Goal: Communication & Community: Answer question/provide support

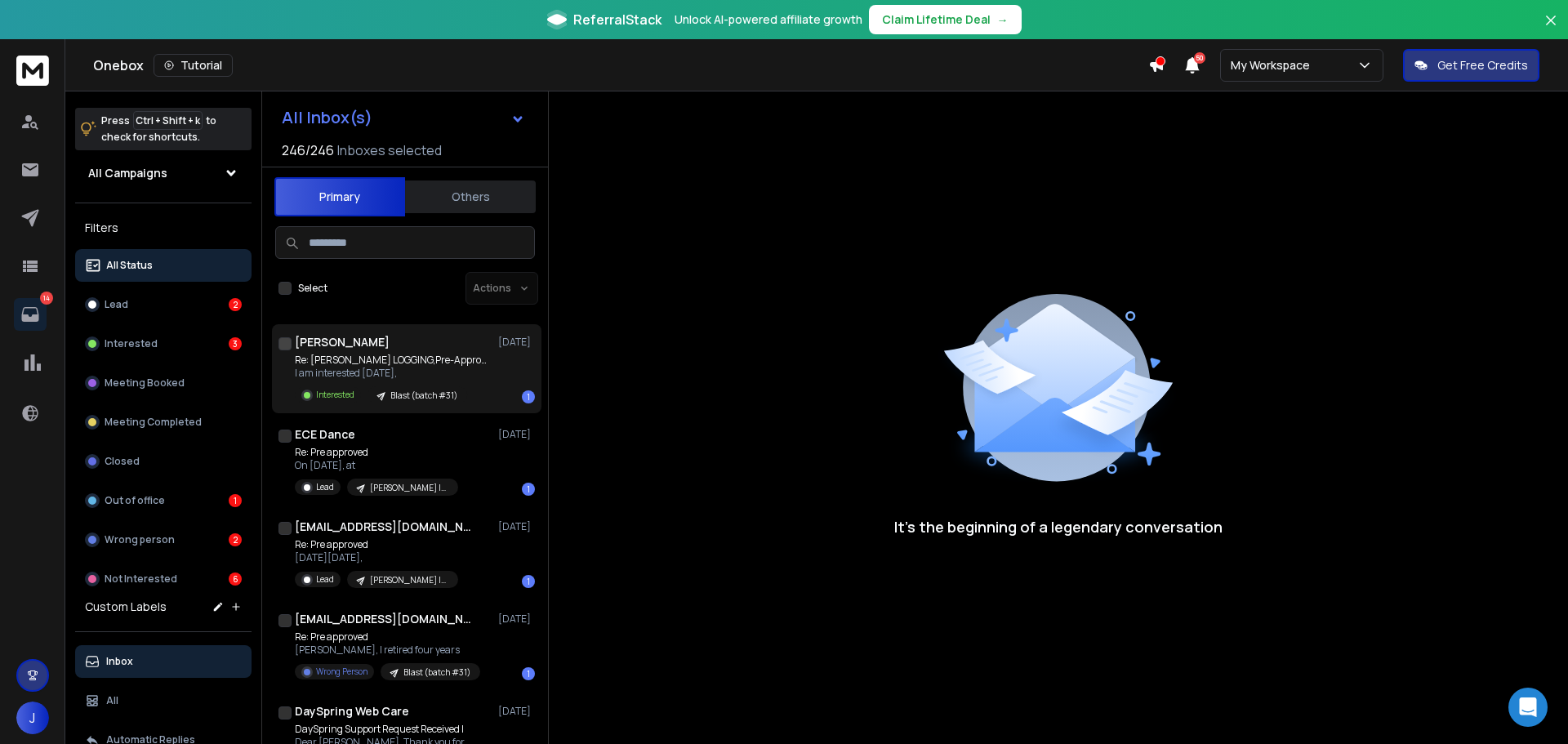
click at [449, 376] on p "I am interested [DATE]," at bounding box center [393, 373] width 196 height 13
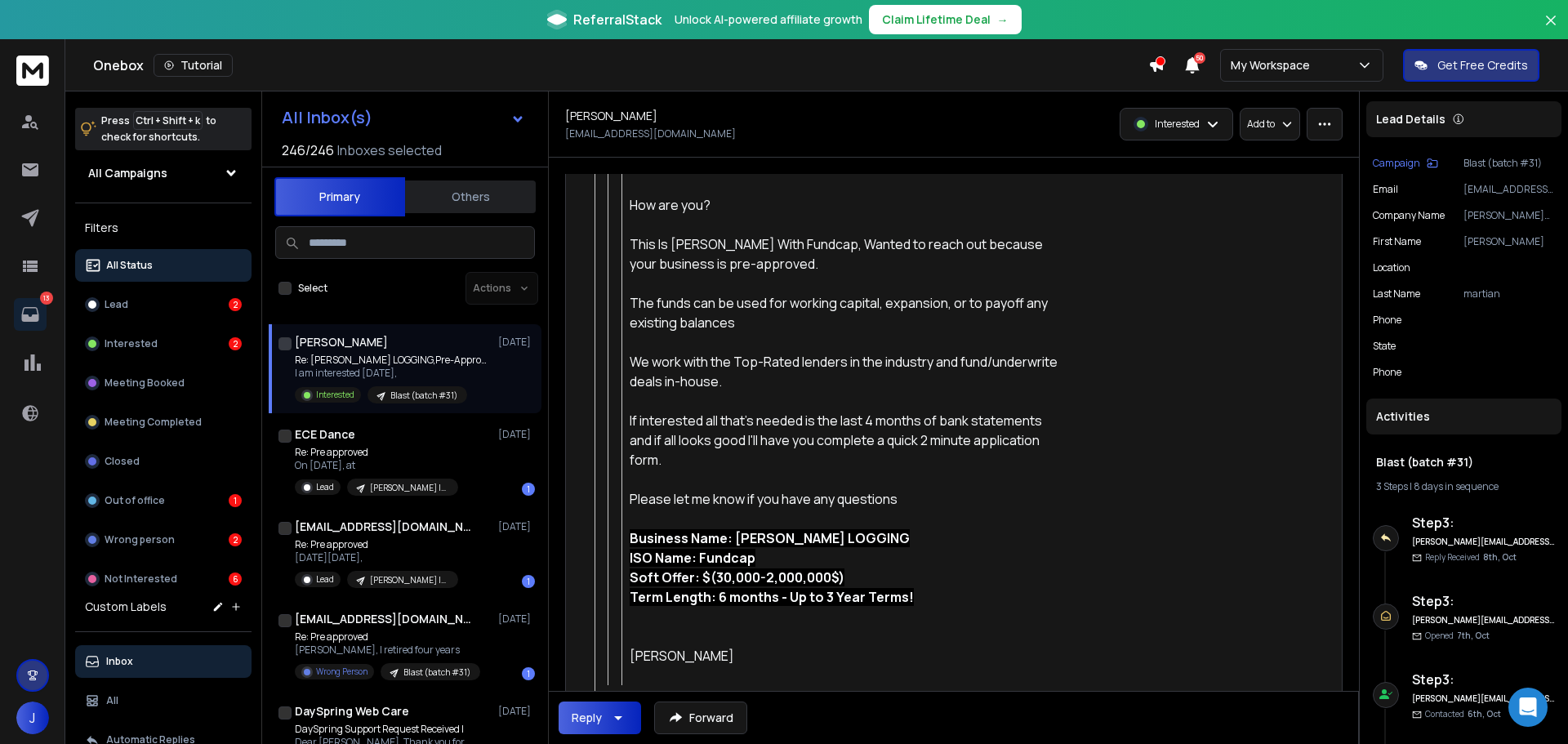
scroll to position [971, 0]
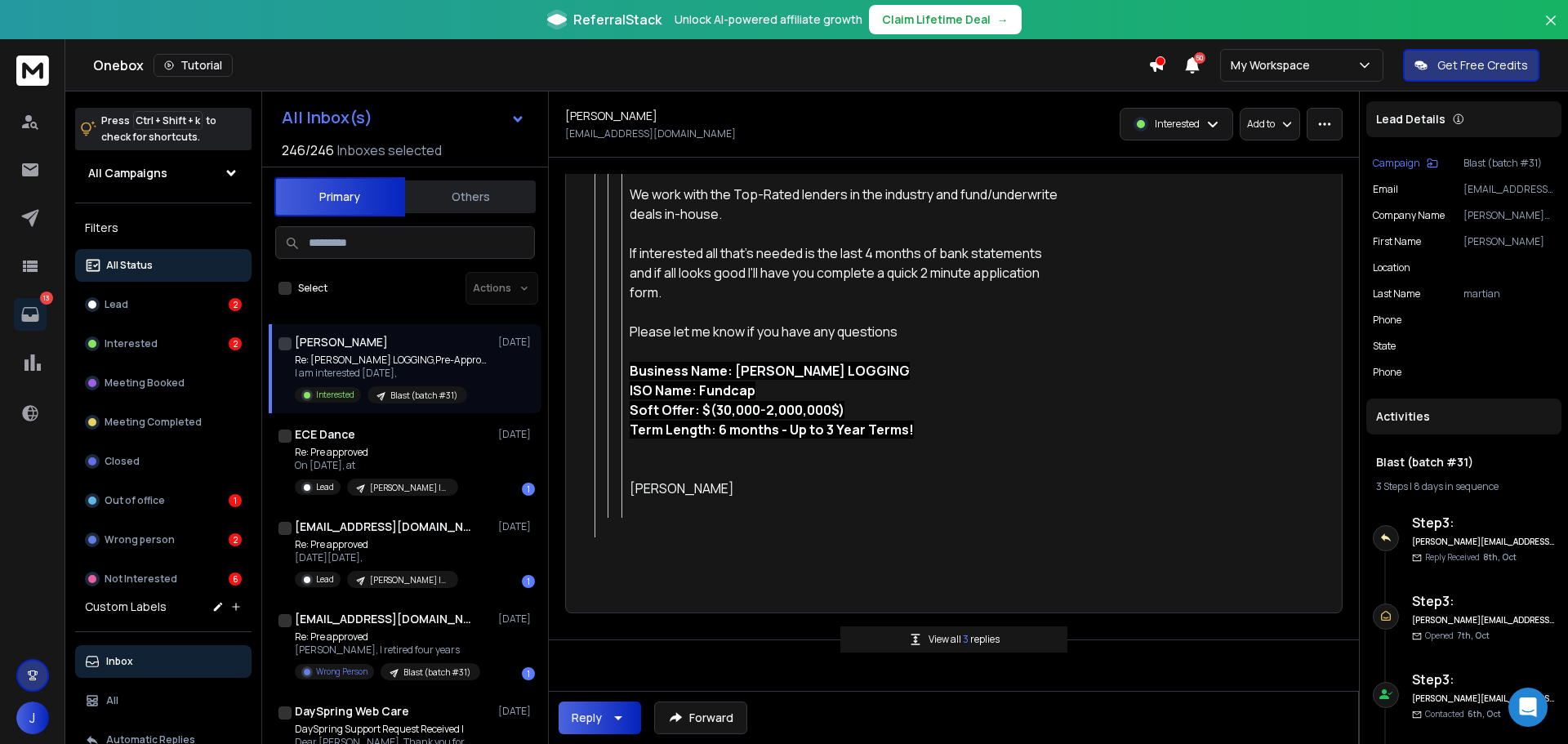
click at [983, 635] on p "View all 3 replies" at bounding box center [964, 639] width 71 height 13
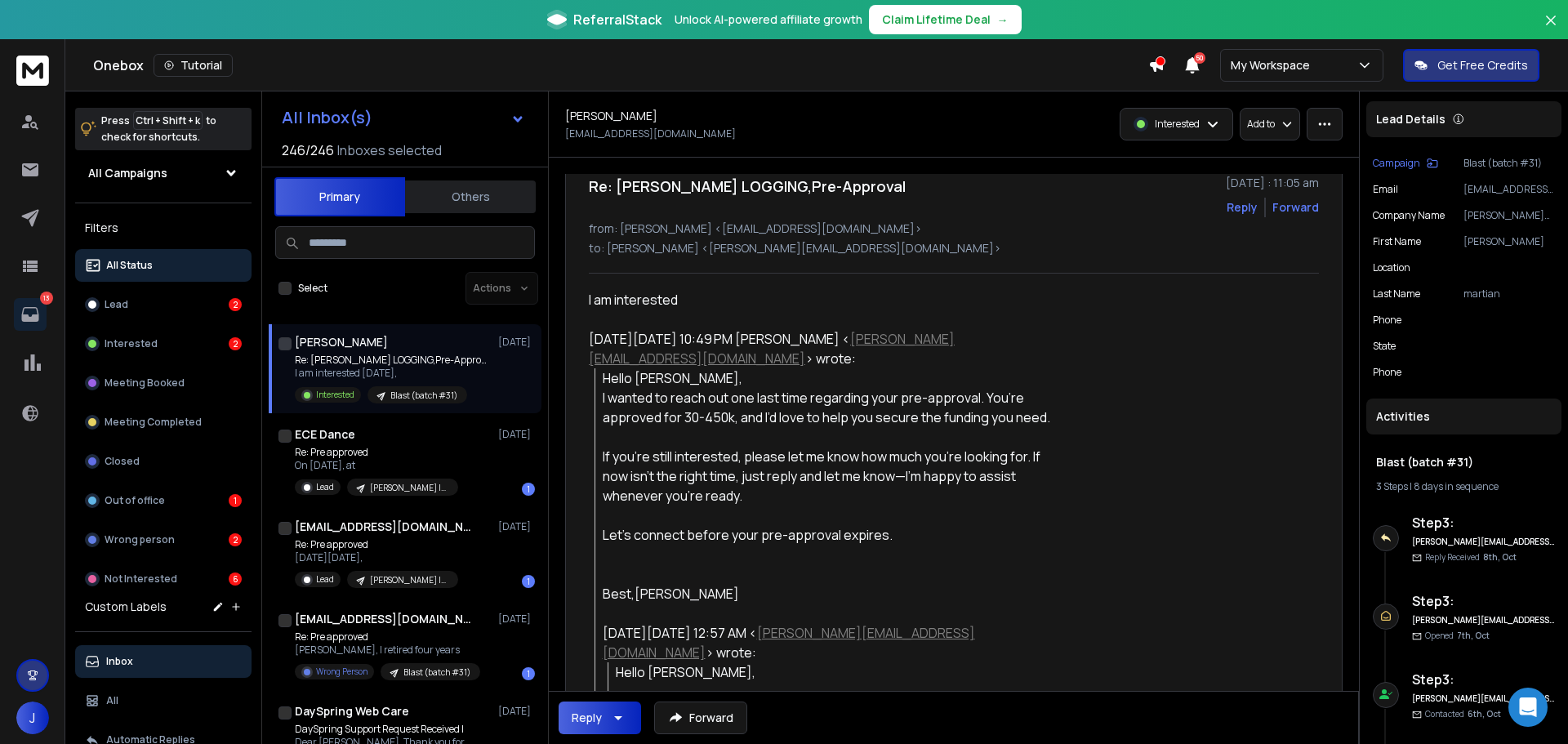
scroll to position [0, 0]
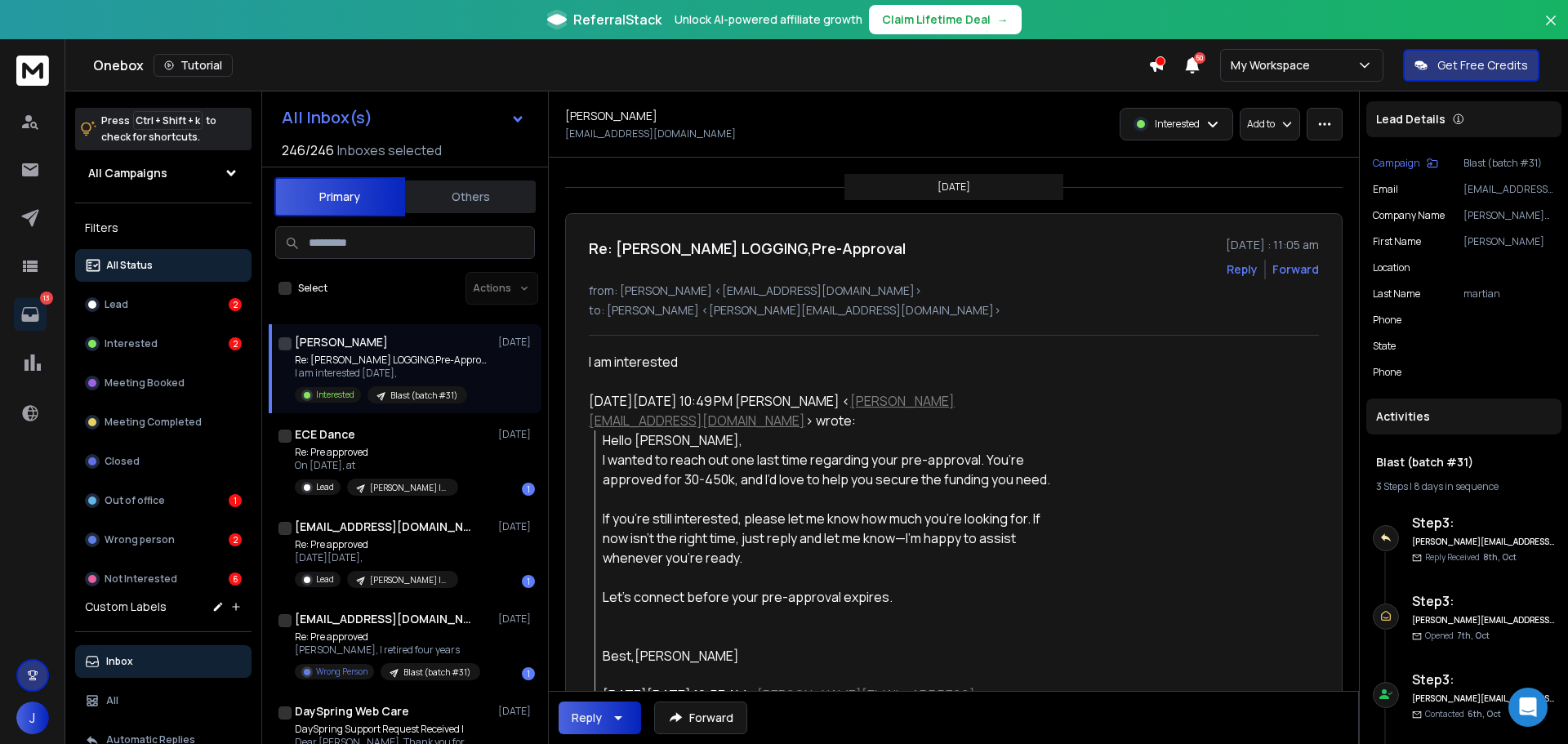
click at [1243, 263] on button "Reply" at bounding box center [1242, 270] width 31 height 17
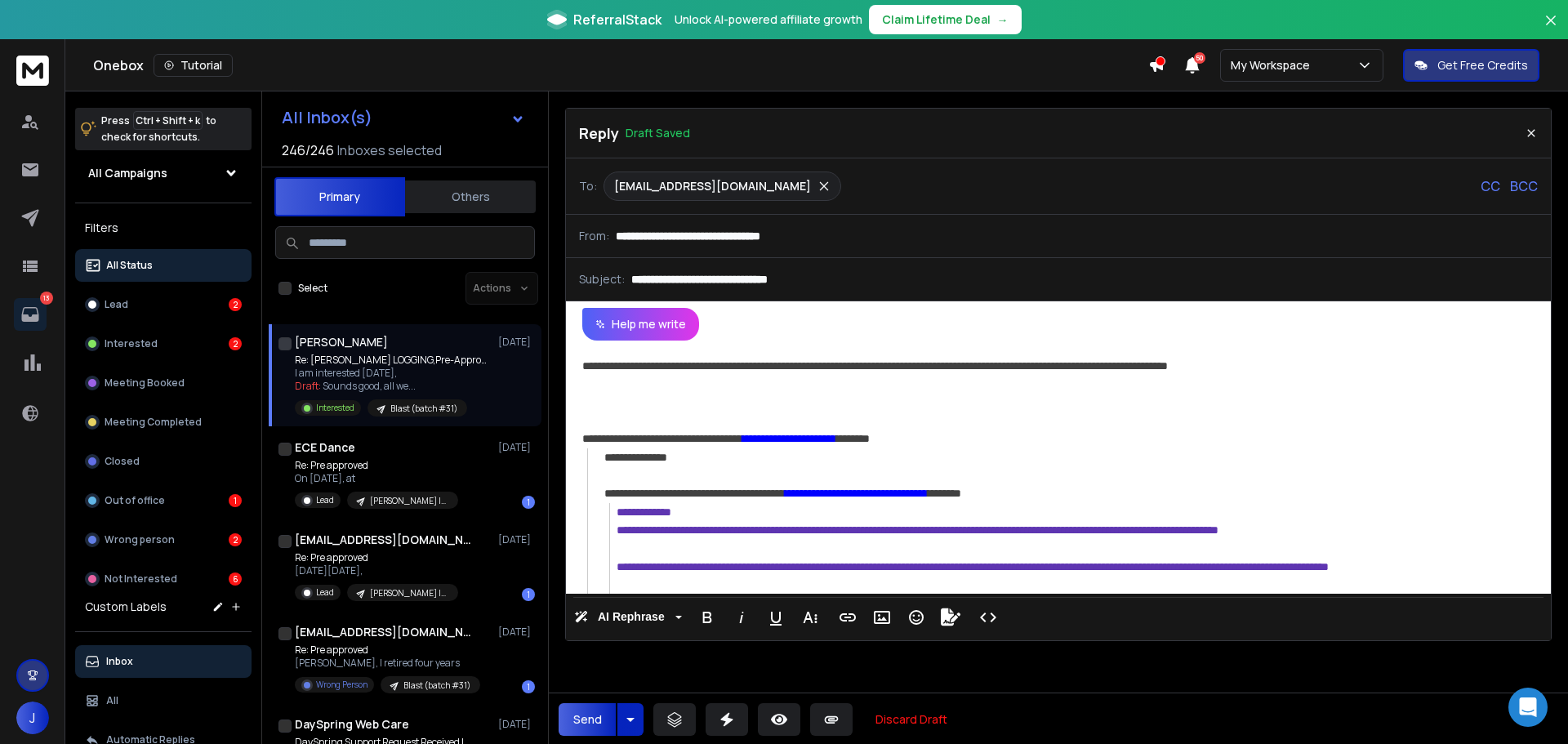
click at [654, 381] on div at bounding box center [1059, 383] width 953 height 18
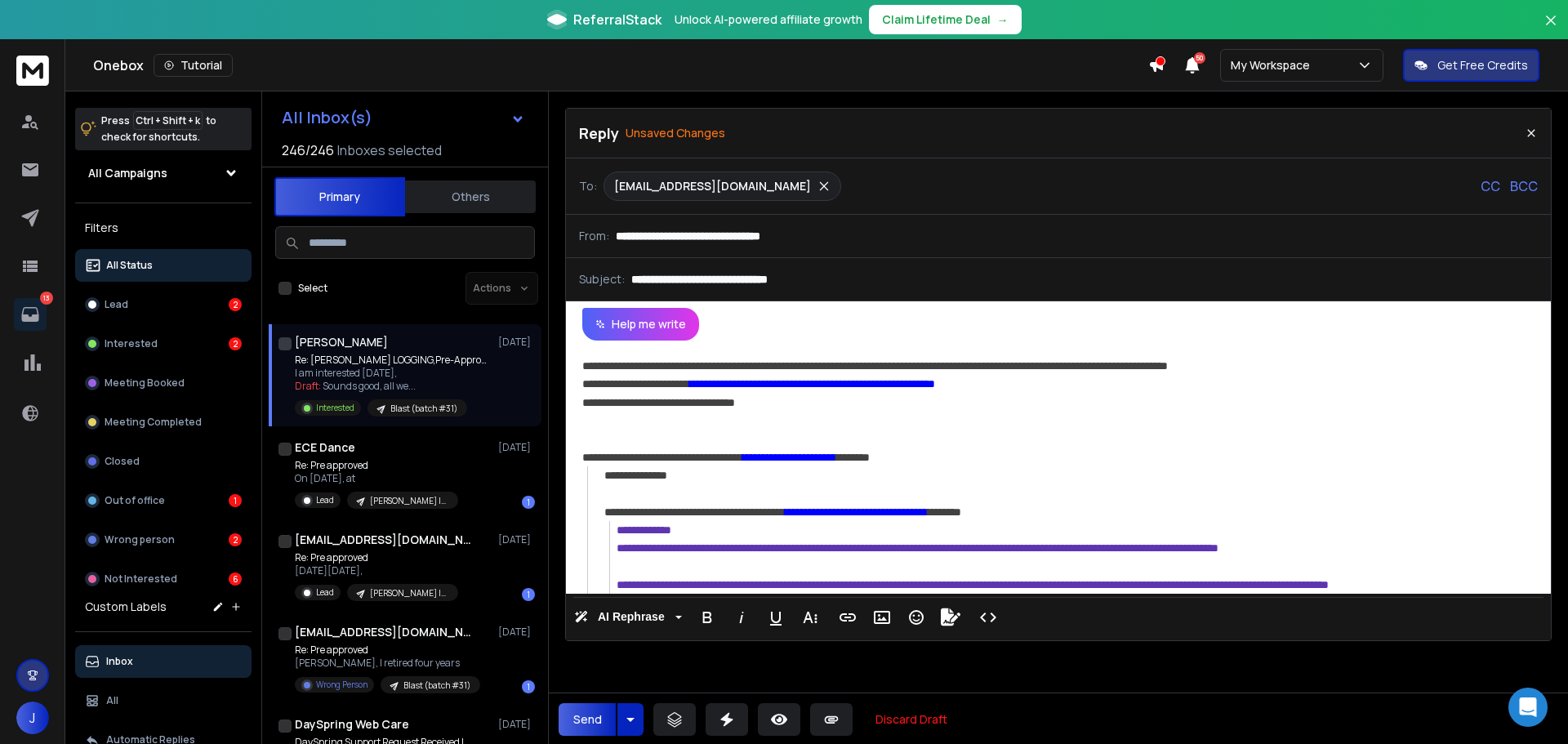
click at [602, 728] on button "Send" at bounding box center [587, 719] width 57 height 33
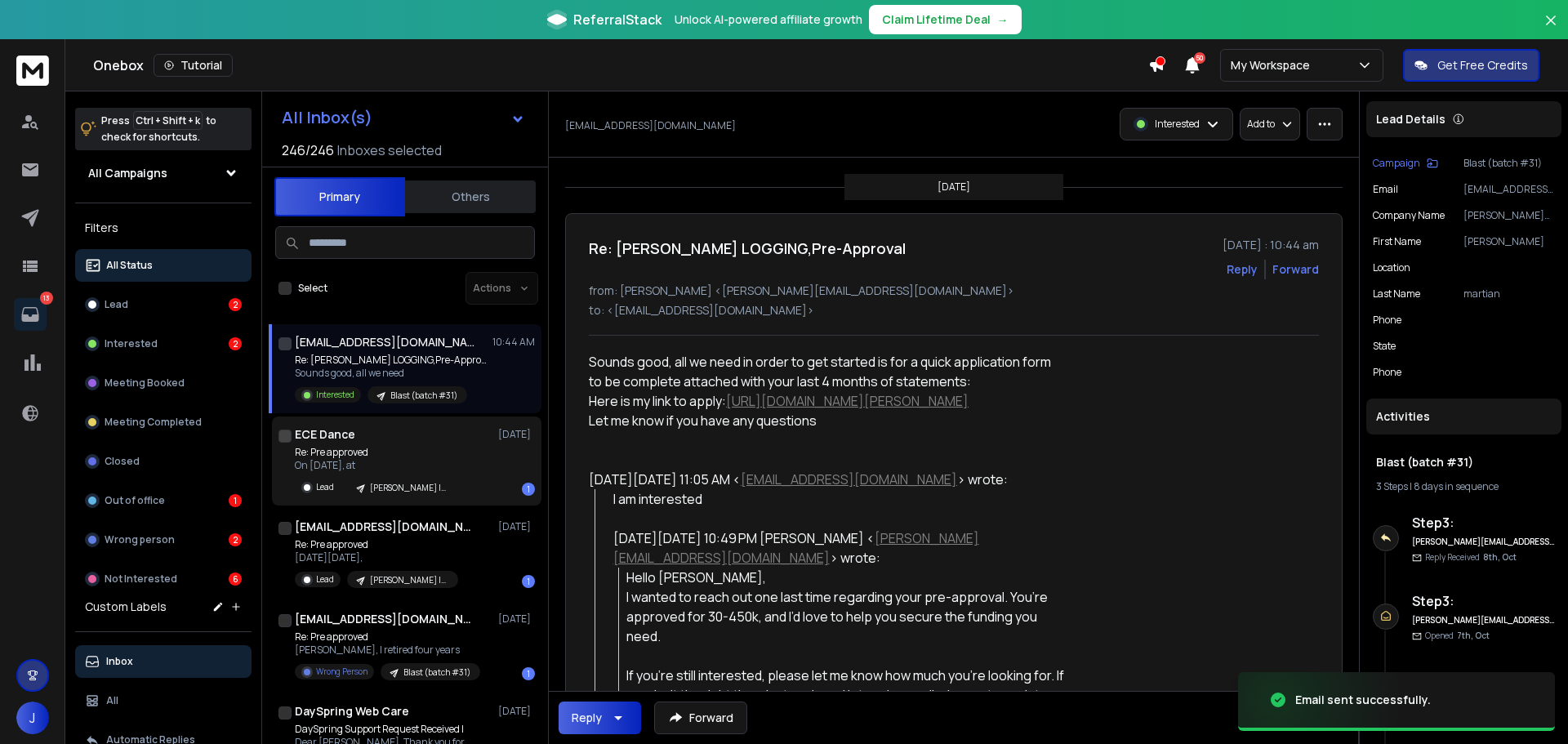
click at [507, 472] on div "Re: Pre approved On Oct 8, 2025, at Lead Kassab leads 1" at bounding box center [415, 471] width 240 height 50
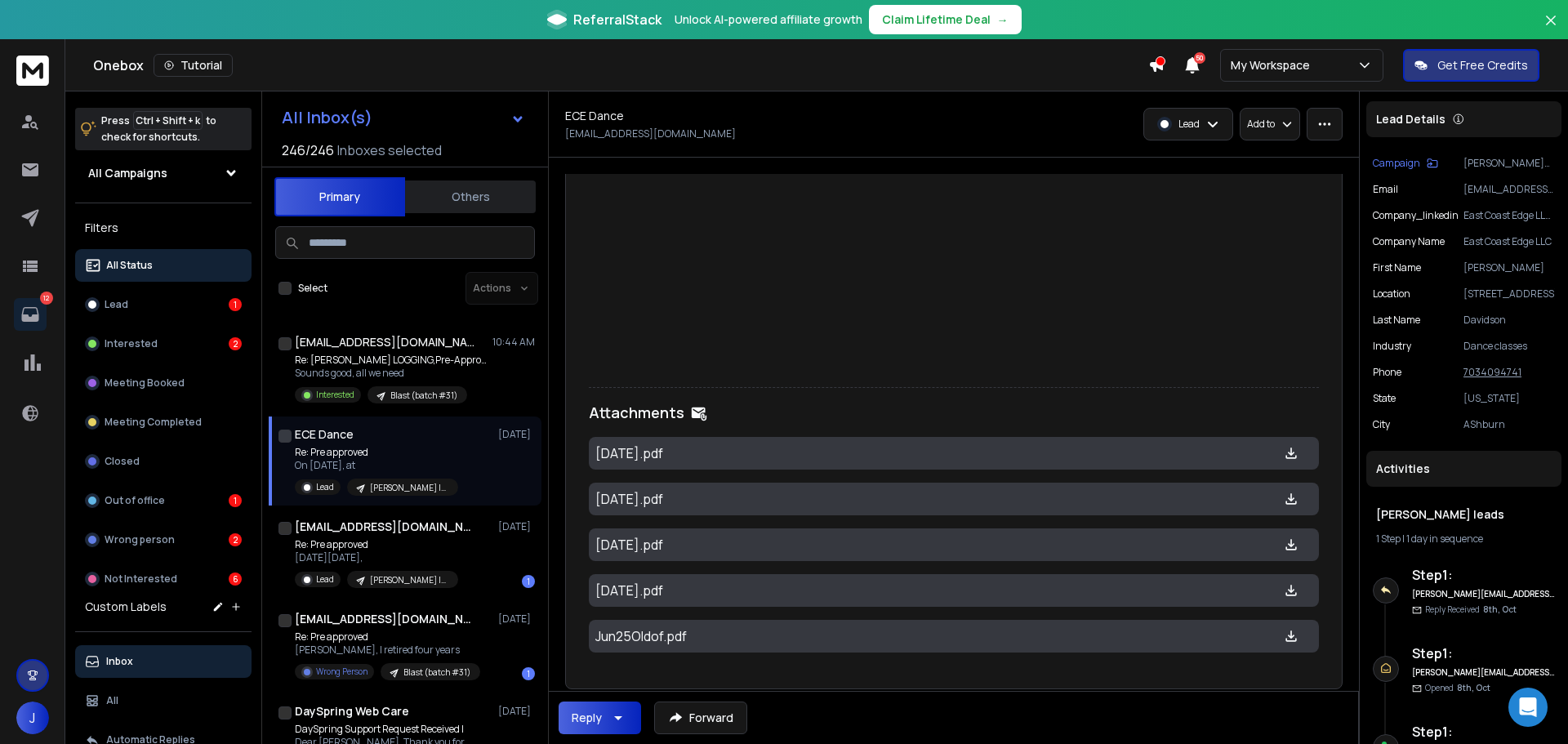
scroll to position [1635, 0]
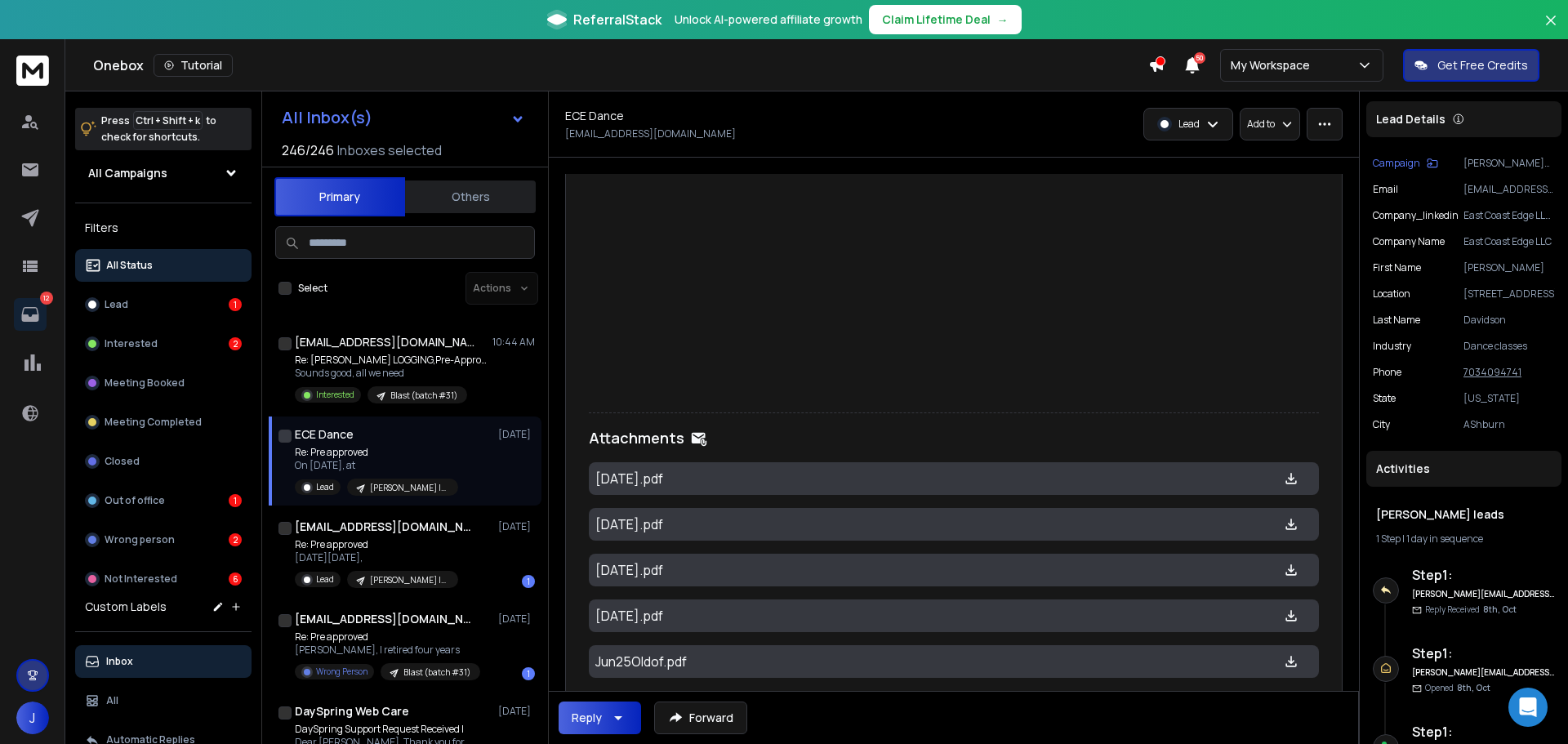
click at [1283, 471] on icon at bounding box center [1291, 479] width 17 height 17
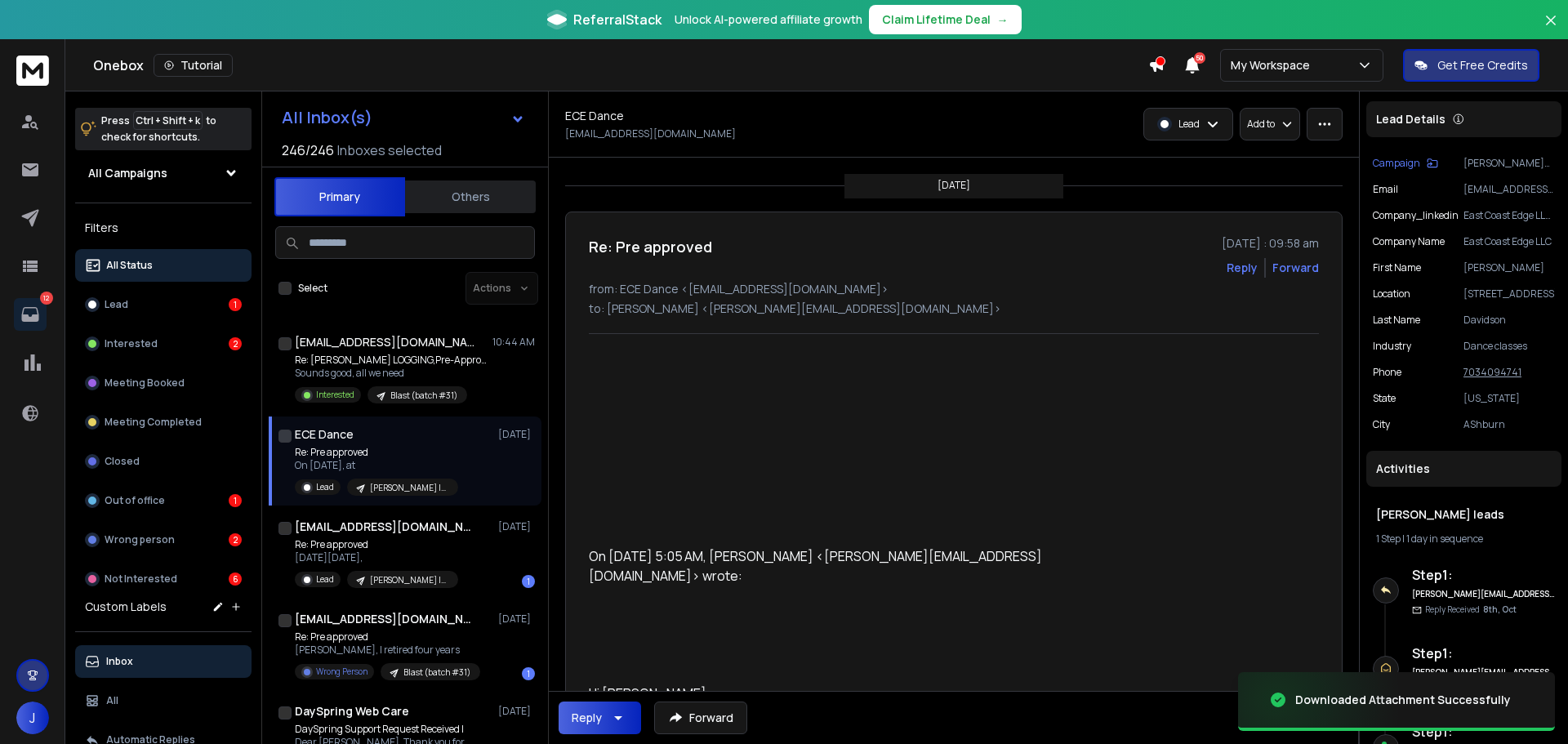
scroll to position [0, 0]
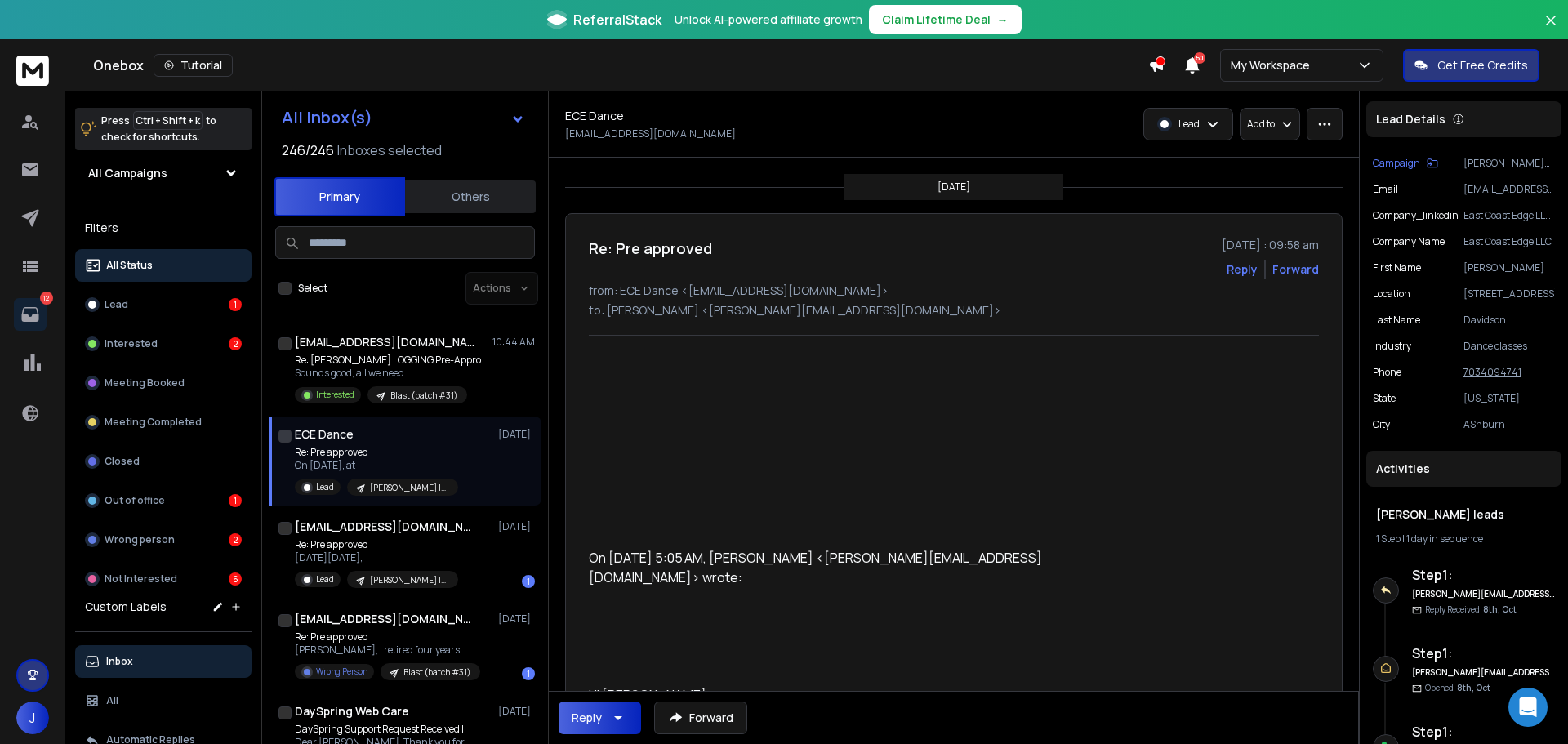
click at [1236, 264] on button "Reply" at bounding box center [1242, 270] width 31 height 17
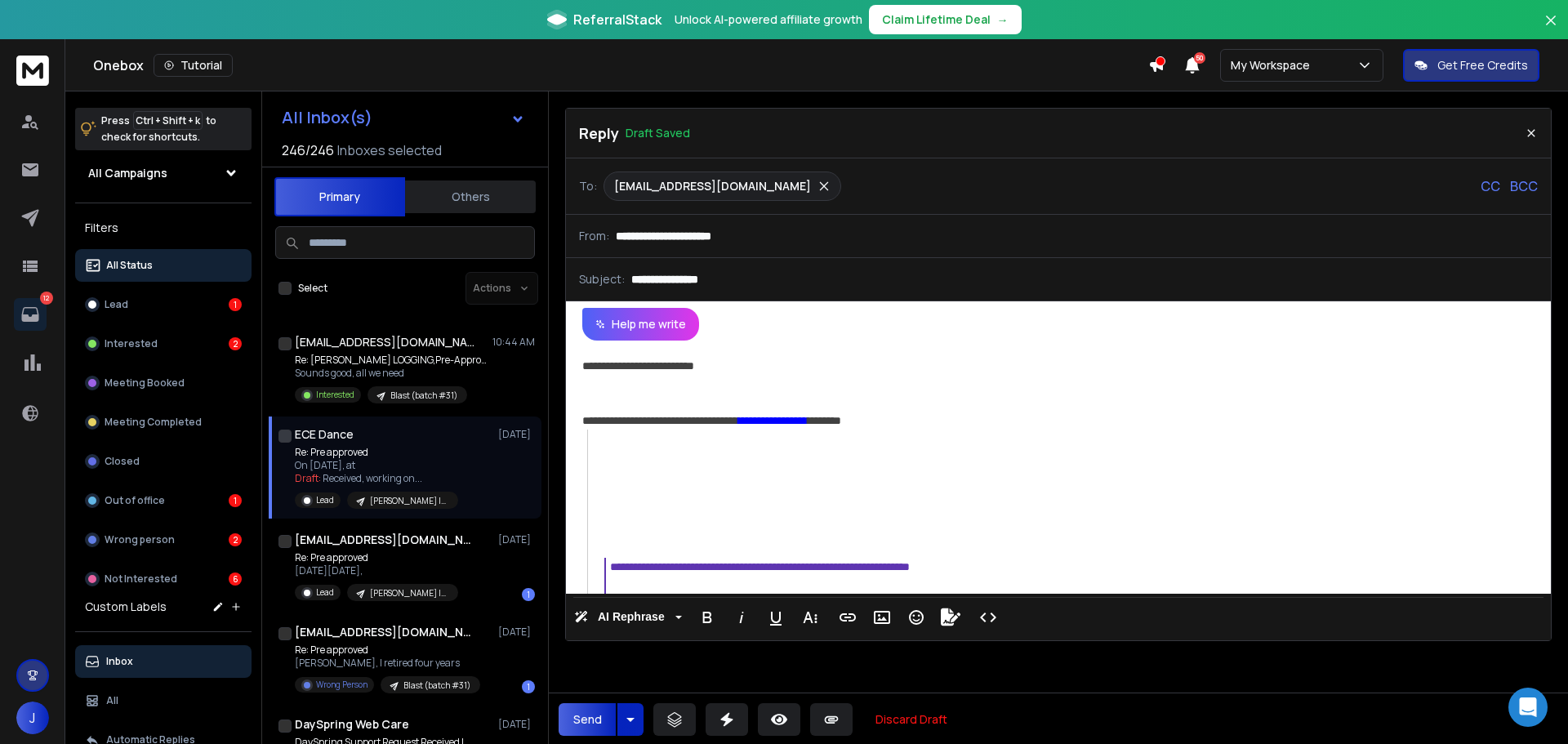
click at [582, 717] on button "Send" at bounding box center [587, 719] width 57 height 33
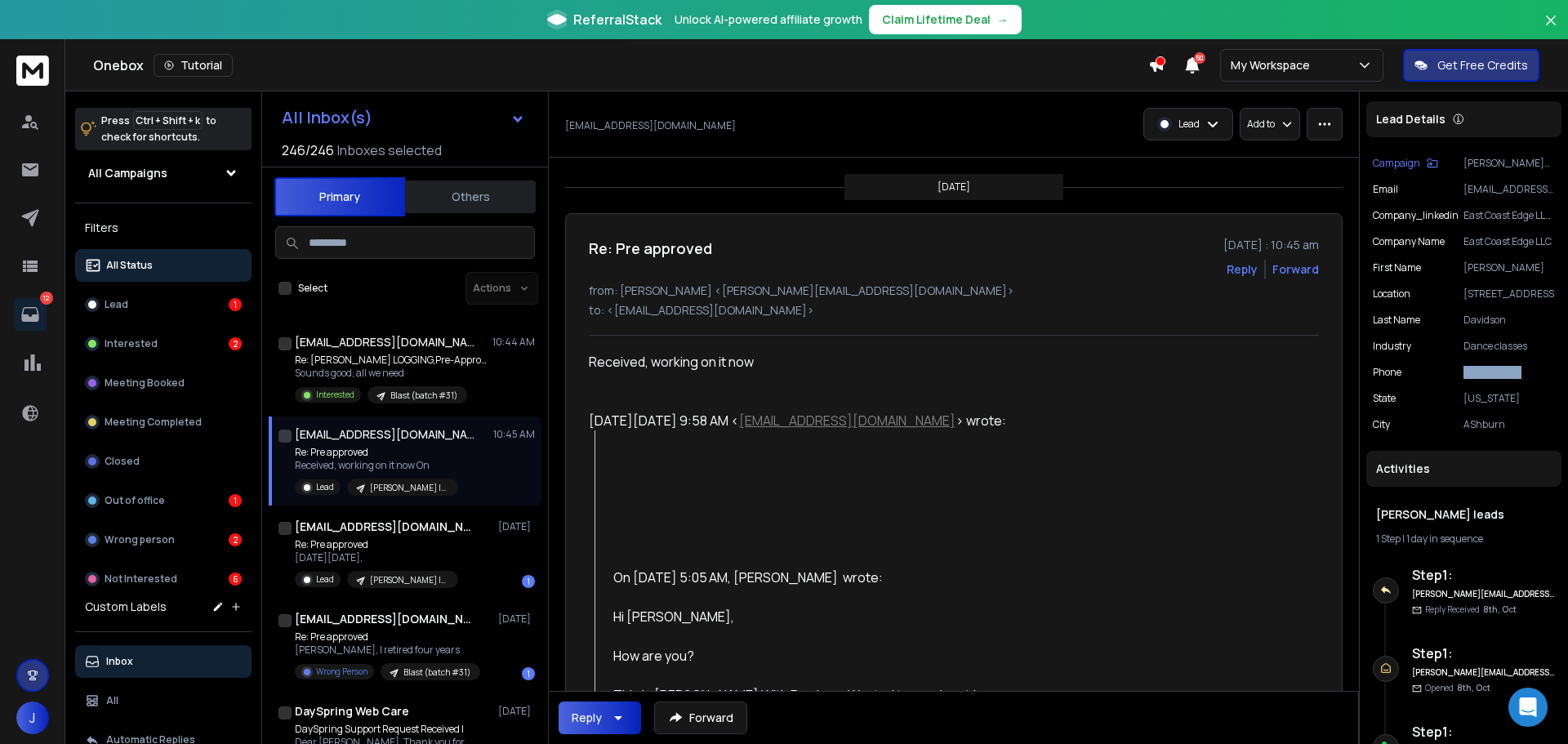
copy tcxspan "7034094741"
drag, startPoint x: 1533, startPoint y: 371, endPoint x: 1451, endPoint y: 373, distance: 82.0
click at [1451, 373] on div "Phone 7034094741" at bounding box center [1464, 372] width 182 height 13
drag, startPoint x: 1499, startPoint y: 189, endPoint x: 998, endPoint y: 365, distance: 531.0
click at [998, 365] on div "Received, working on it now" at bounding box center [827, 361] width 477 height 19
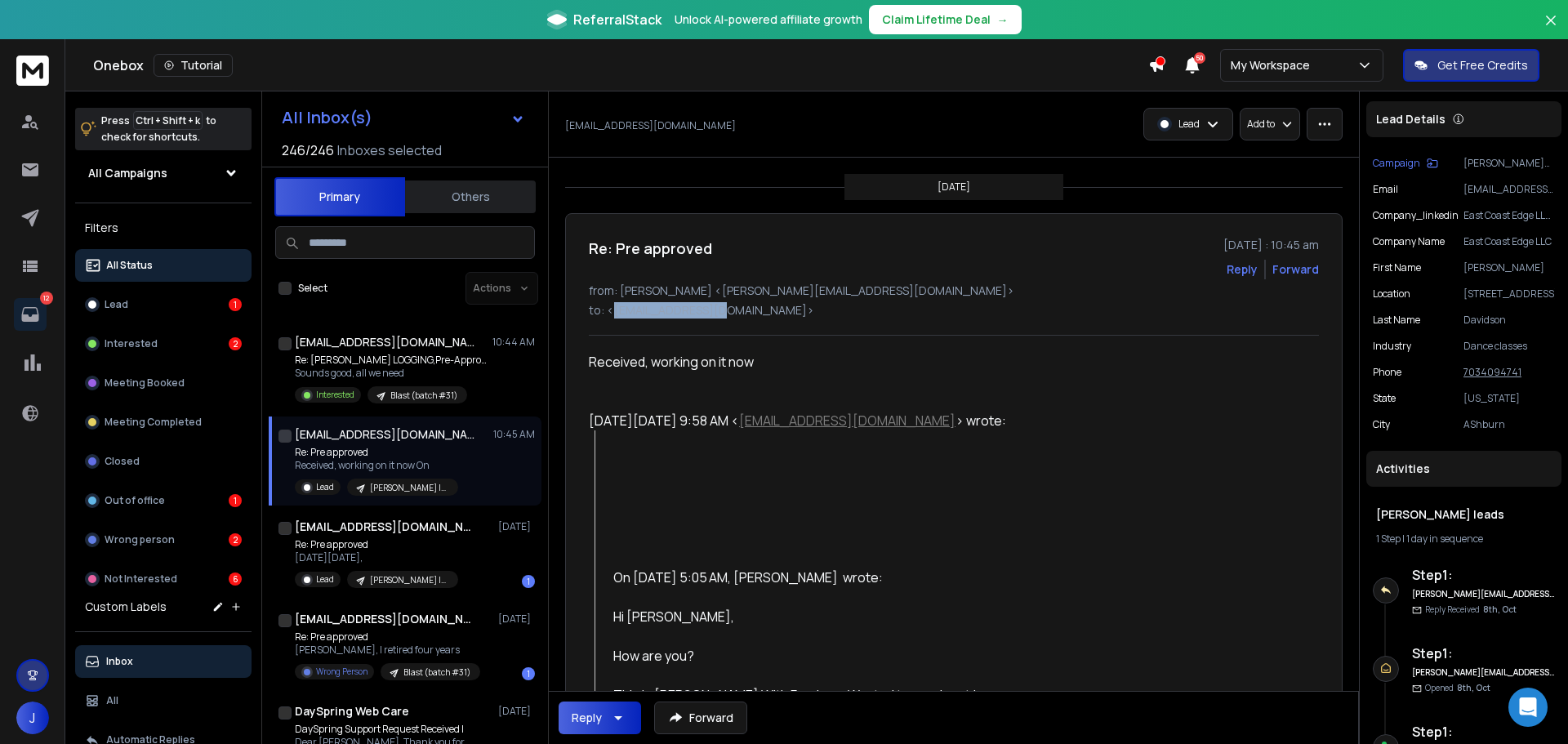
copy p "[EMAIL_ADDRESS][DOMAIN_NAME]"
drag, startPoint x: 719, startPoint y: 311, endPoint x: 613, endPoint y: 310, distance: 106.0
click at [613, 310] on p "to: <info@ecedance.com>" at bounding box center [954, 310] width 730 height 17
click at [955, 344] on div "Re: Pre approved 9 October 2025 : 10:45 am Reply Forward from: Morris <morris@g…" at bounding box center [954, 713] width 730 height 952
copy tcxspan "7034094741"
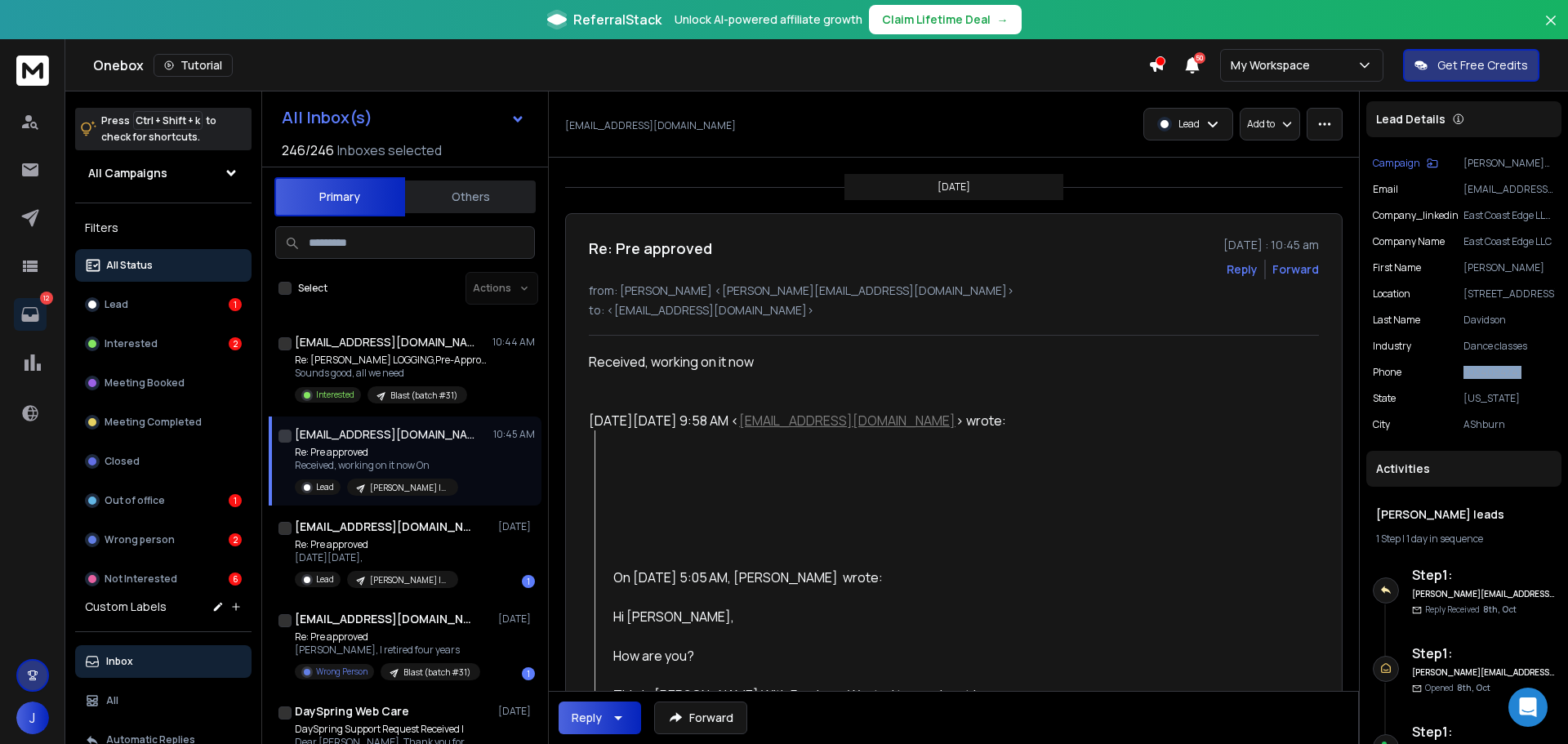
drag, startPoint x: 1512, startPoint y: 372, endPoint x: 1452, endPoint y: 372, distance: 60.0
click at [1452, 372] on div "Phone 7034094741" at bounding box center [1464, 372] width 182 height 13
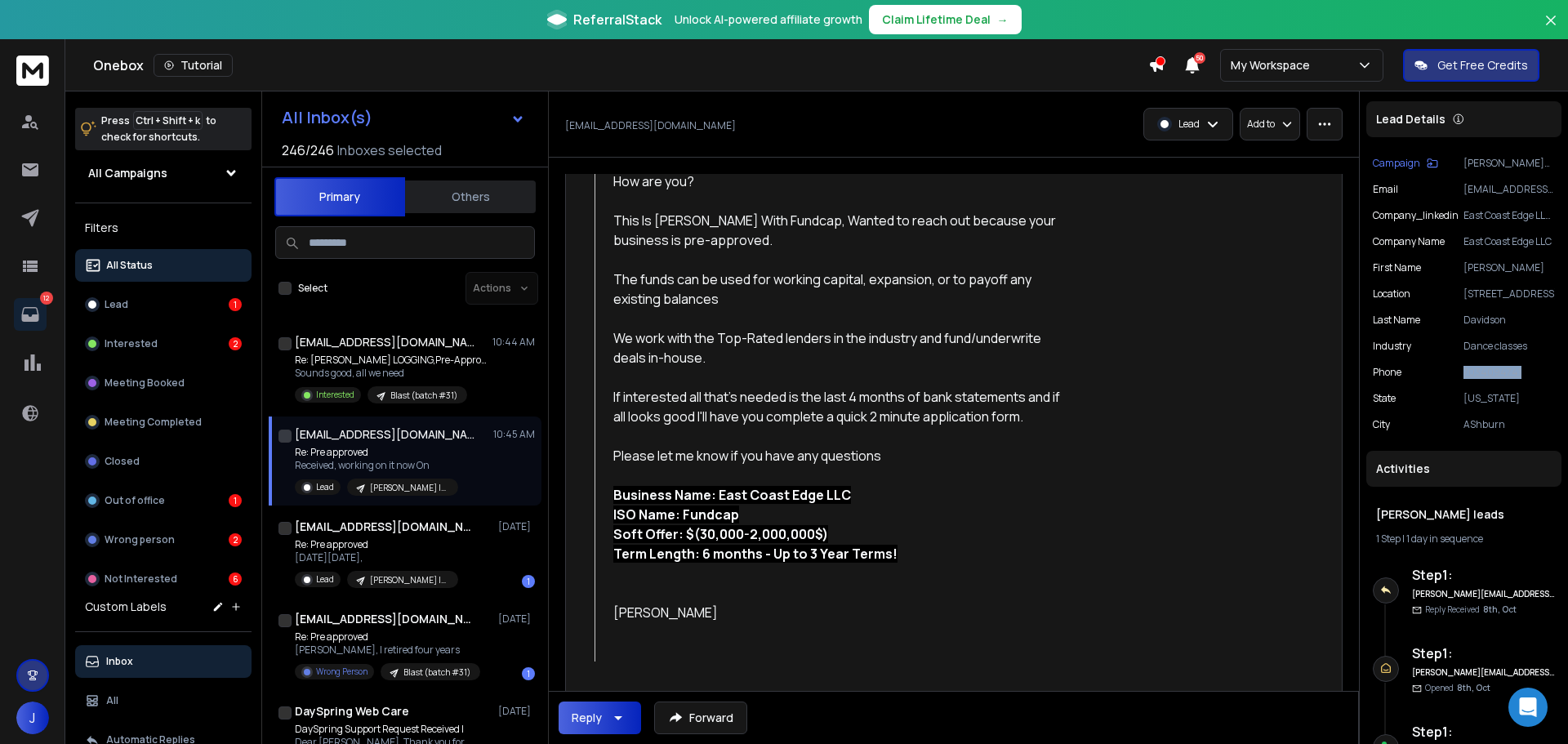
scroll to position [599, 0]
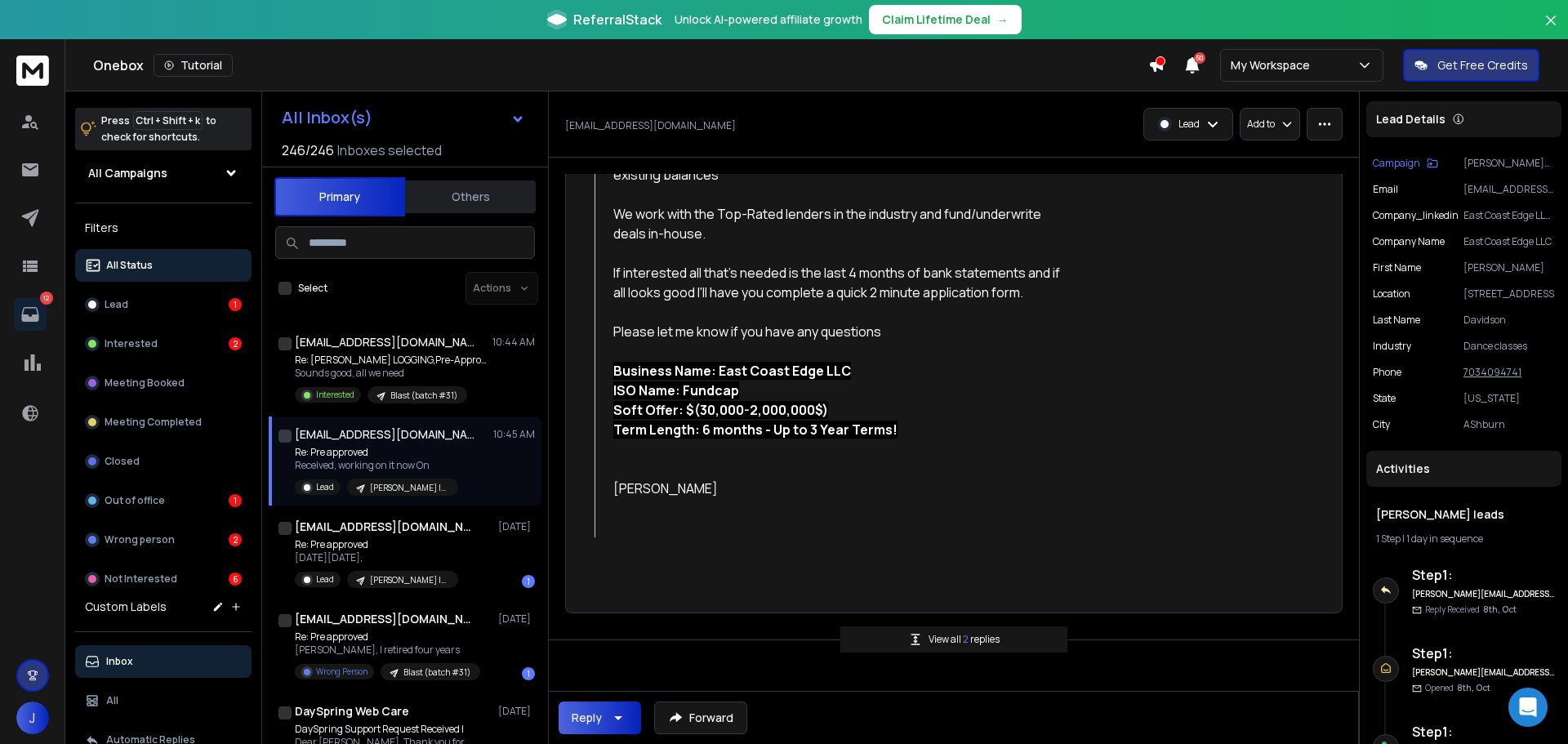
click at [937, 633] on p "View all 2 replies" at bounding box center [964, 639] width 71 height 13
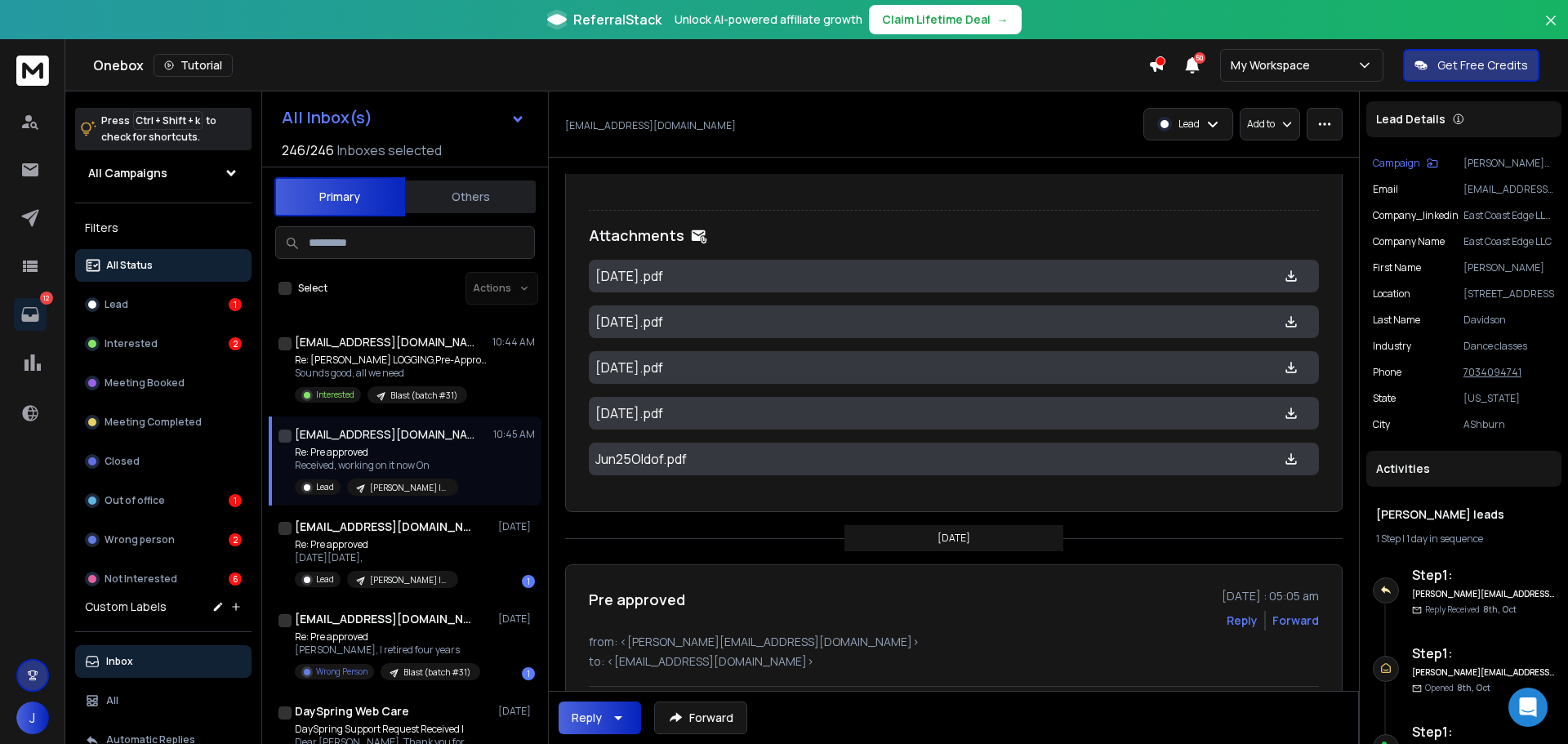
scroll to position [2886, 0]
click at [1286, 272] on icon at bounding box center [1291, 279] width 17 height 17
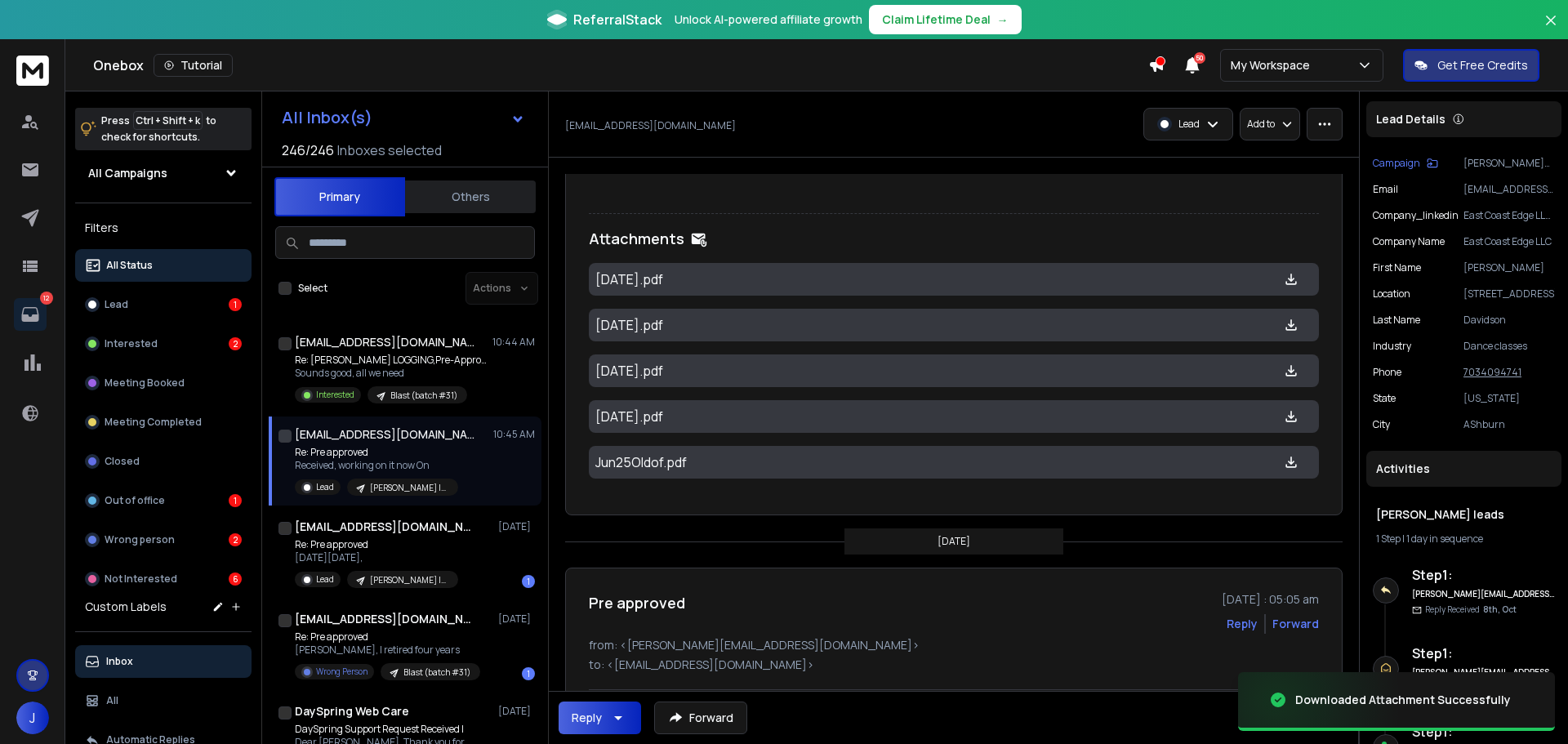
click at [1286, 319] on icon at bounding box center [1291, 324] width 11 height 11
click at [1286, 365] on icon at bounding box center [1291, 370] width 11 height 11
click at [1284, 408] on icon at bounding box center [1291, 416] width 17 height 17
click at [1288, 454] on icon at bounding box center [1291, 462] width 17 height 17
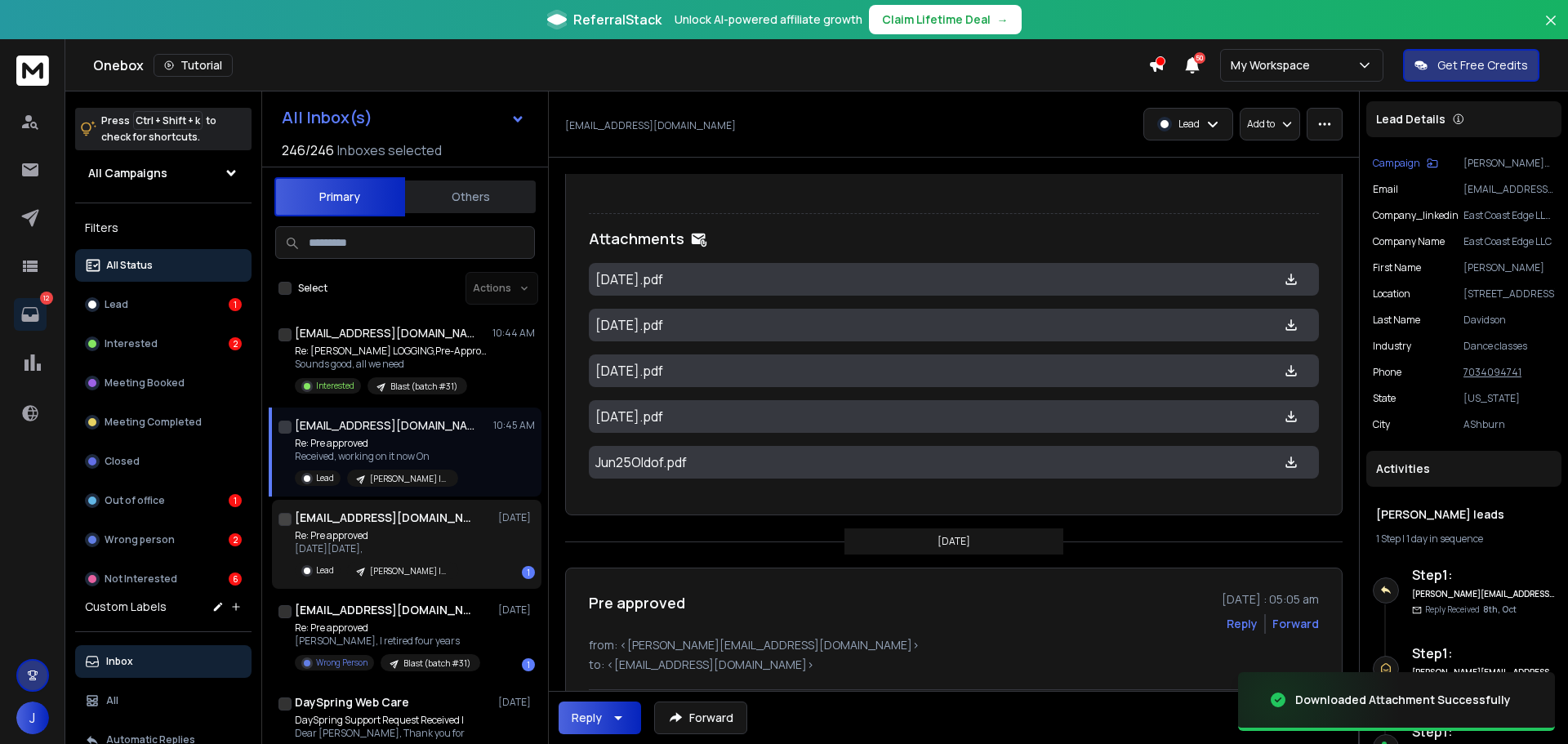
scroll to position [0, 0]
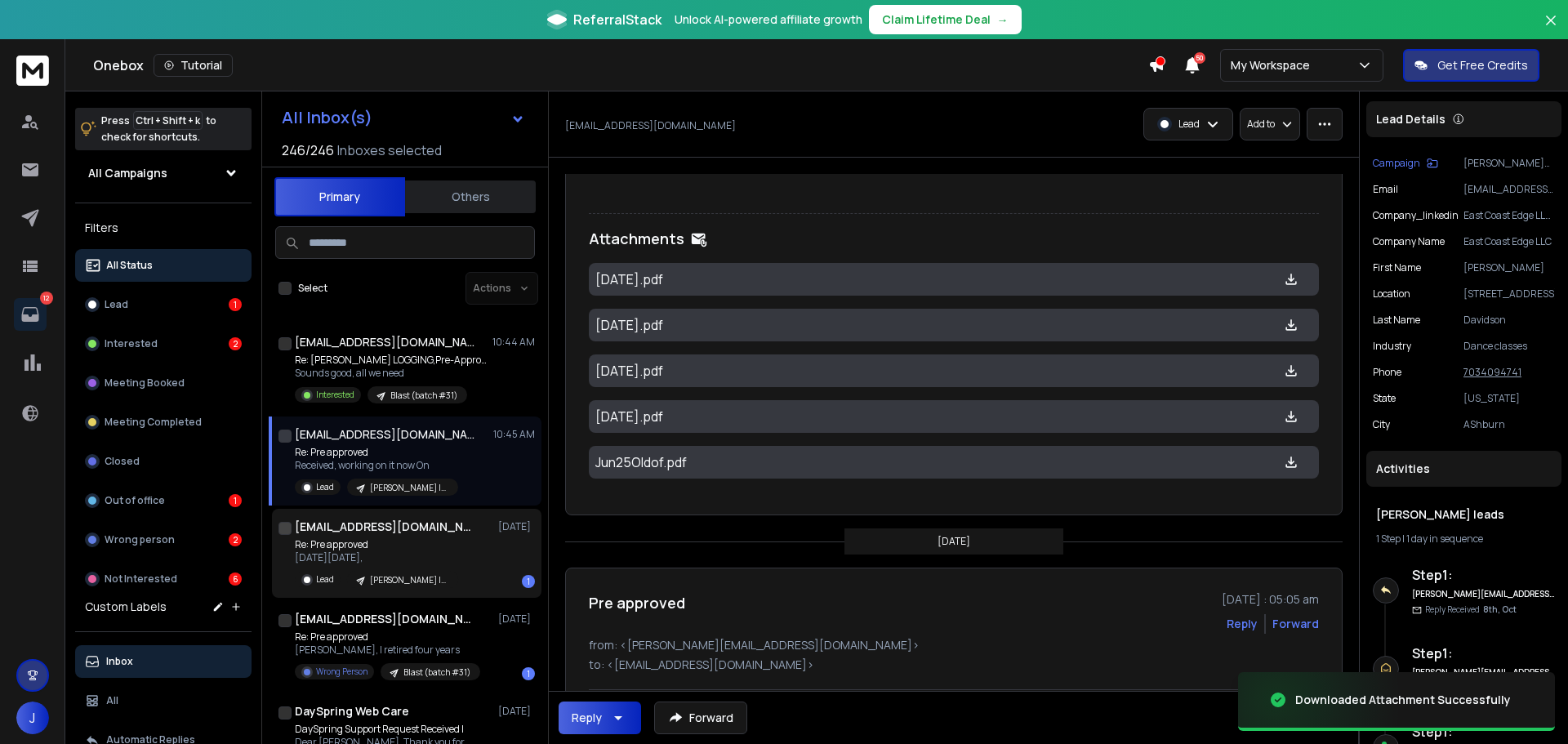
click at [465, 552] on div "Re: Pre approved On Wed, Oct 8, 2025, Lead Kassab leads 1" at bounding box center [415, 563] width 240 height 50
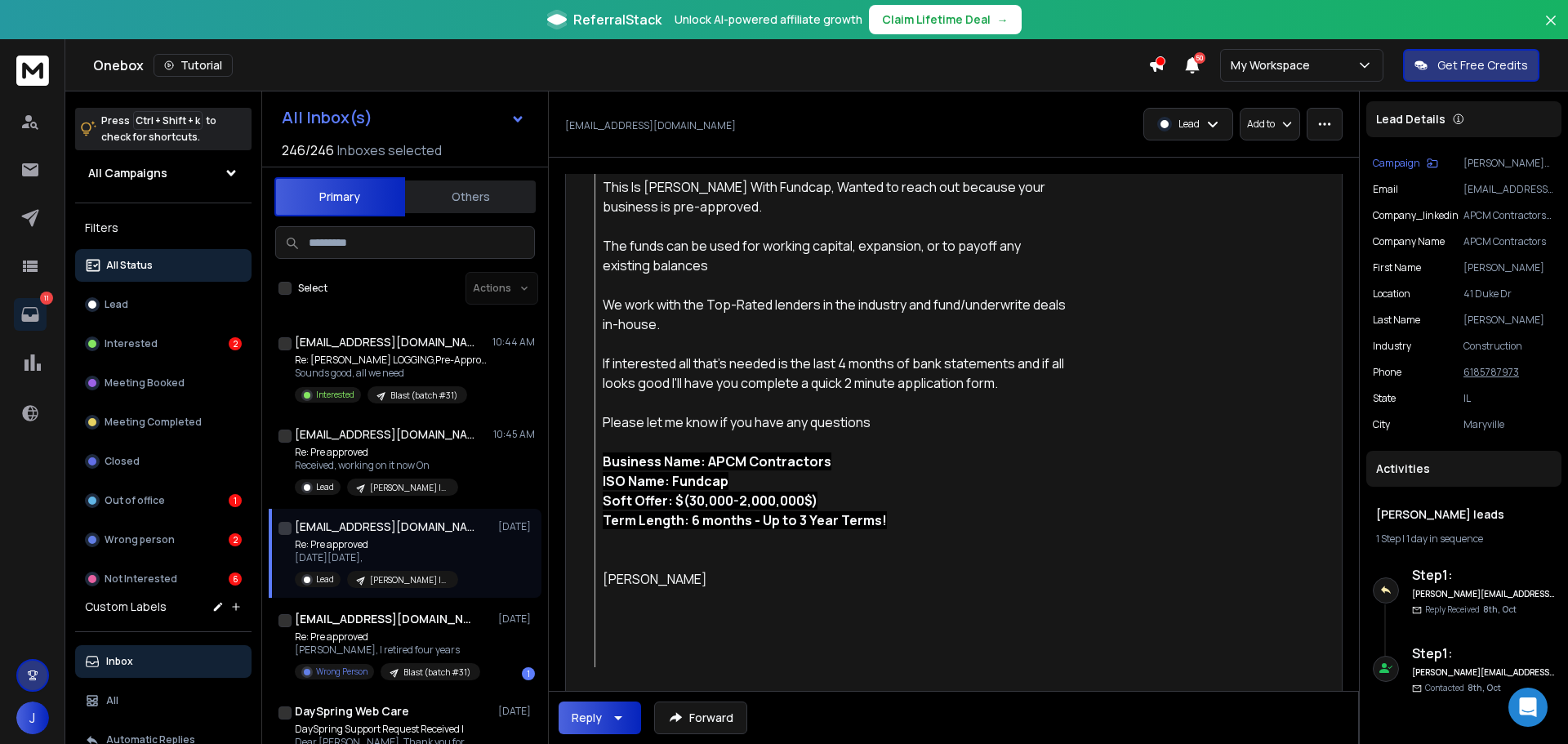
scroll to position [5, 0]
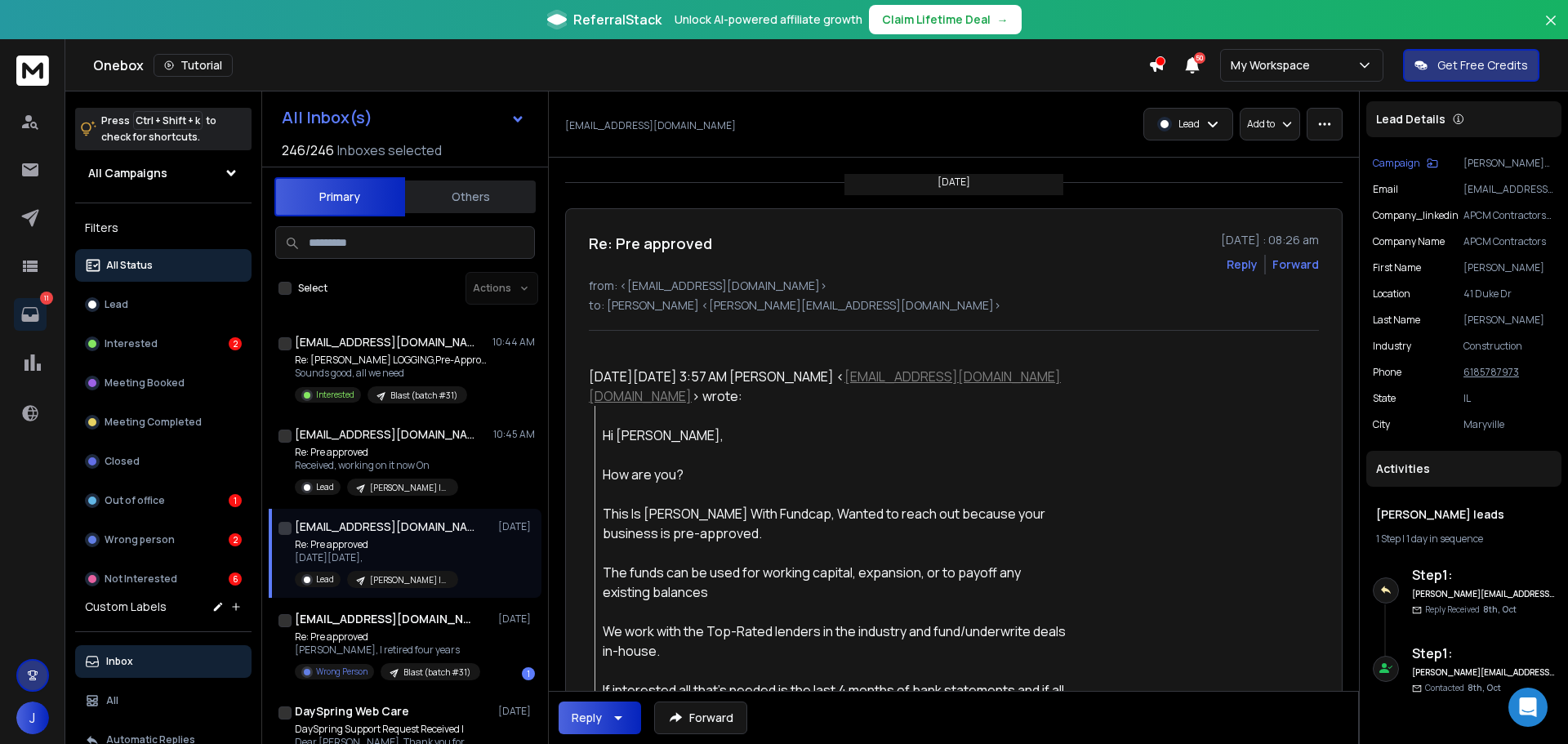
click at [1521, 369] on p "6185787973" at bounding box center [1510, 372] width 92 height 13
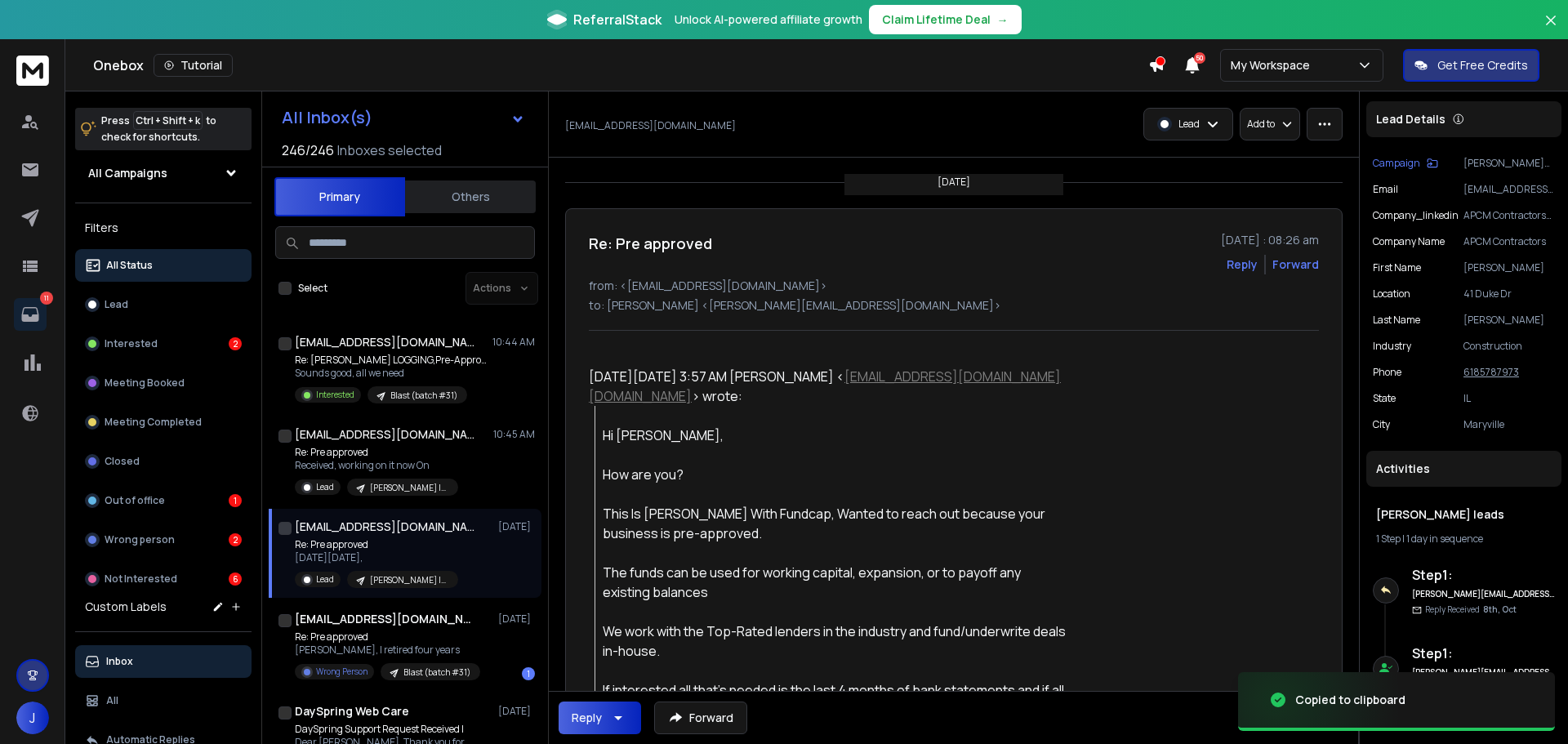
click at [1521, 369] on p "6185787973" at bounding box center [1510, 372] width 92 height 13
copy tcxspan "6185787973"
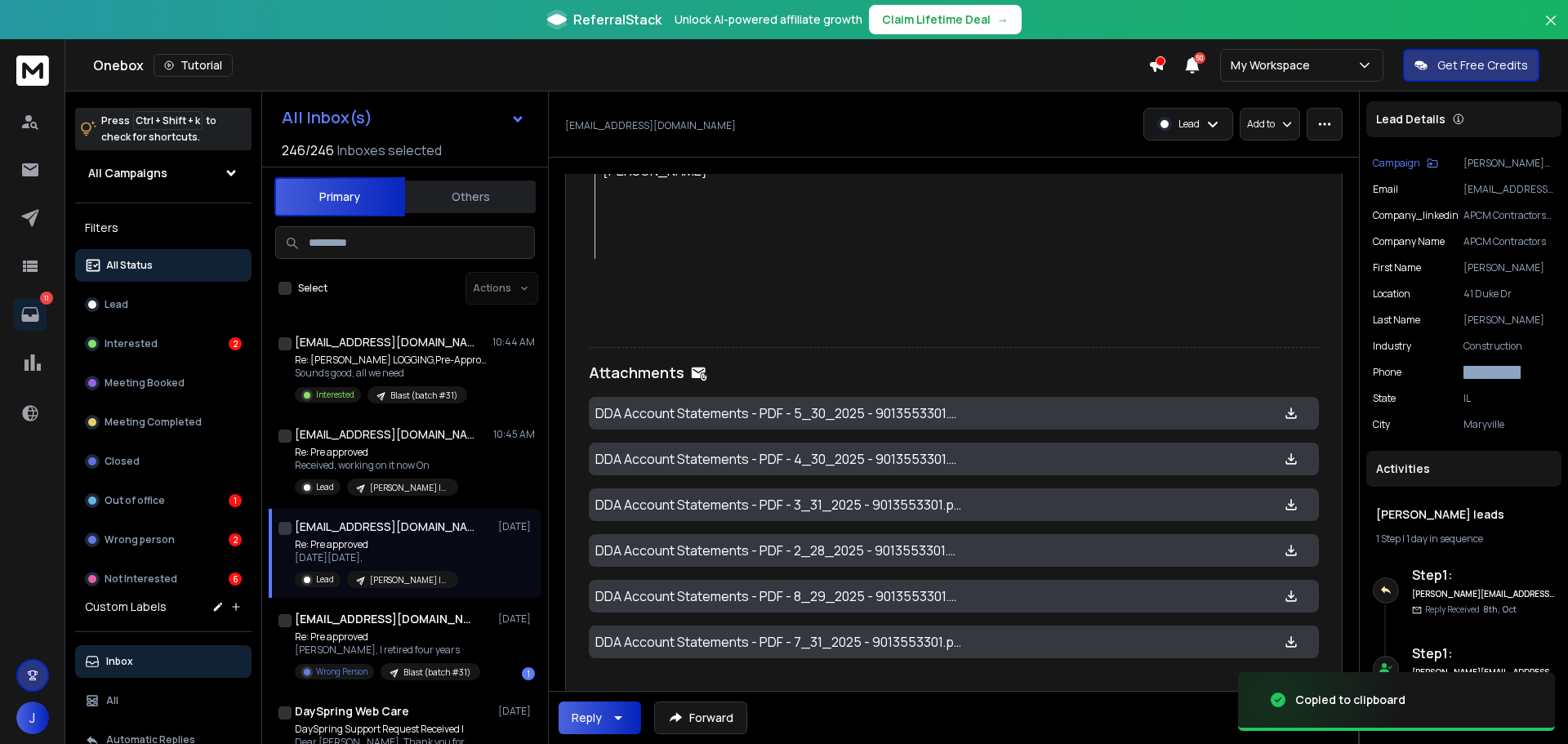
scroll to position [822, 0]
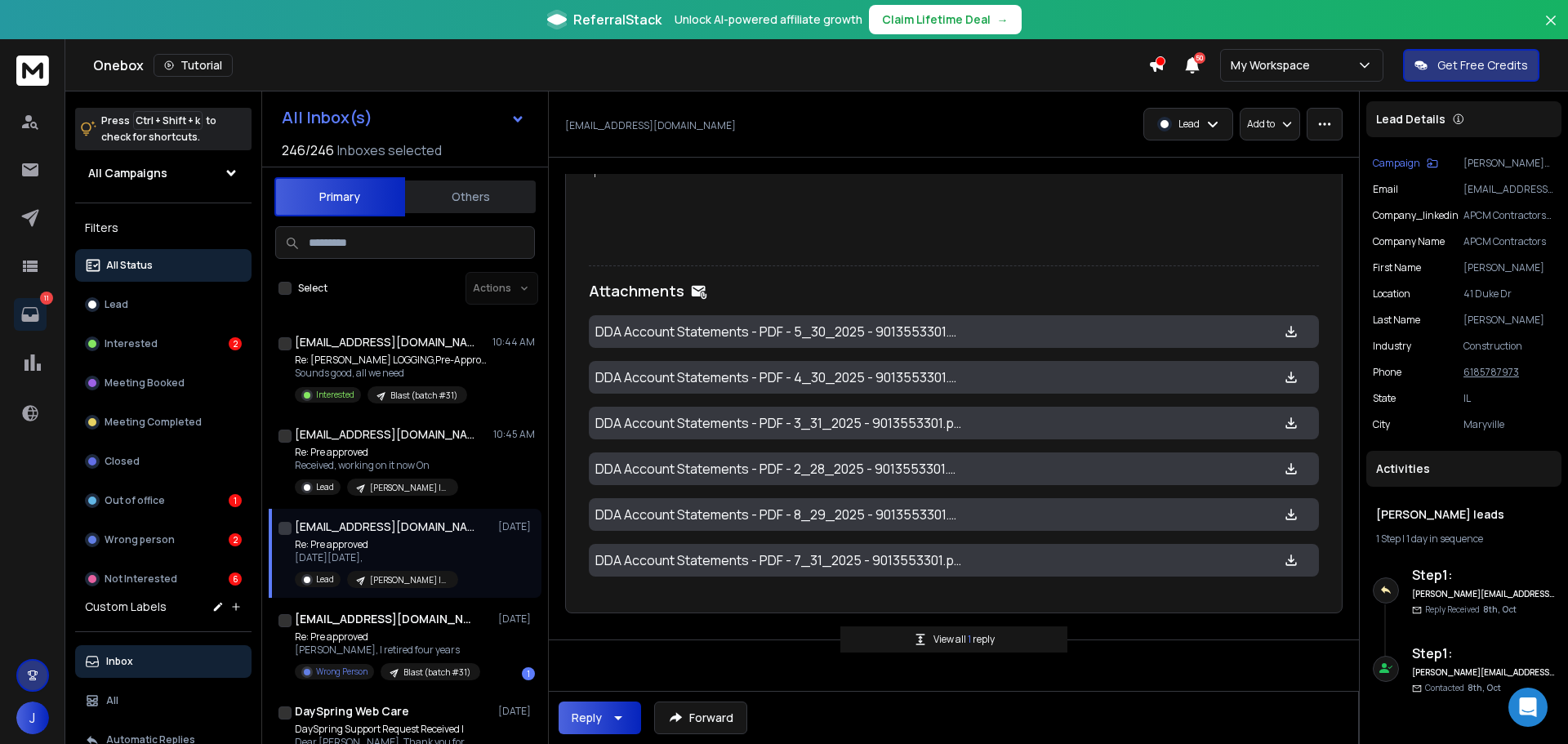
click at [1286, 514] on icon at bounding box center [1291, 514] width 11 height 11
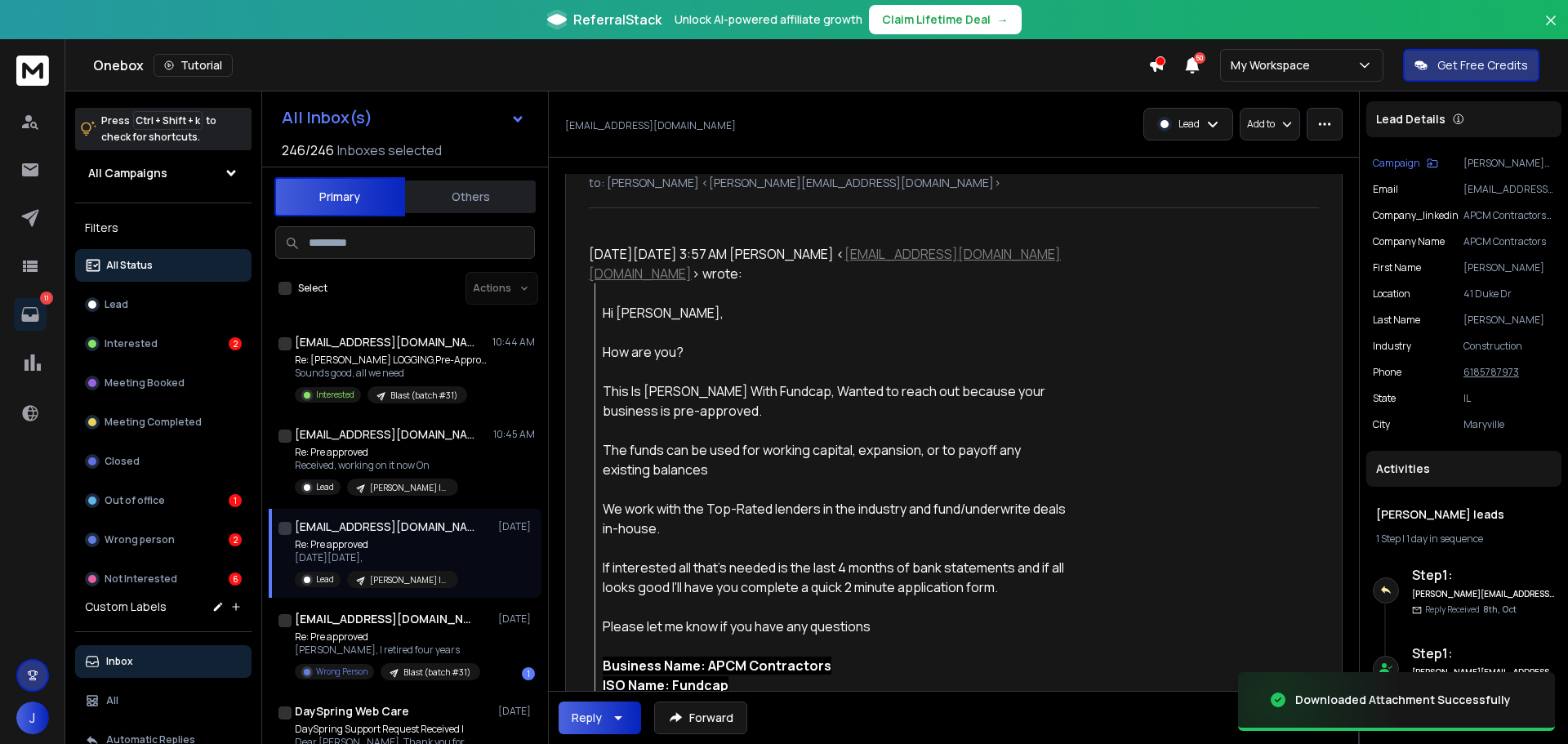
scroll to position [0, 0]
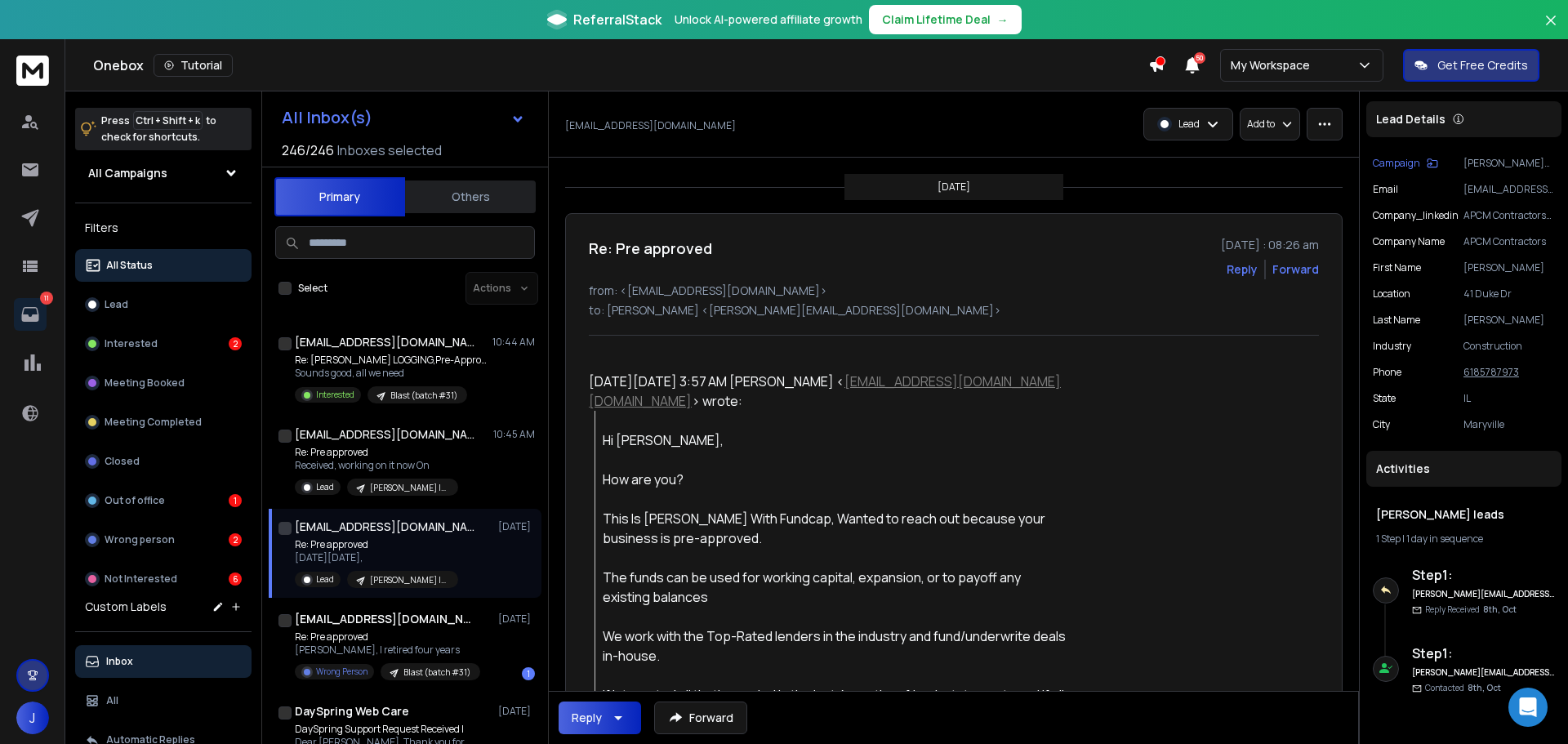
click at [1236, 267] on button "Reply" at bounding box center [1242, 270] width 31 height 17
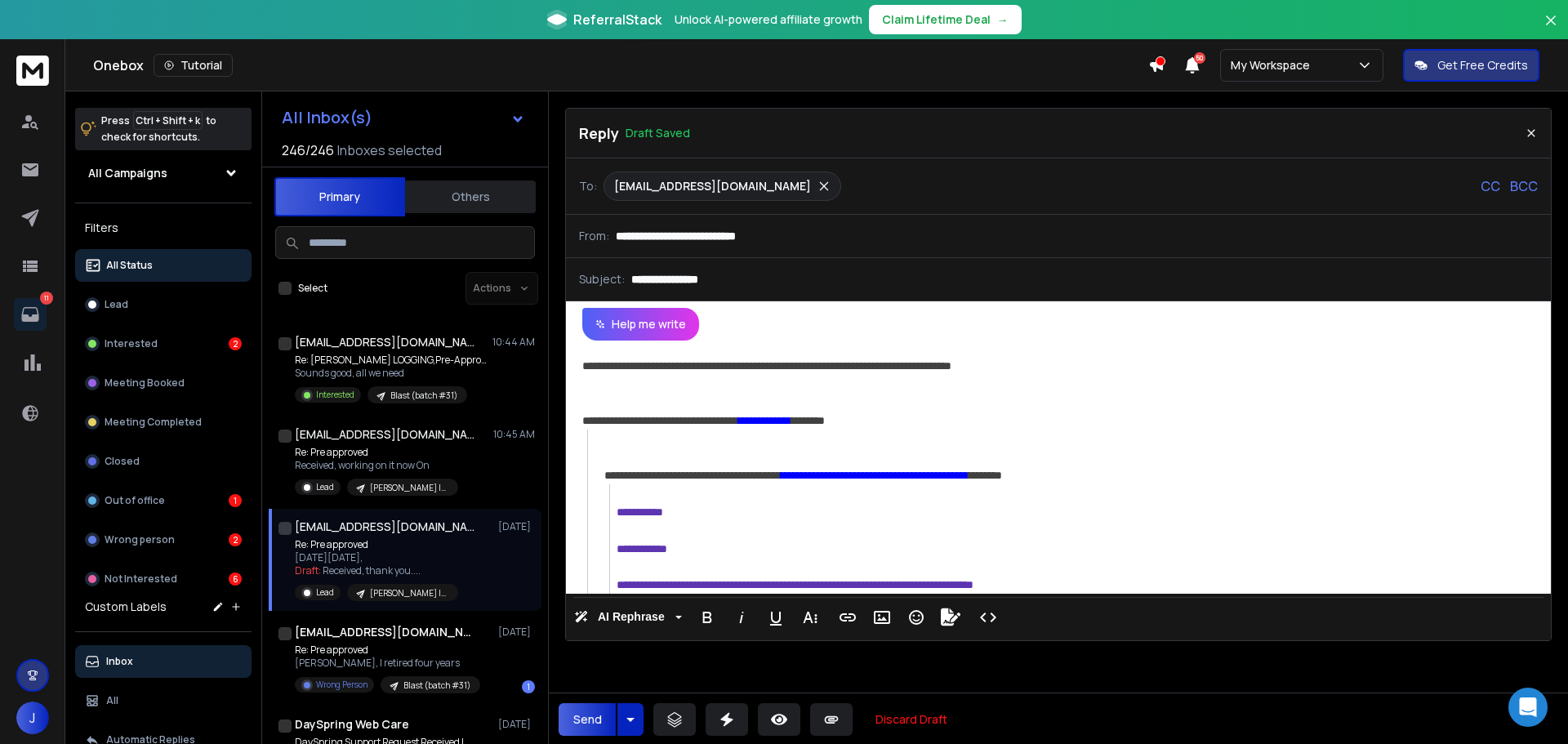
click at [865, 363] on div "**********" at bounding box center [1050, 366] width 935 height 18
click at [950, 366] on div "**********" at bounding box center [1050, 366] width 935 height 18
click at [585, 725] on button "Send" at bounding box center [587, 719] width 57 height 33
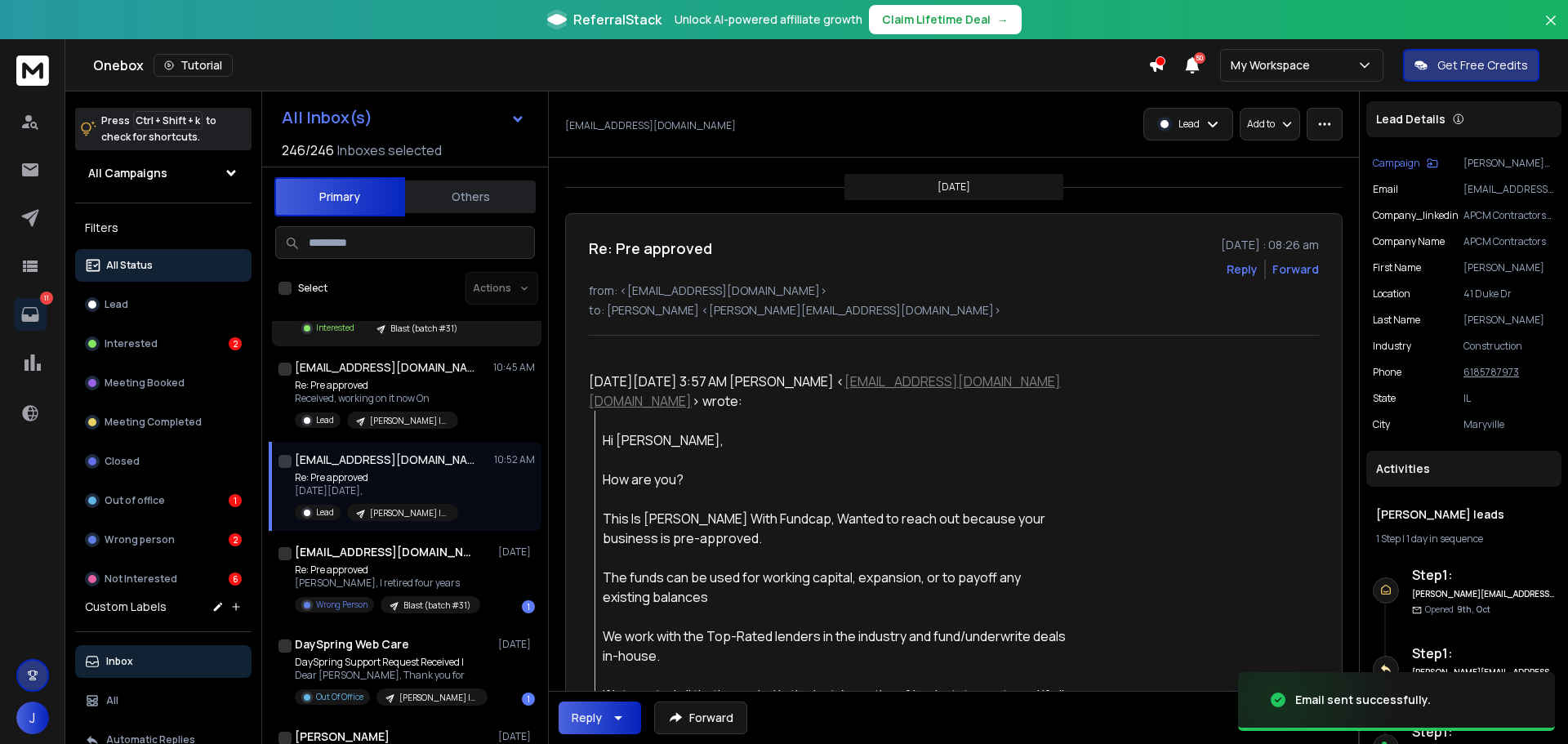
scroll to position [163, 0]
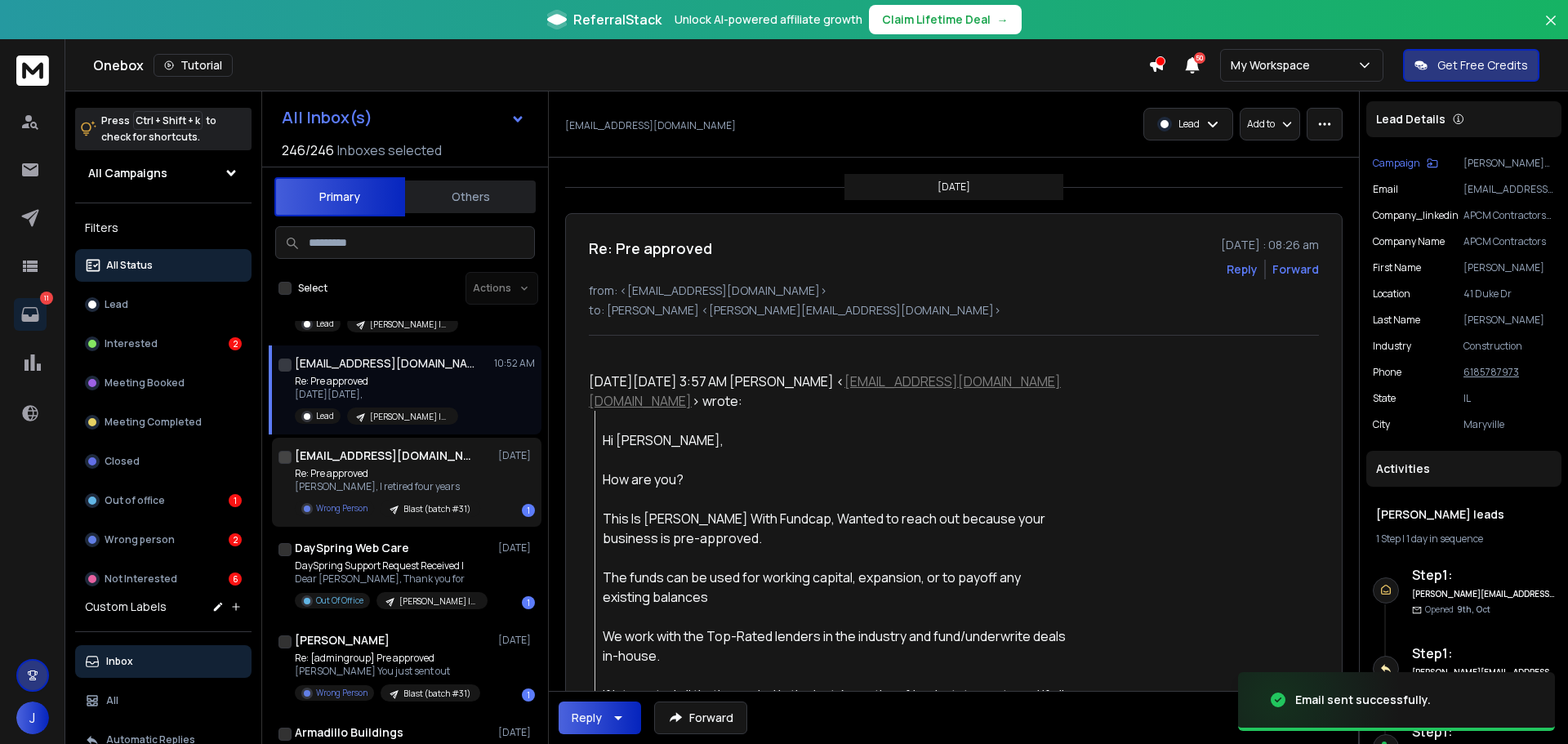
click at [458, 473] on p "Re: Pre approved" at bounding box center [388, 473] width 185 height 13
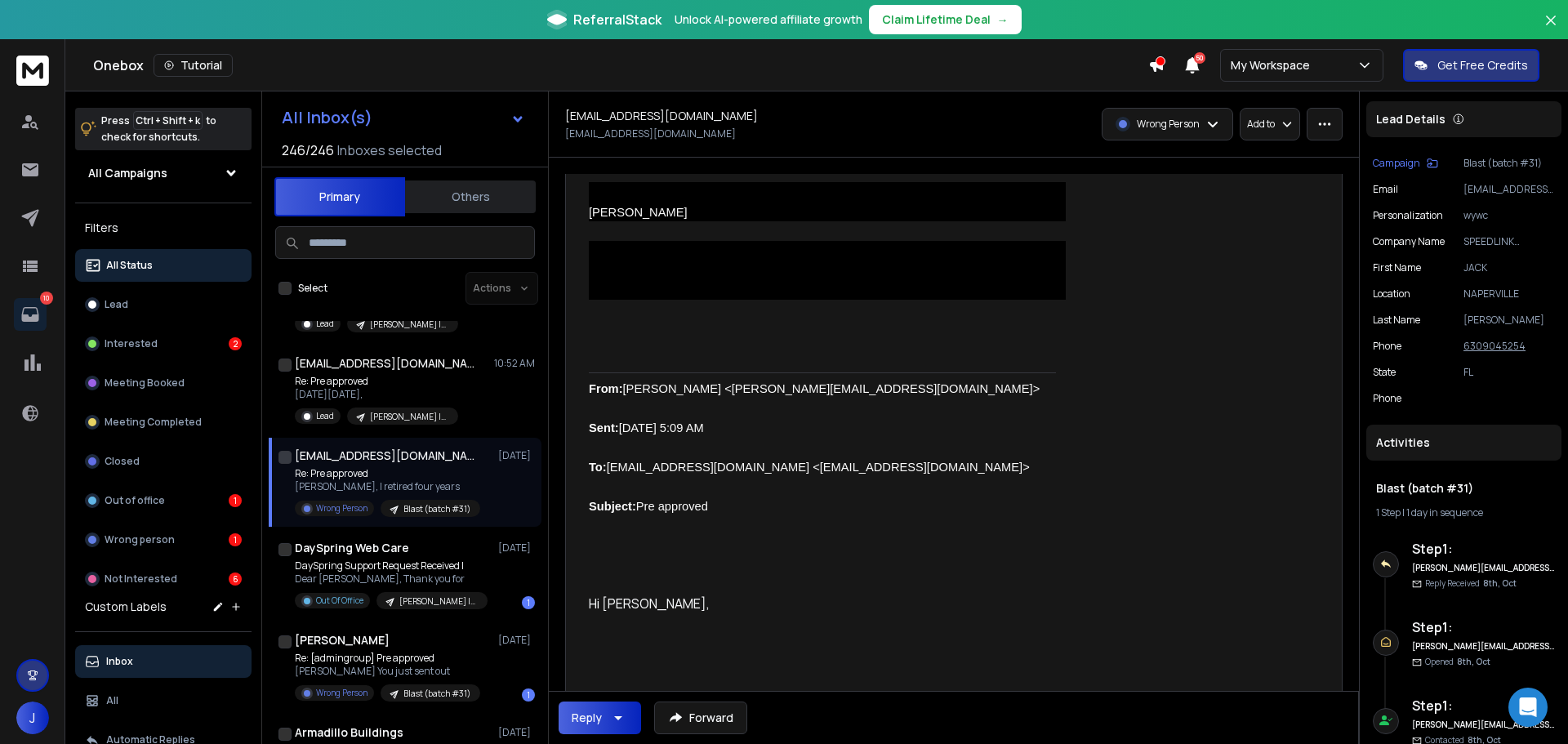
scroll to position [653, 0]
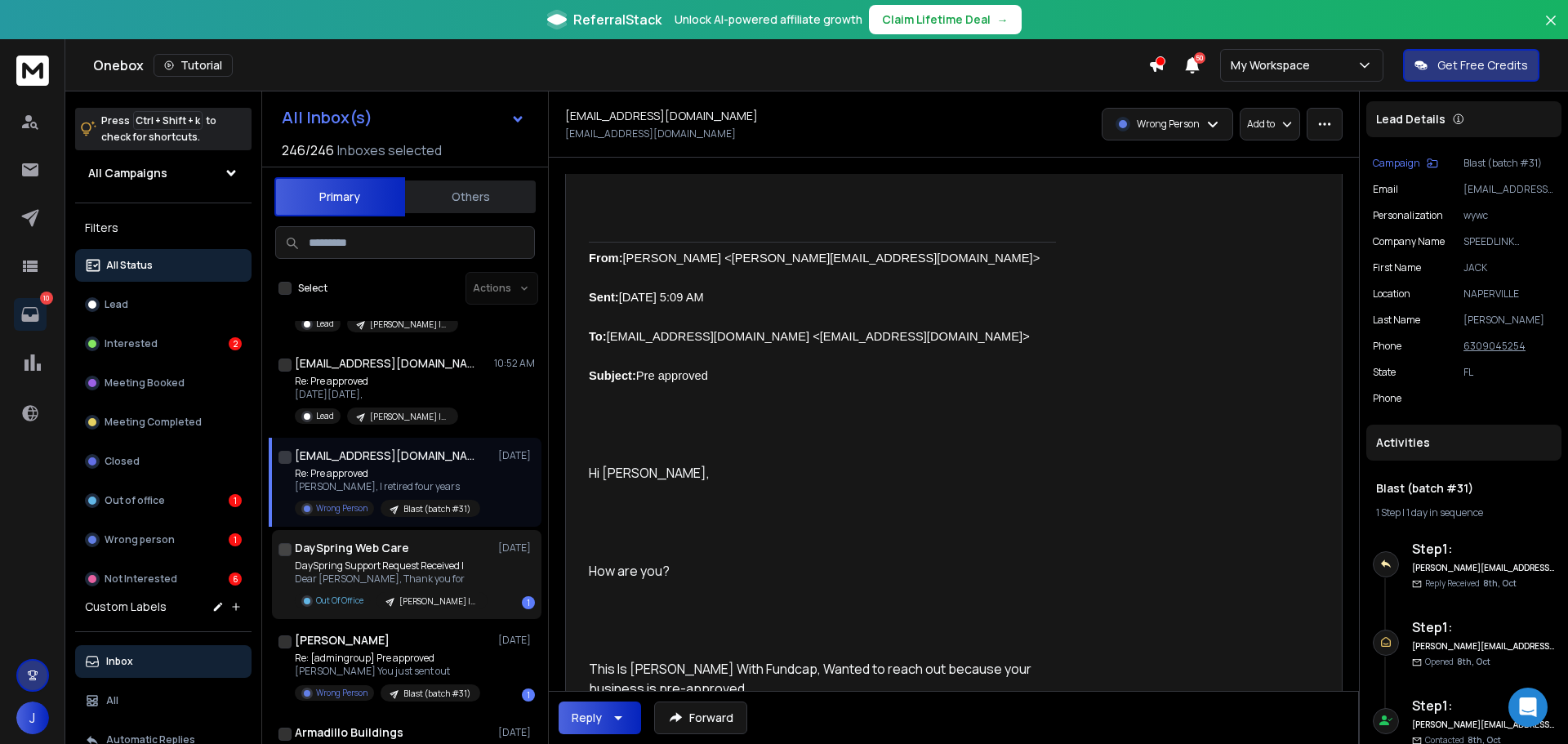
click at [451, 538] on div "DaySpring Web Care 08 Oct DaySpring Support Request Received | Dear Morris, Tha…" at bounding box center [407, 574] width 270 height 89
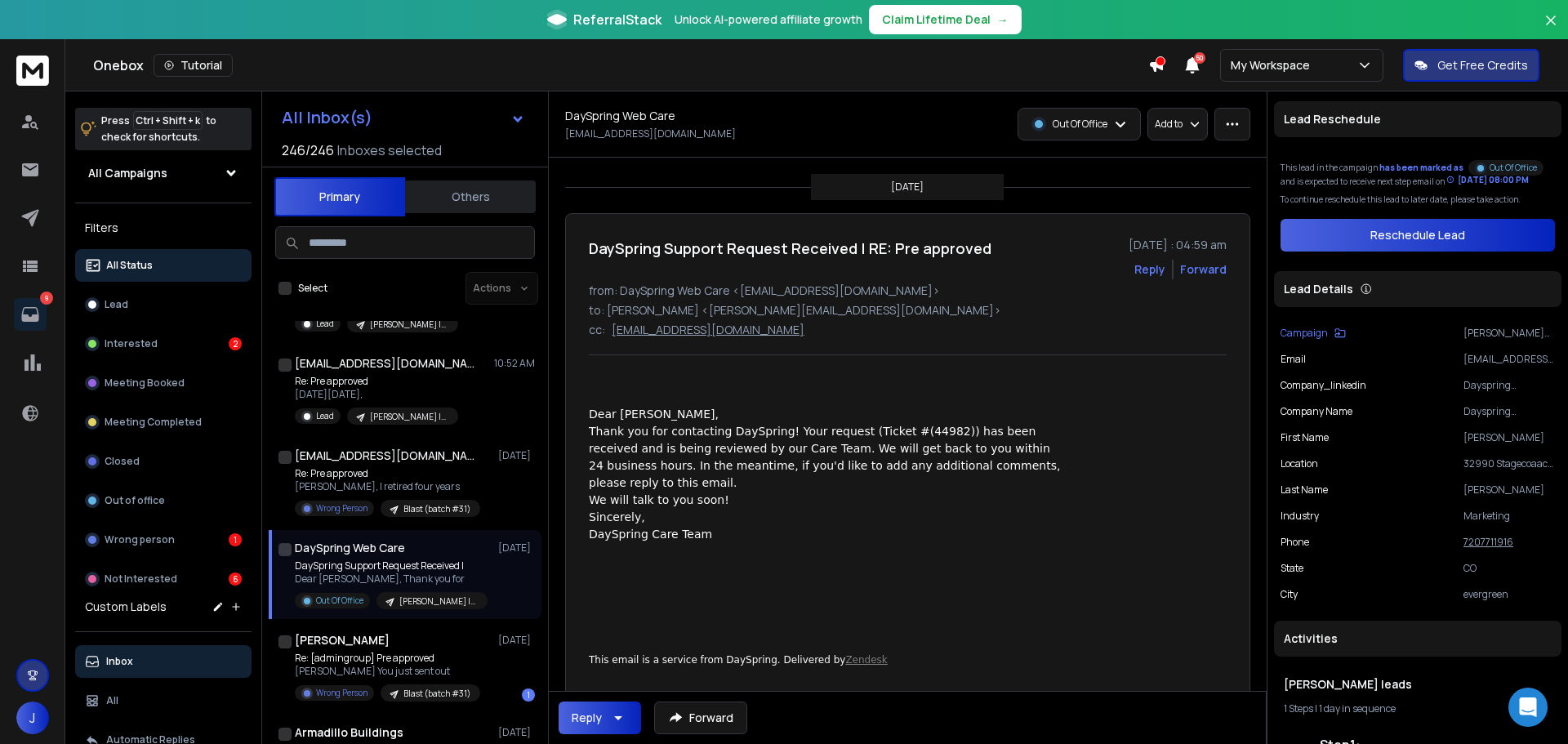
click at [720, 438] on p "Thank you for contacting DaySpring! Your request (Ticket #(44982)) has been rec…" at bounding box center [827, 458] width 477 height 69
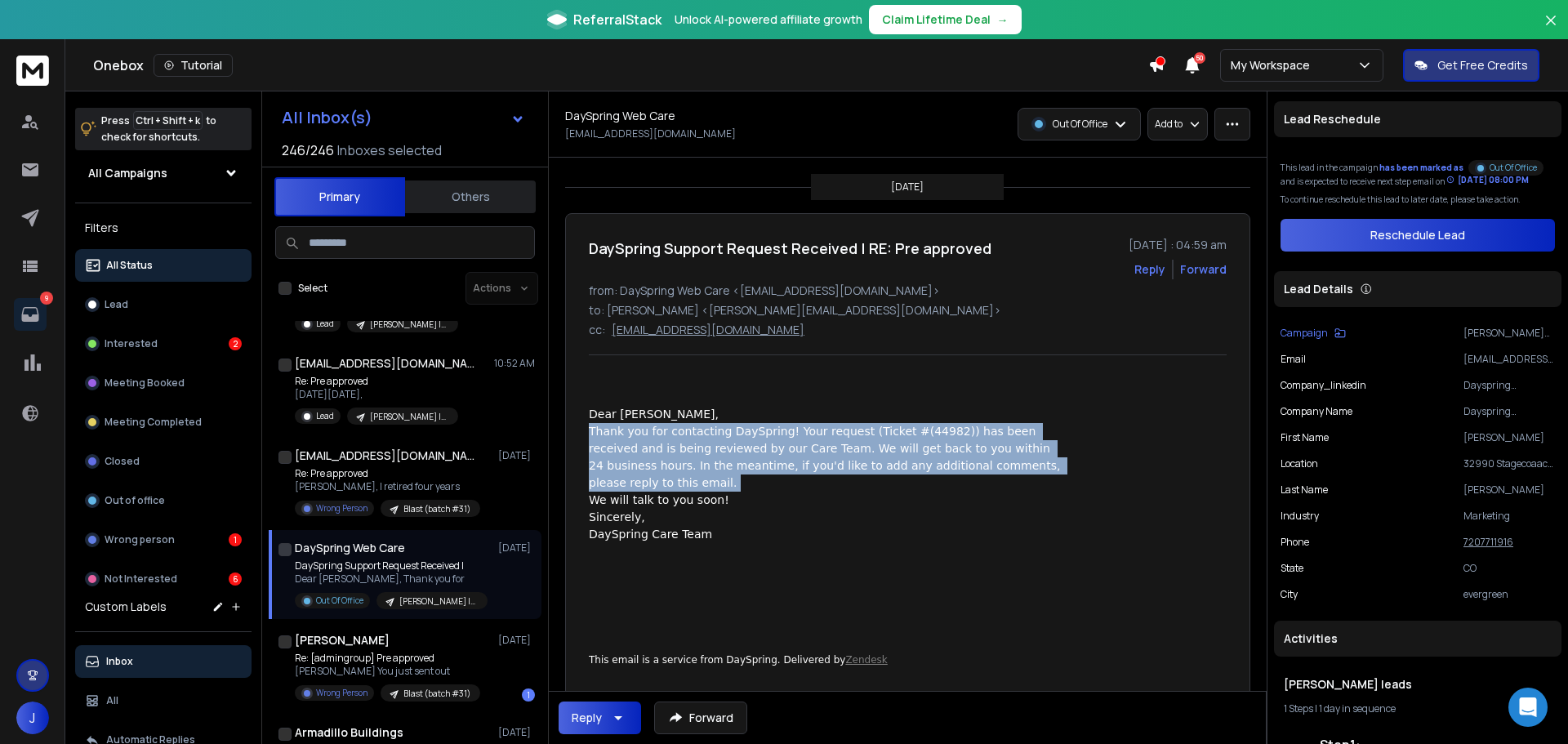
click at [720, 438] on p "Thank you for contacting DaySpring! Your request (Ticket #(44982)) has been rec…" at bounding box center [827, 458] width 477 height 69
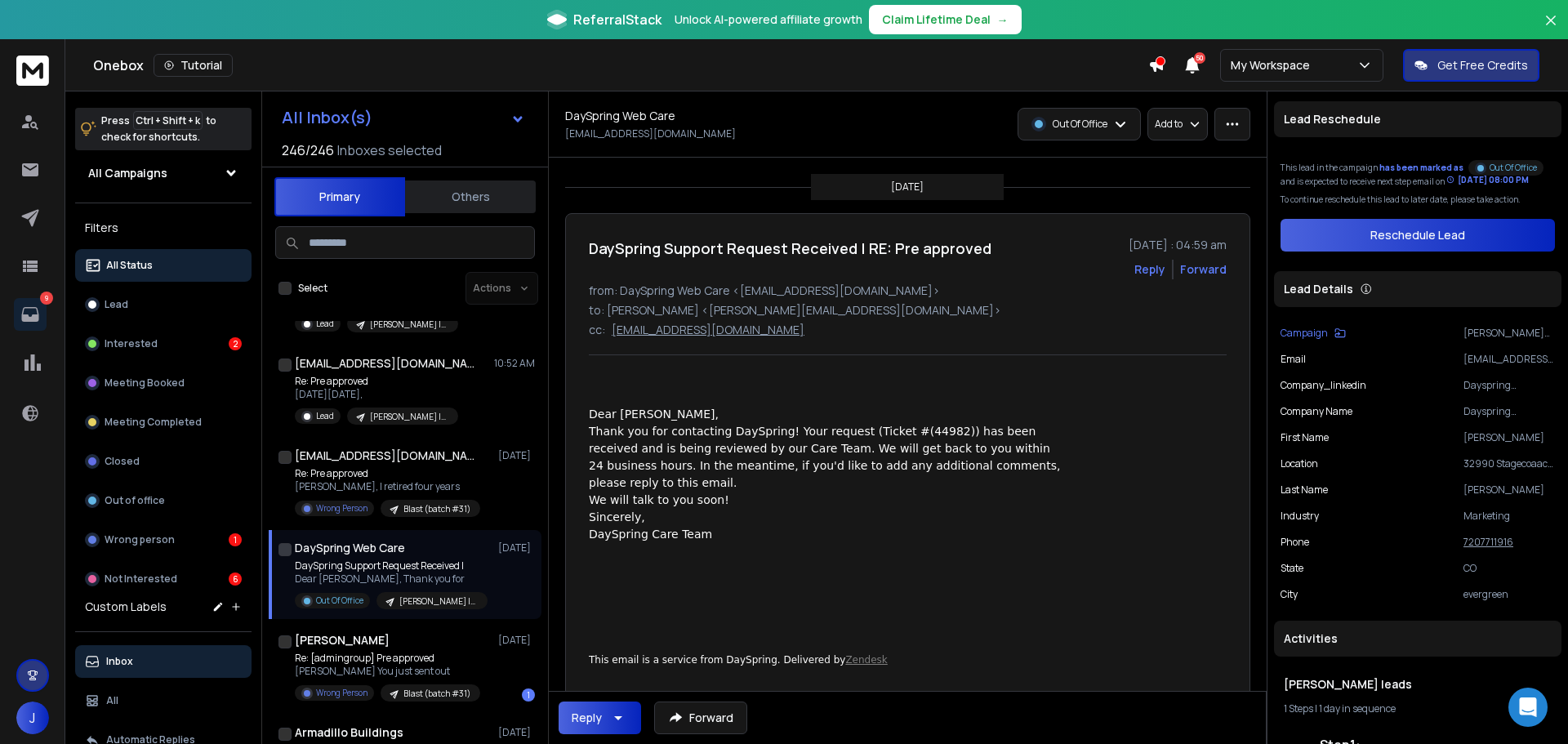
click at [810, 509] on p "Sincerely, DaySpring Care Team" at bounding box center [827, 525] width 477 height 34
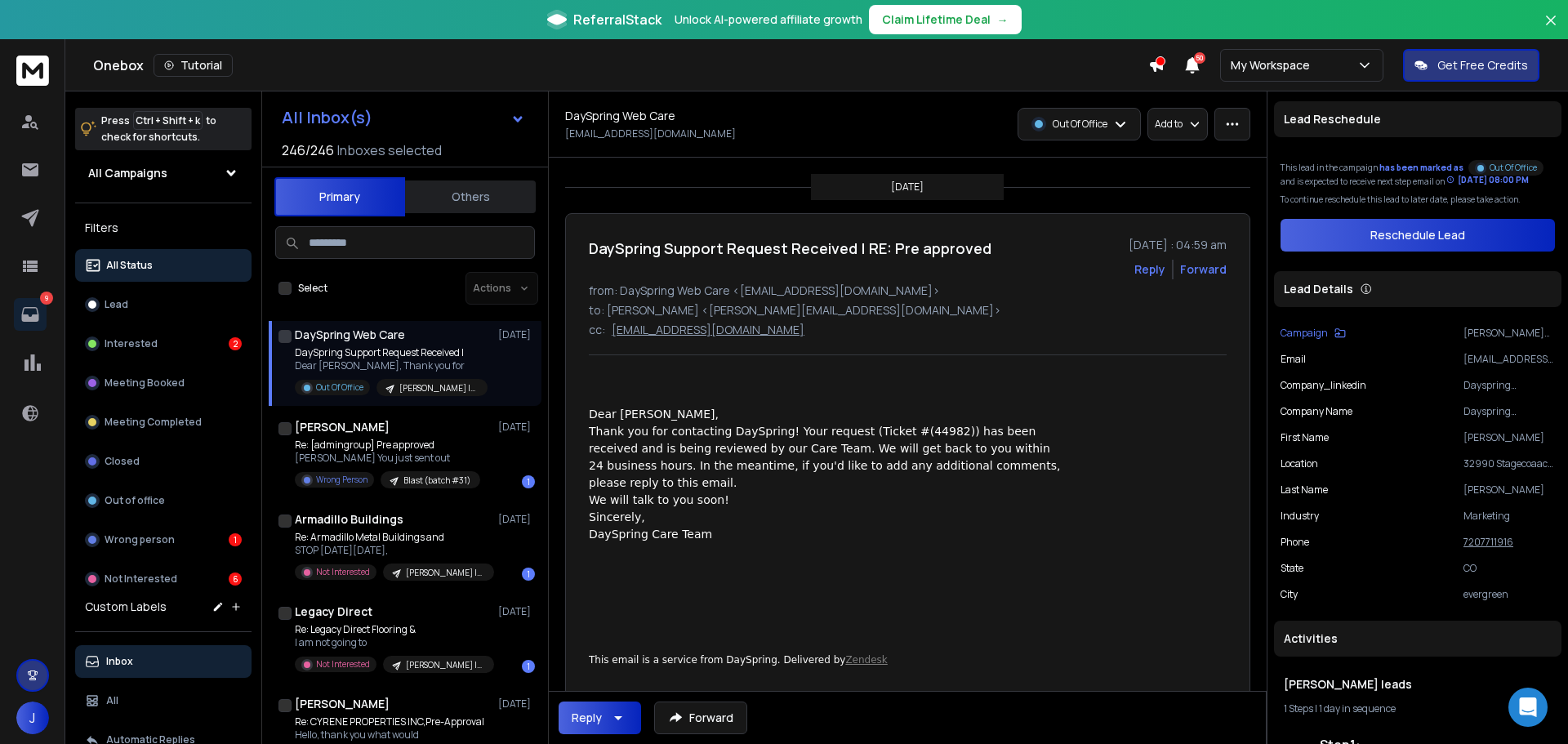
scroll to position [408, 0]
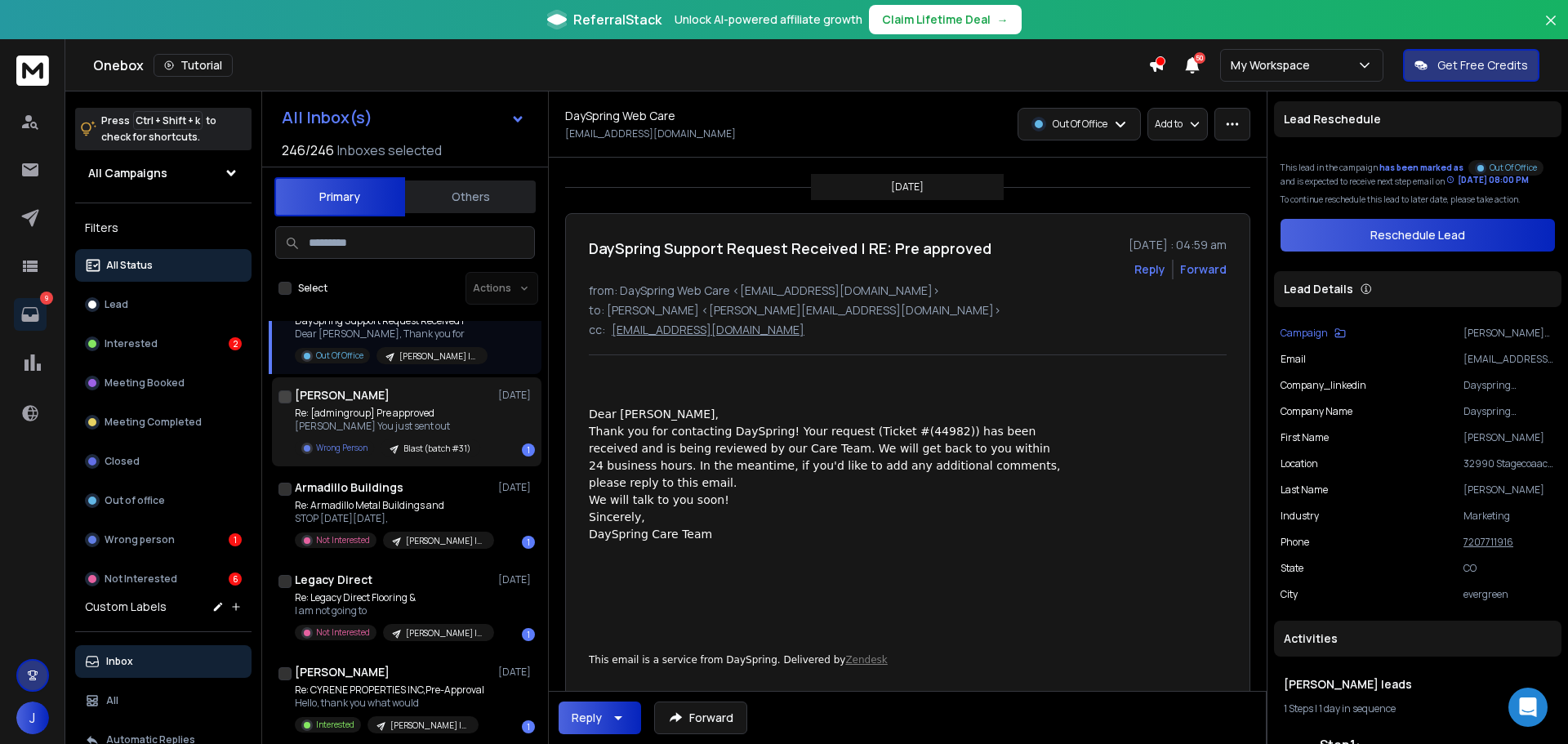
click at [444, 403] on div "Scott Schaefer 08 Oct" at bounding box center [415, 395] width 240 height 17
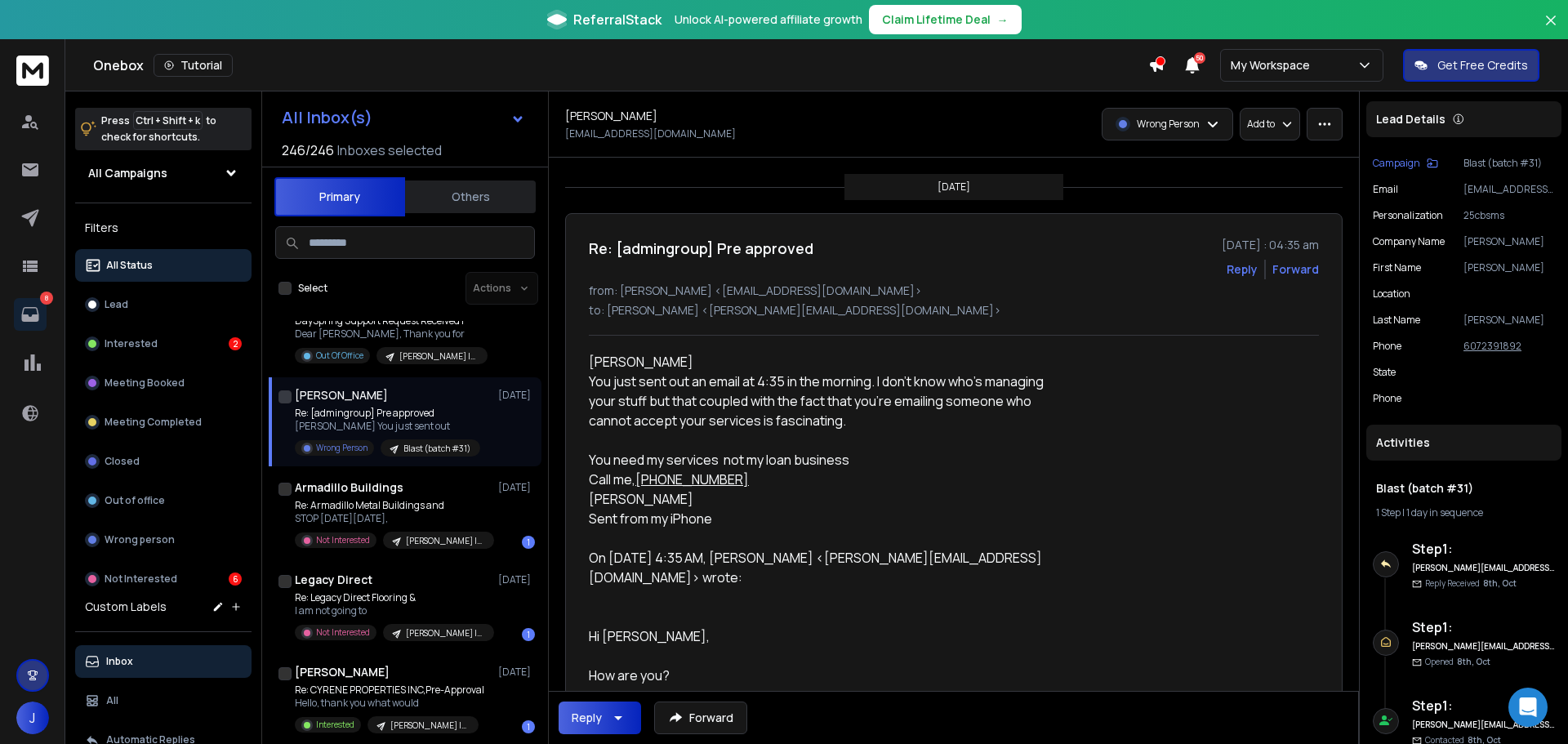
click at [650, 379] on div "You just sent out an email at 4:35 in the morning. I don’t know who’s managing …" at bounding box center [827, 401] width 477 height 59
click at [709, 382] on div "You just sent out an email at 4:35 in the morning. I don’t know who’s managing …" at bounding box center [827, 401] width 477 height 59
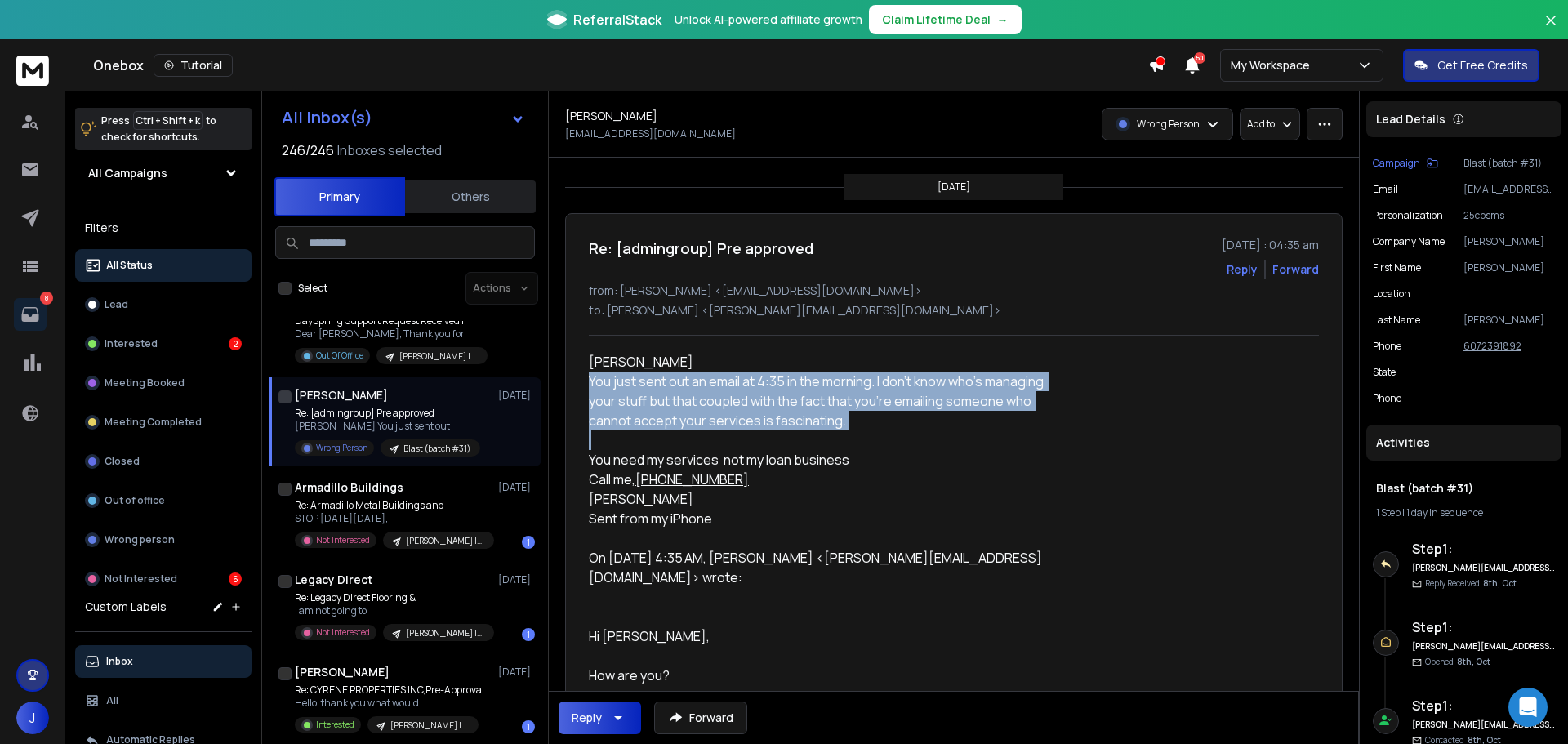
click at [709, 382] on div "You just sent out an email at 4:35 in the morning. I don’t know who’s managing …" at bounding box center [827, 401] width 477 height 59
click at [733, 413] on div "You just sent out an email at 4:35 in the morning. I don’t know who’s managing …" at bounding box center [827, 401] width 477 height 59
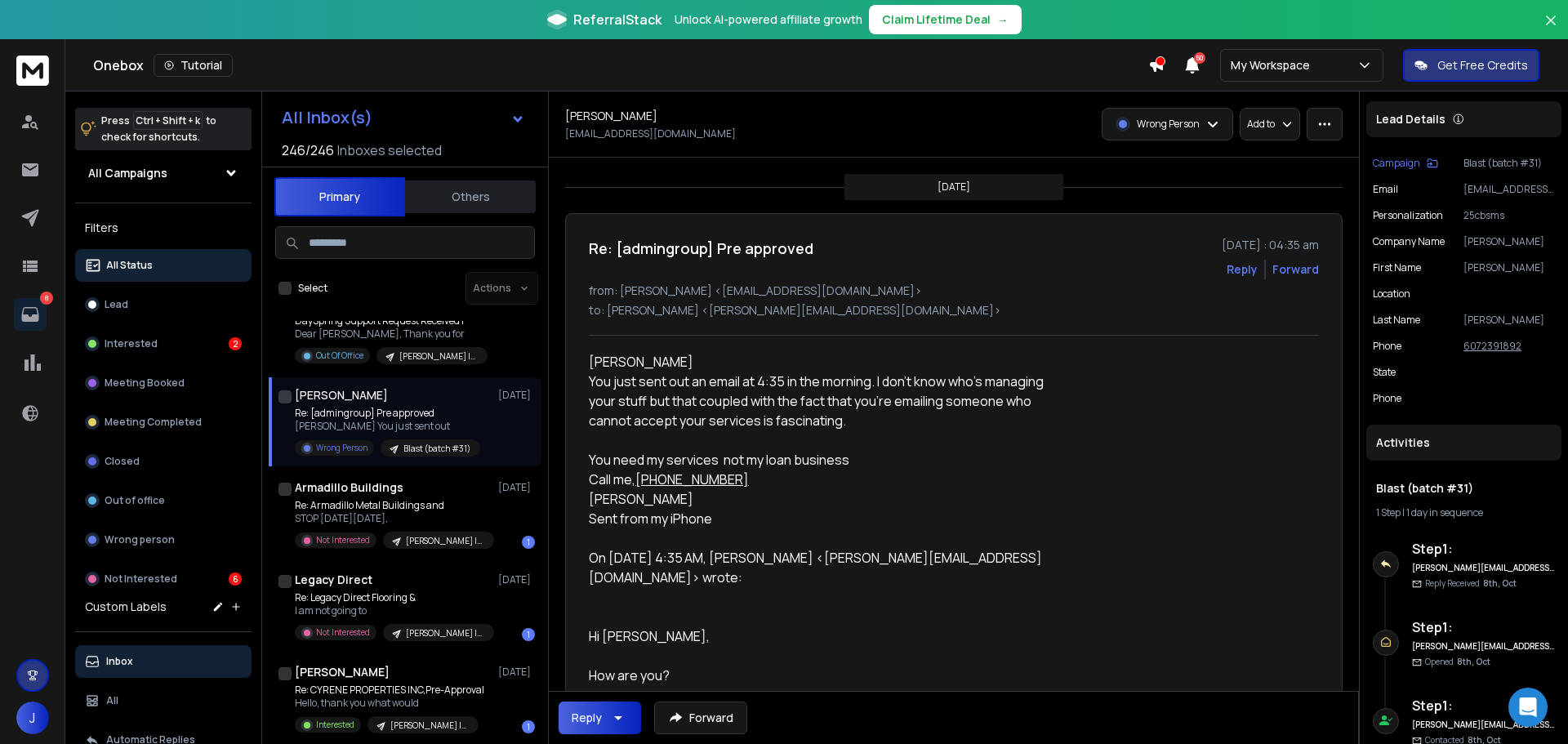
click at [998, 390] on div "You just sent out an email at 4:35 in the morning. I don’t know who’s managing …" at bounding box center [827, 401] width 477 height 59
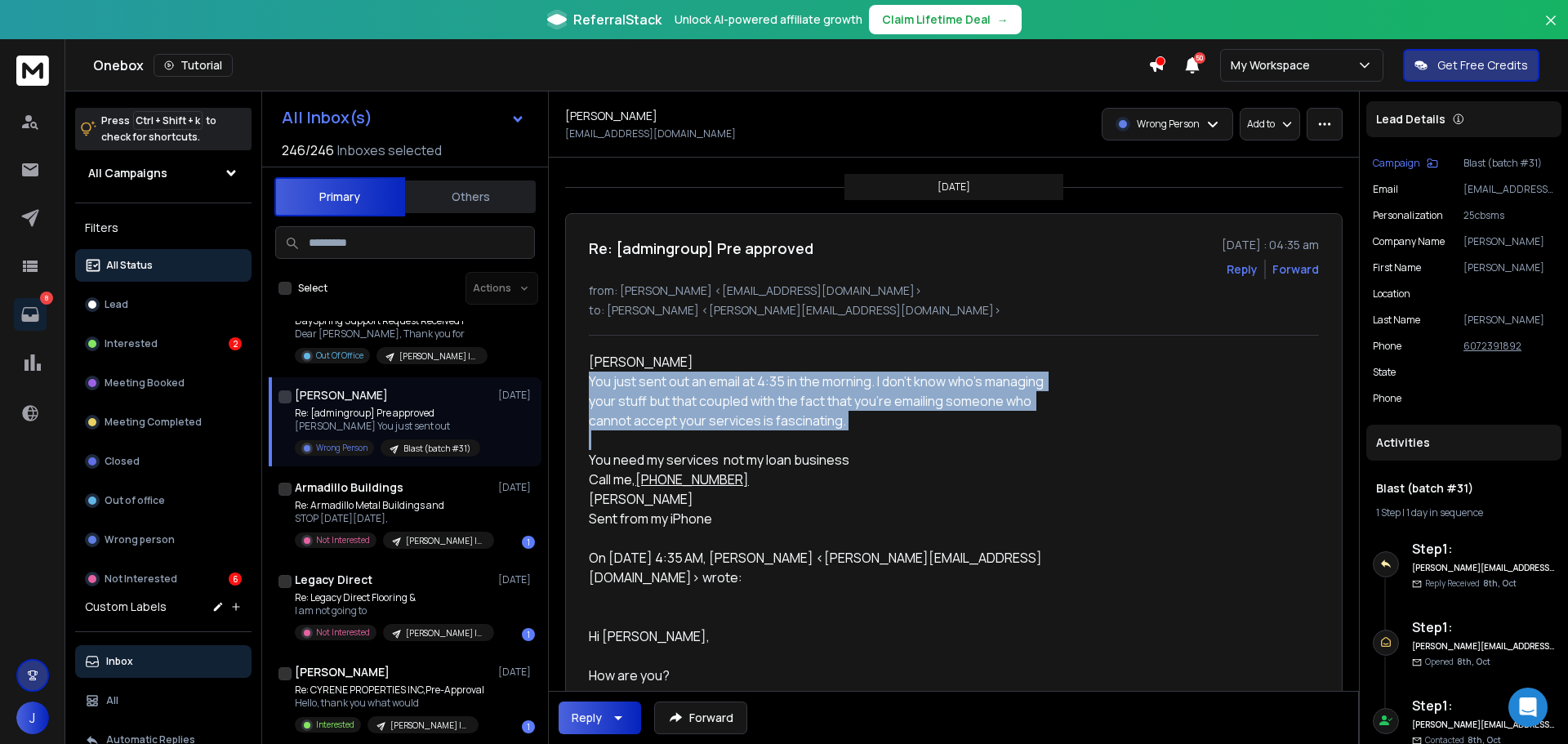
click at [998, 390] on div "You just sent out an email at 4:35 in the morning. I don’t know who’s managing …" at bounding box center [827, 401] width 477 height 59
click at [1012, 439] on div at bounding box center [827, 440] width 477 height 19
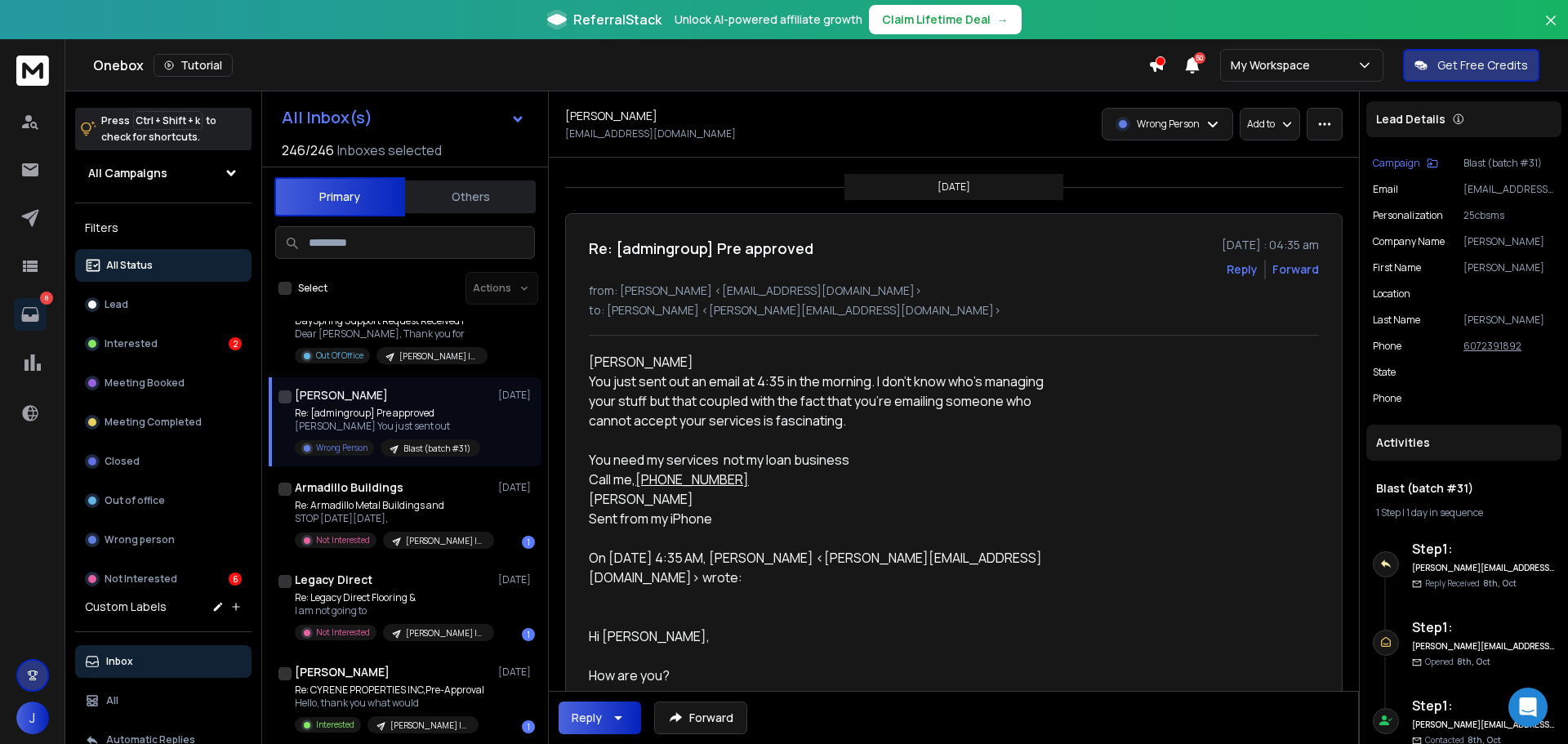
click at [762, 410] on div "You just sent out an email at 4:35 in the morning. I don’t know who’s managing …" at bounding box center [827, 401] width 477 height 59
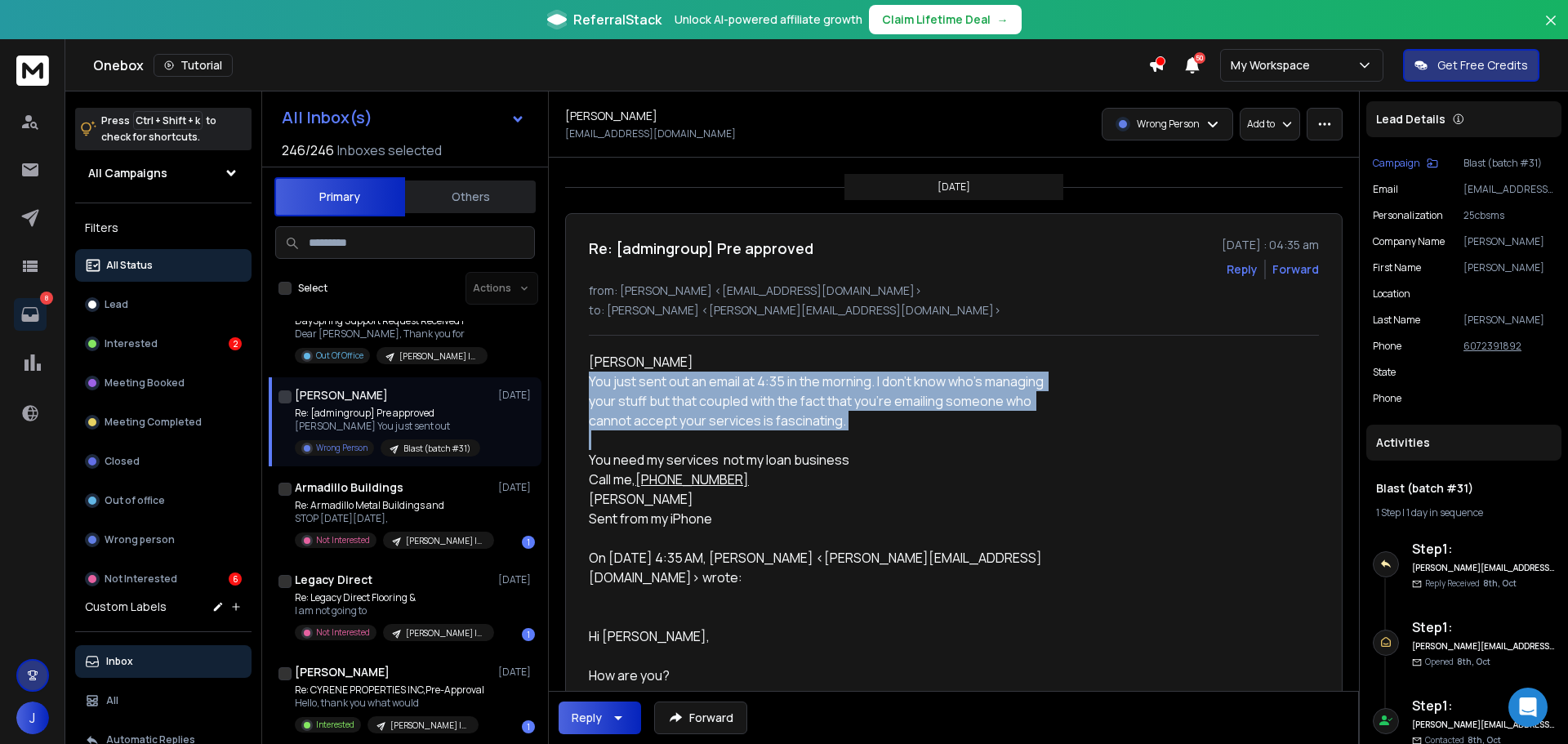
click at [762, 410] on div "You just sent out an email at 4:35 in the morning. I don’t know who’s managing …" at bounding box center [827, 401] width 477 height 59
click at [825, 429] on div "You just sent out an email at 4:35 in the morning. I don’t know who’s managing …" at bounding box center [827, 401] width 477 height 59
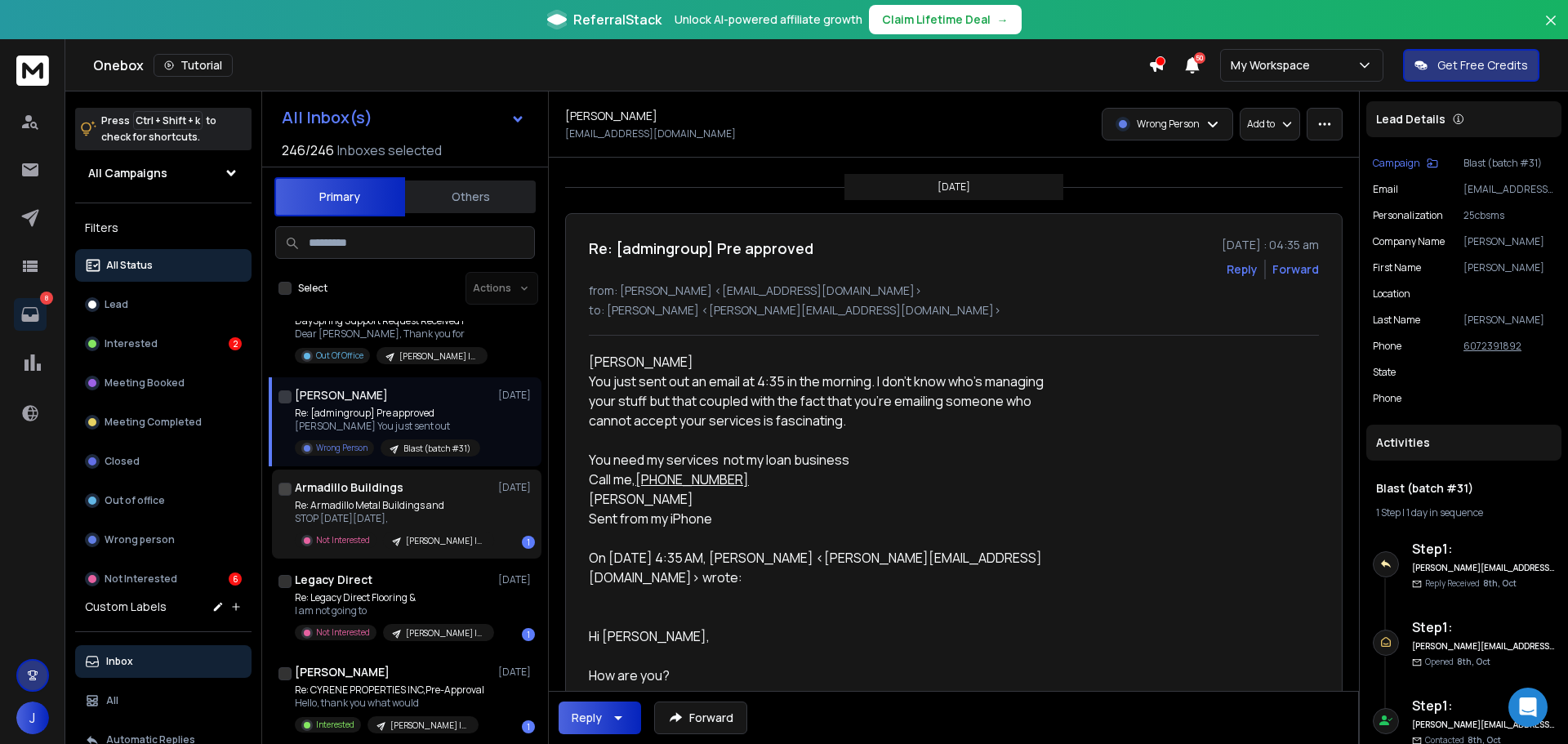
click at [483, 497] on div "Armadillo Buildings 07 Oct Re: Armadillo Metal Buildings and STOP On Mon, Oct 6…" at bounding box center [415, 514] width 240 height 70
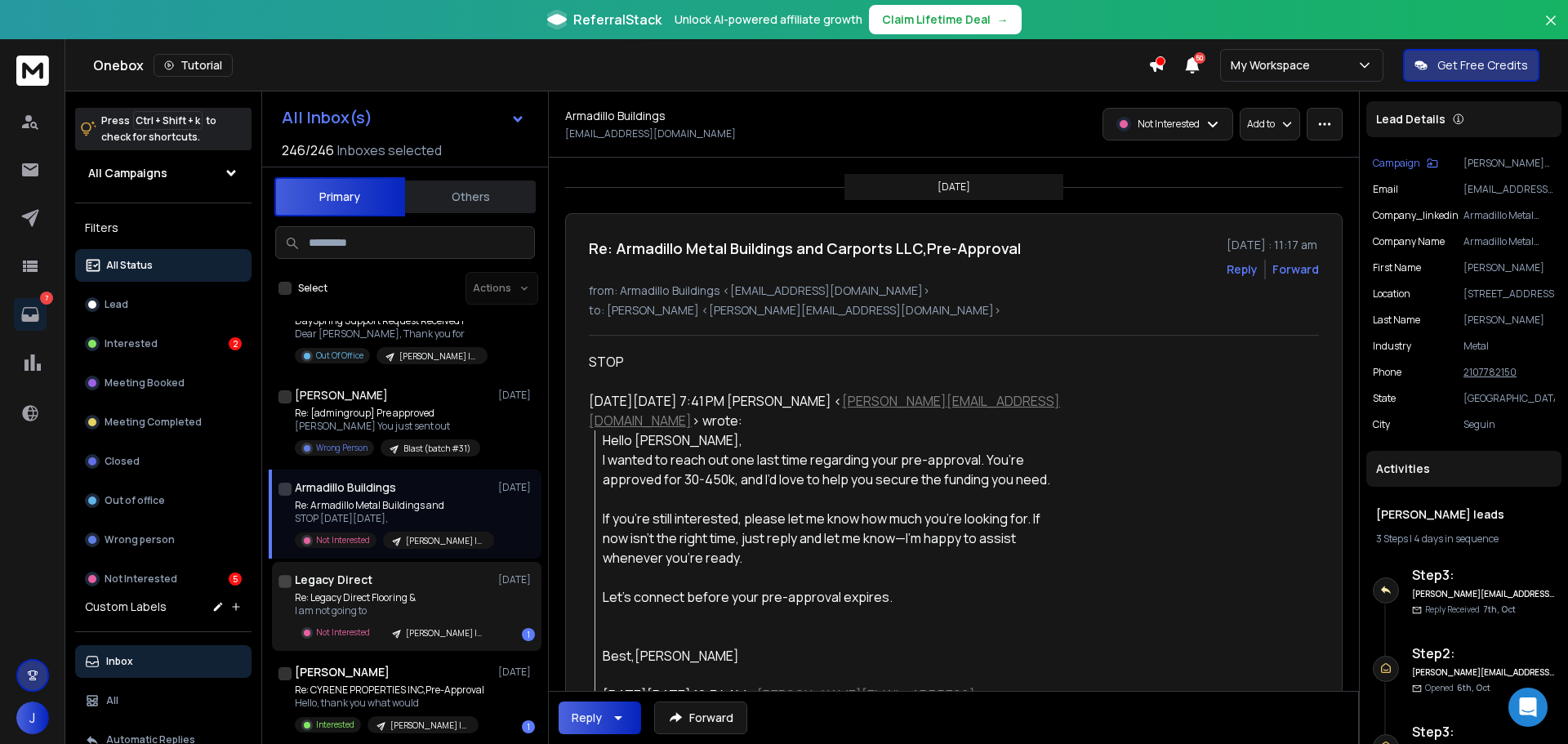
click at [470, 587] on div "Legacy Direct 07 Oct" at bounding box center [415, 580] width 240 height 17
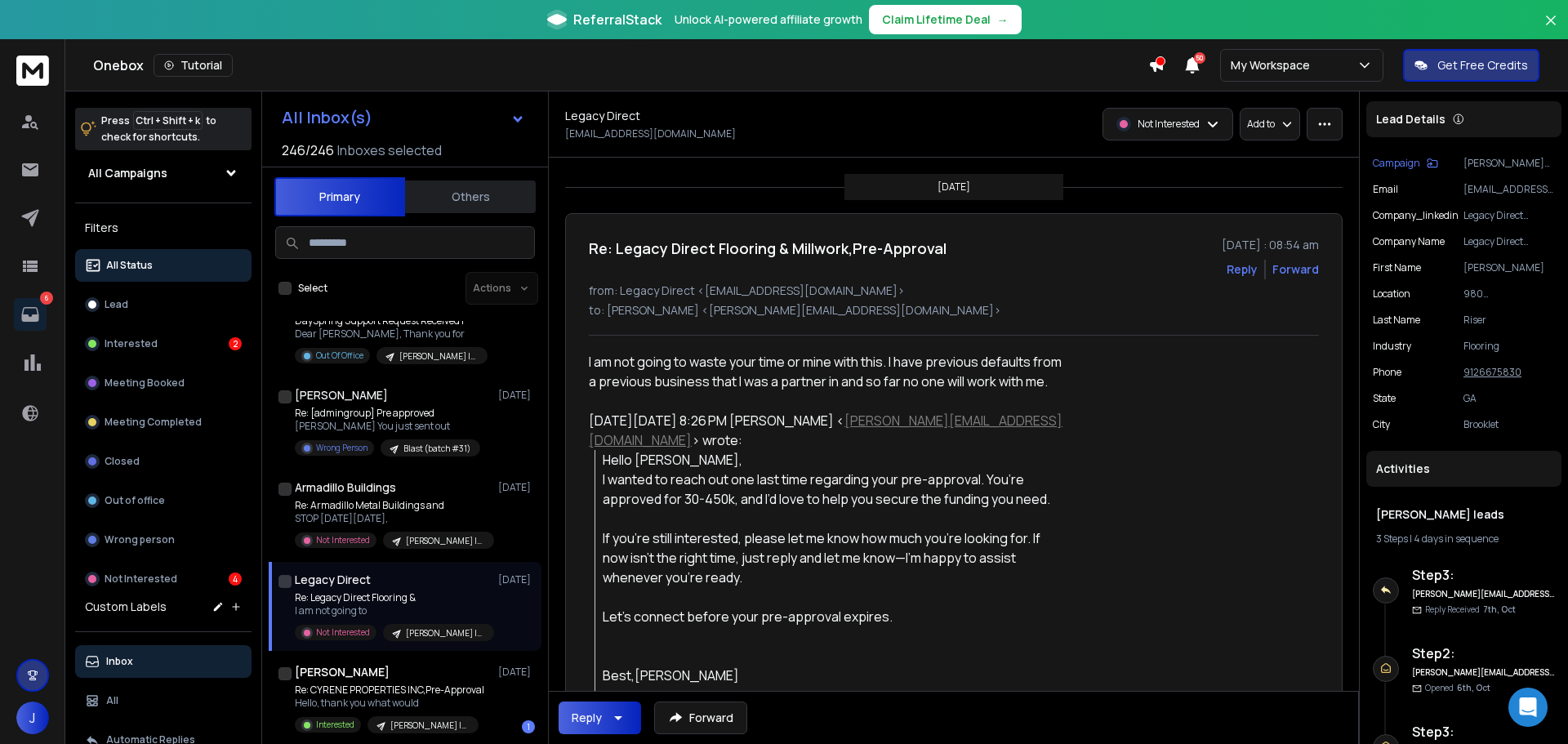
click at [680, 369] on div "I am not going to waste your time or mine with this. I have previous defaults f…" at bounding box center [827, 371] width 477 height 39
click at [992, 390] on div "I am not going to waste your time or mine with this. I have previous defaults f…" at bounding box center [827, 371] width 477 height 39
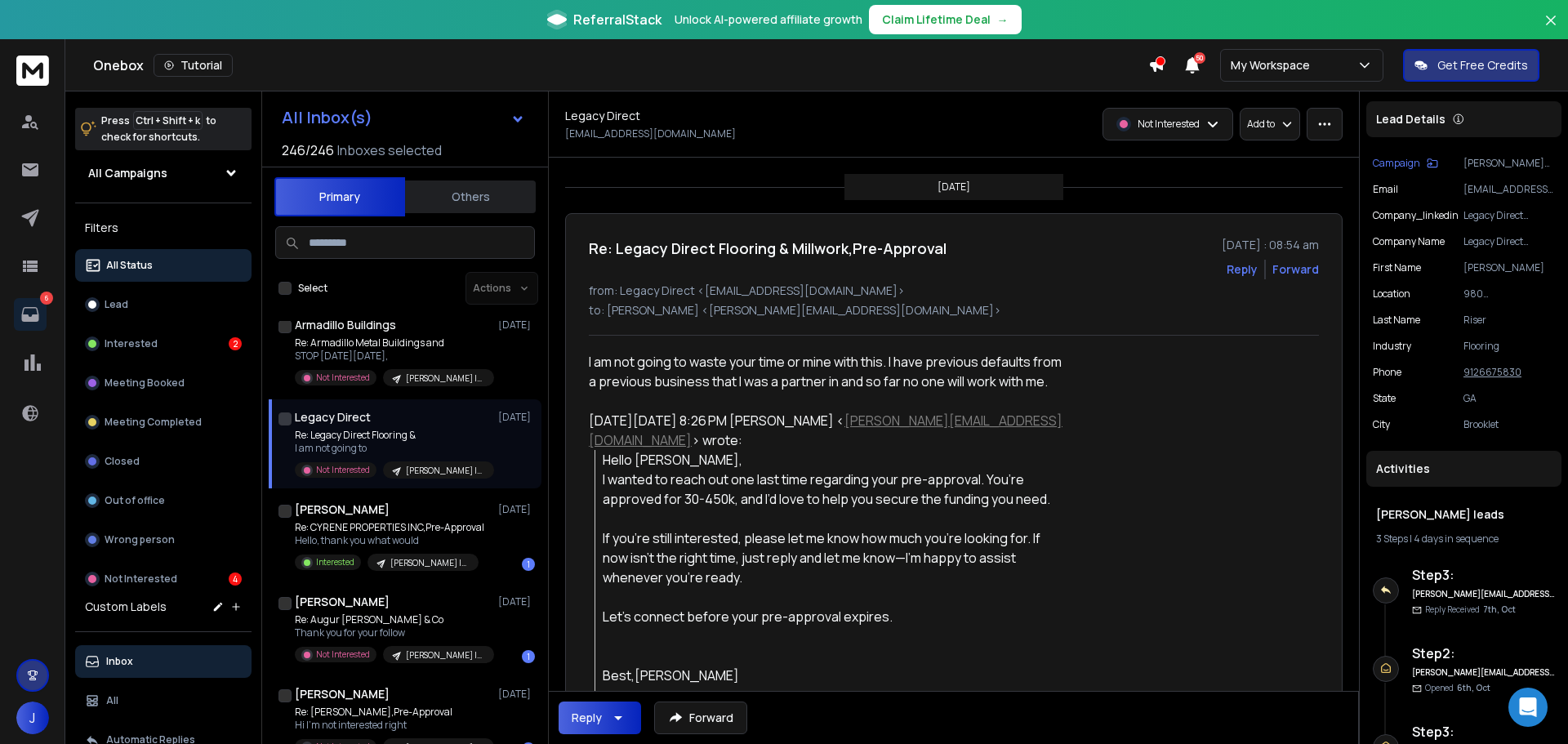
scroll to position [572, 0]
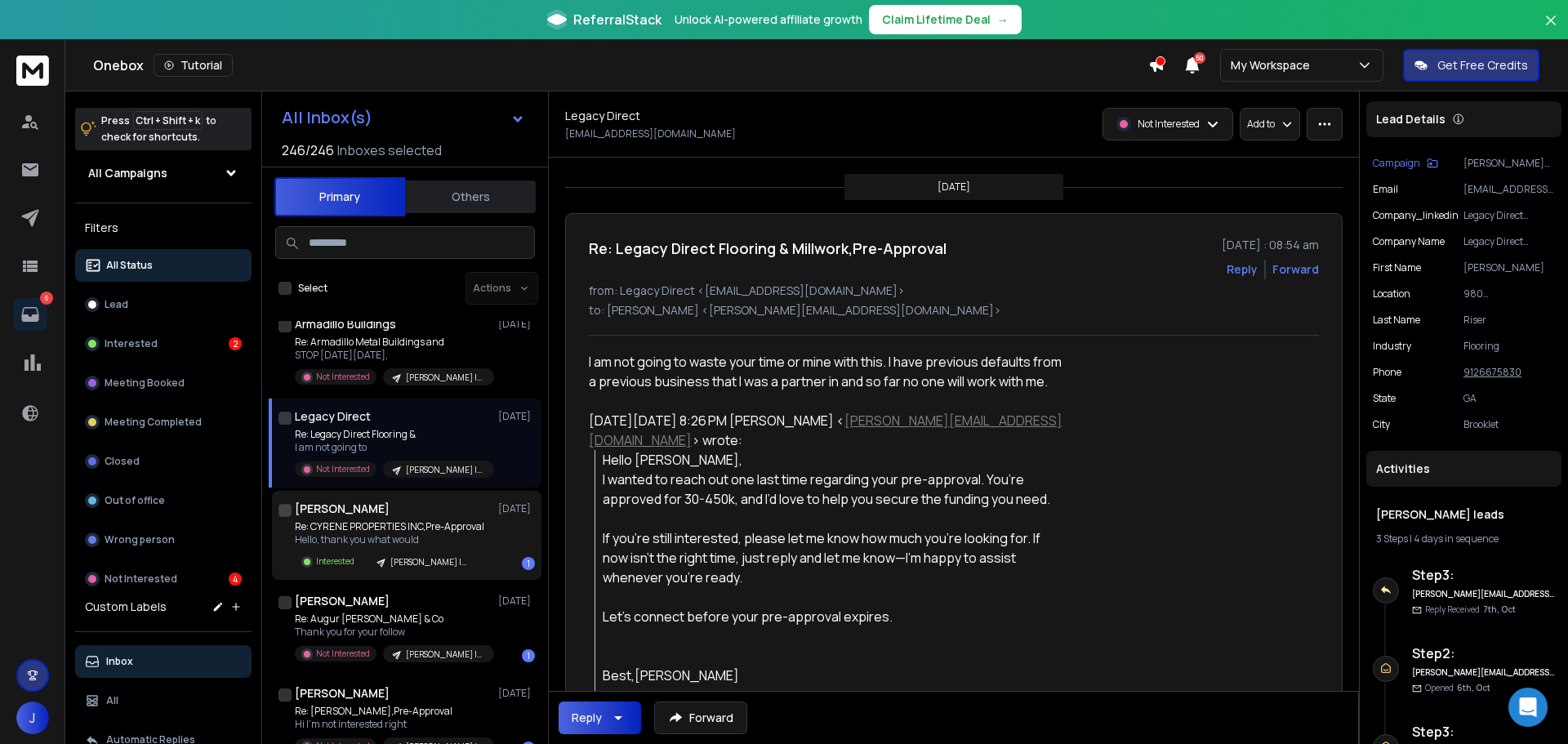
click at [486, 513] on div "Cyrene Dellinger 07 Oct" at bounding box center [415, 509] width 240 height 17
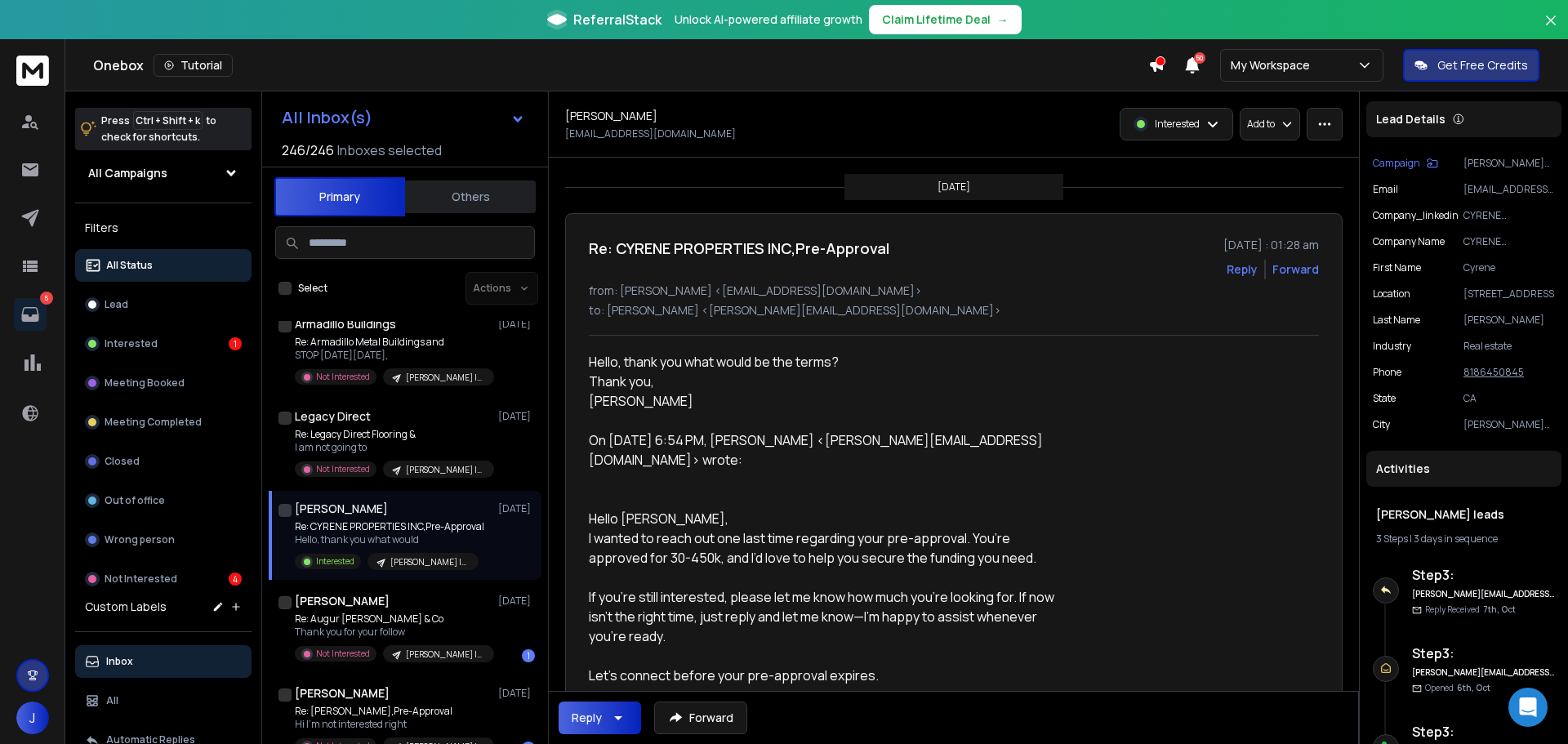
click at [921, 391] on div "Thank you, Cyrene Dellinger" at bounding box center [827, 391] width 477 height 39
click at [1237, 275] on button "Reply" at bounding box center [1242, 270] width 31 height 17
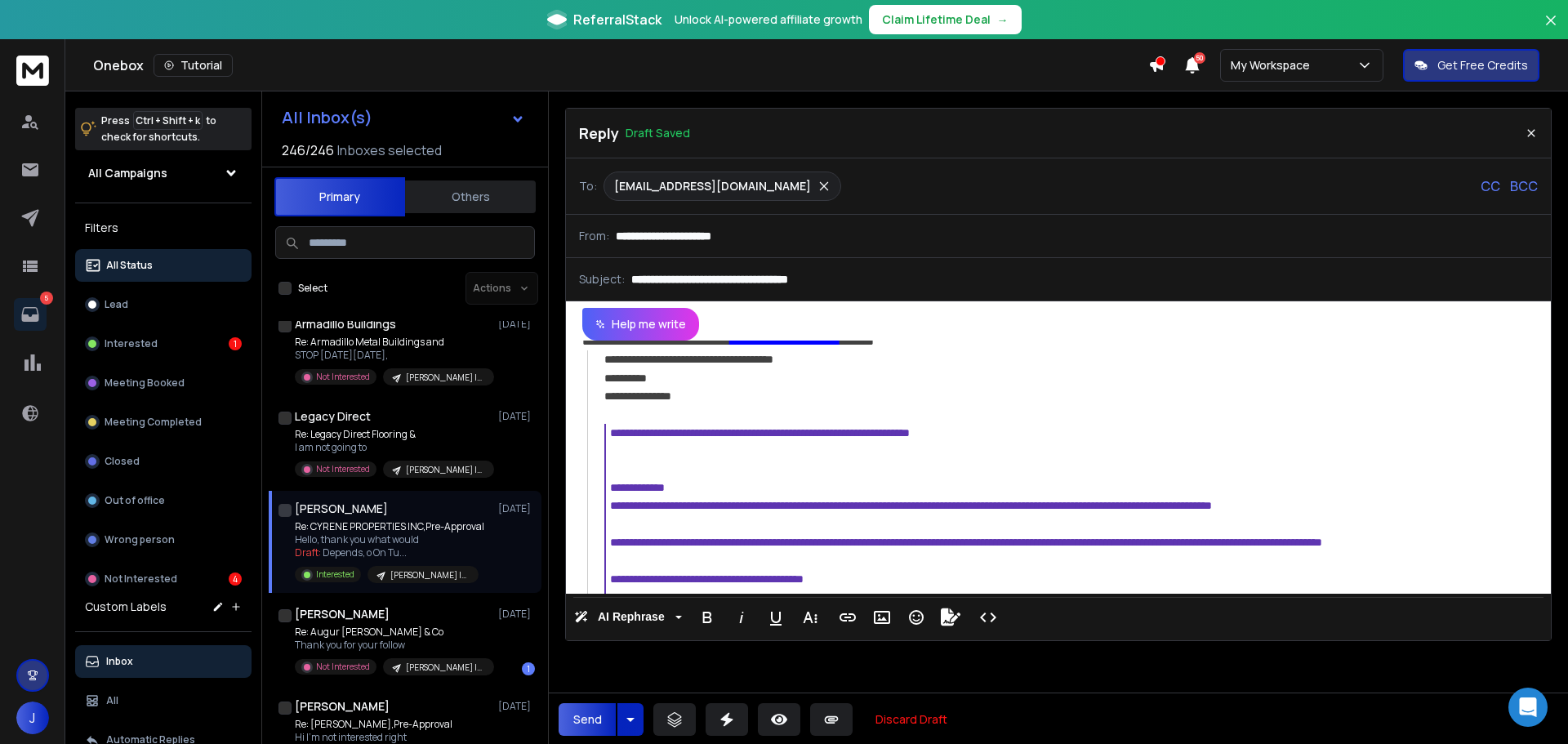
scroll to position [0, 0]
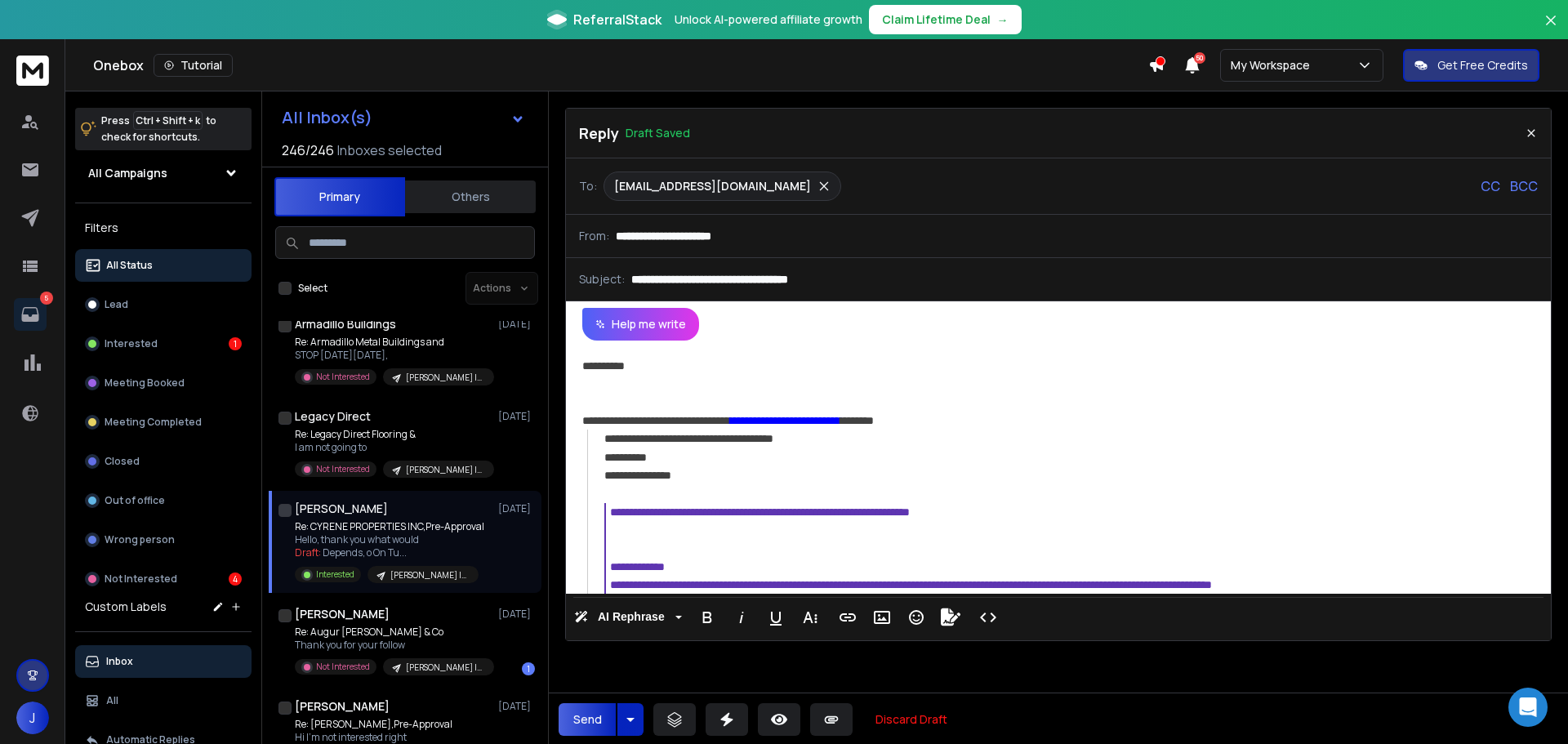
click at [1525, 129] on icon at bounding box center [1531, 133] width 13 height 13
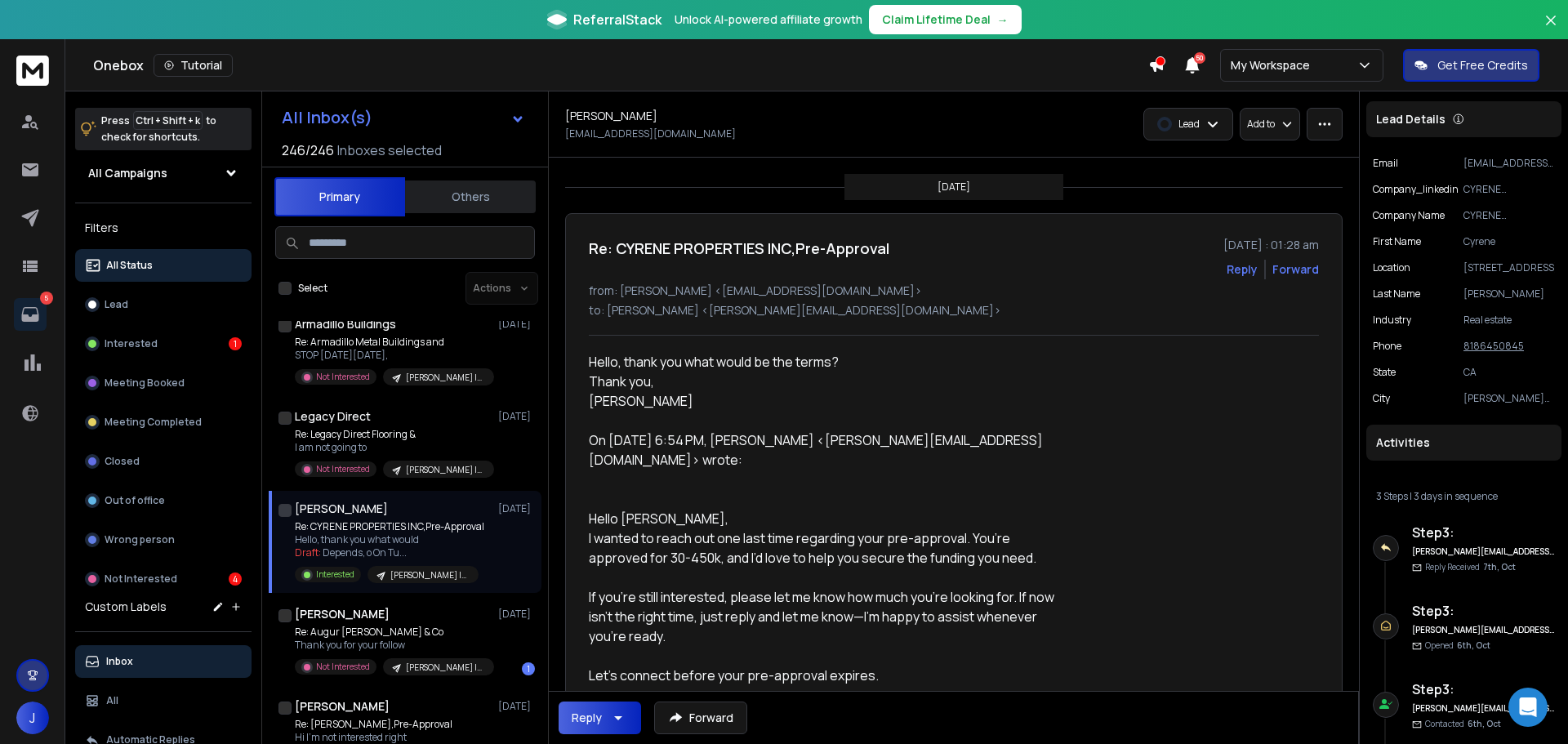
click at [1236, 265] on button "Reply" at bounding box center [1242, 270] width 31 height 17
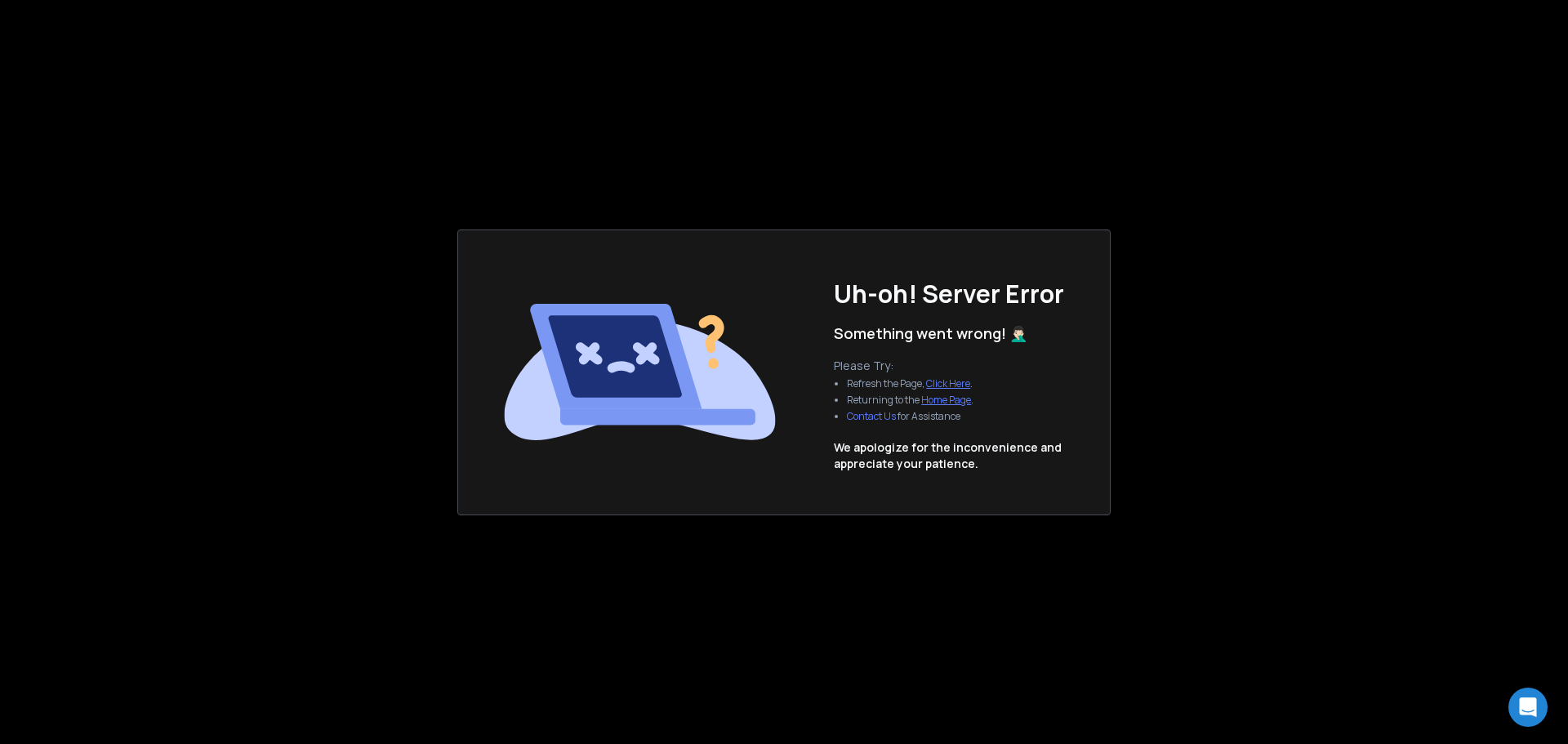
click at [950, 383] on link "Click Here" at bounding box center [948, 383] width 44 height 14
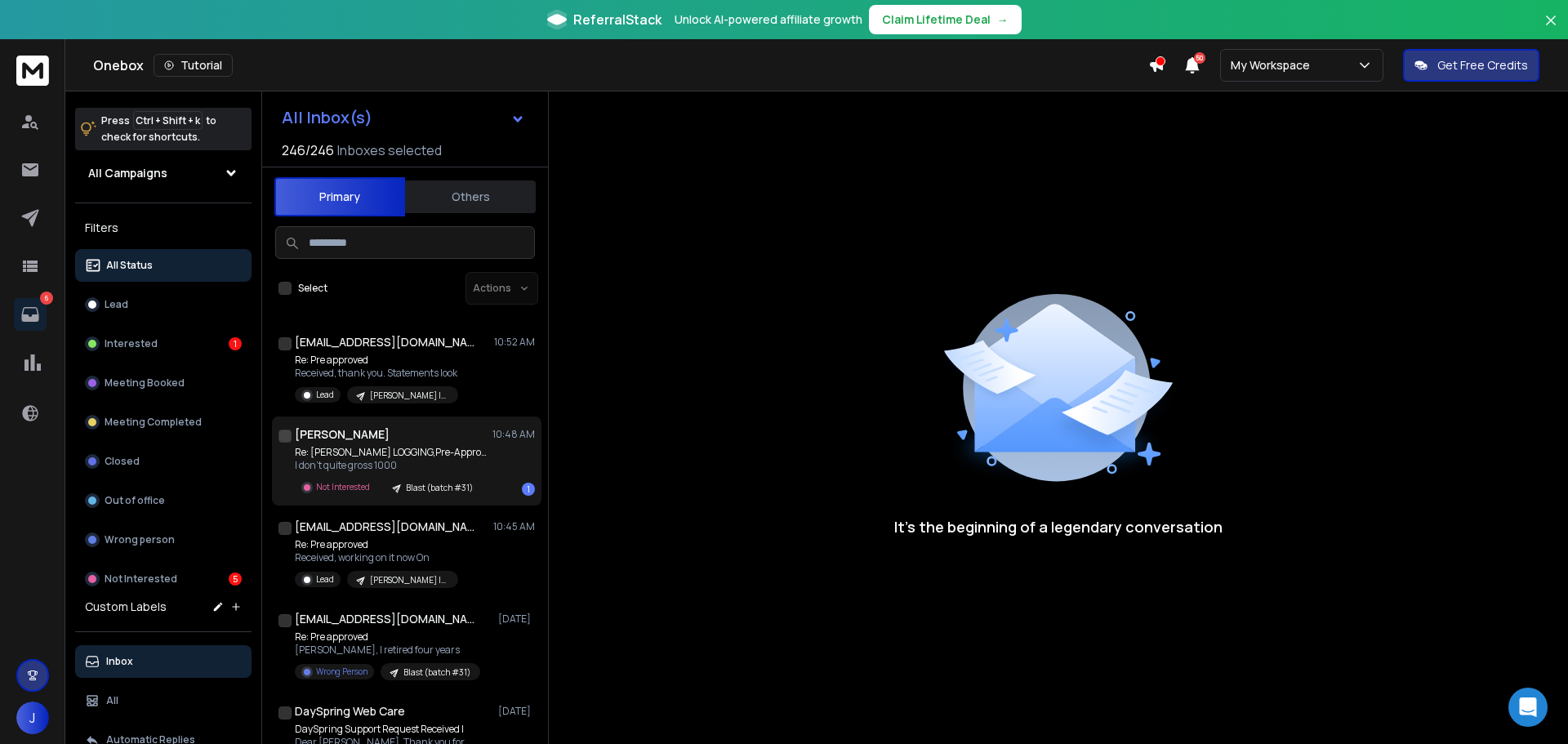
click at [451, 451] on p "Re: [PERSON_NAME] LOGGING,Pre-Approval" at bounding box center [393, 452] width 196 height 13
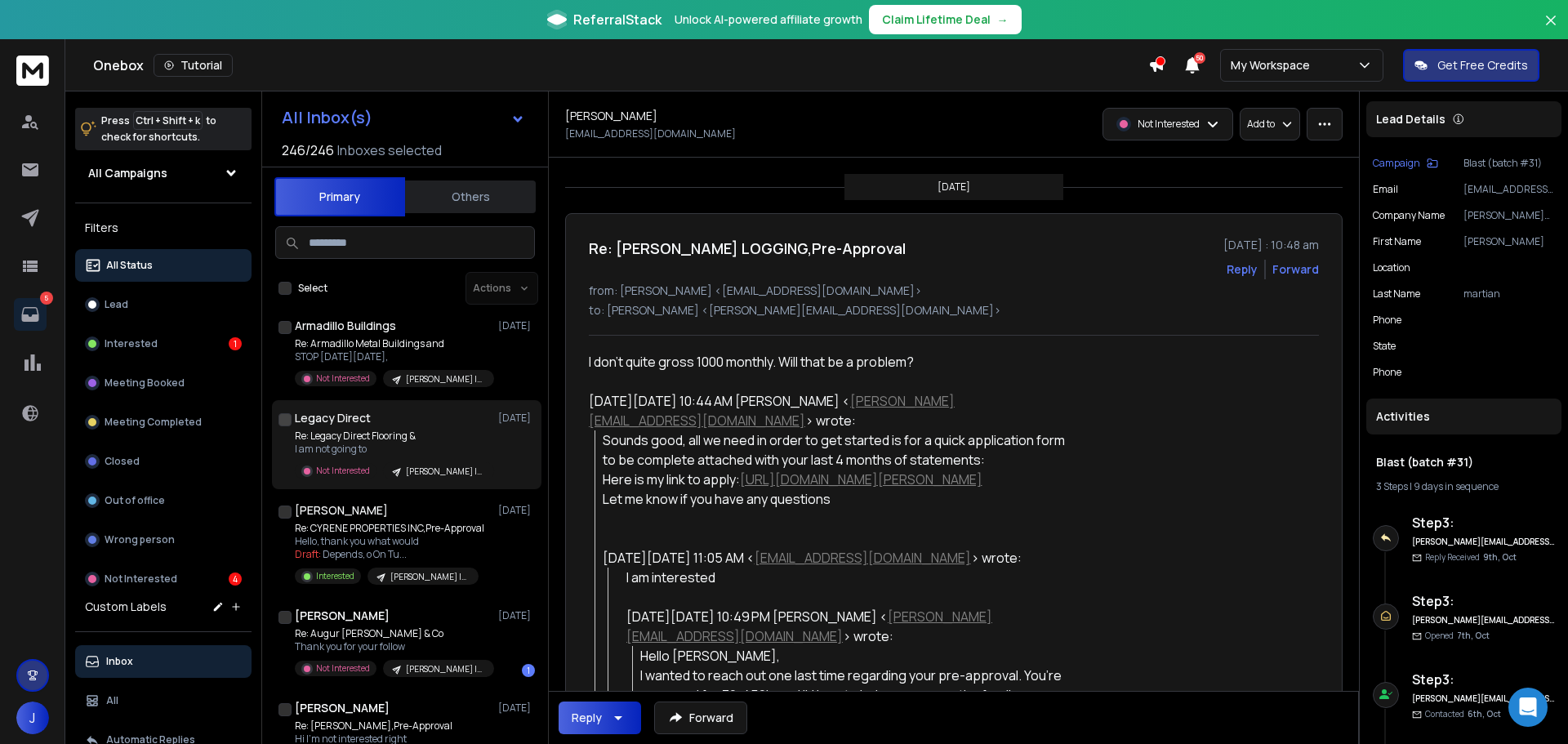
scroll to position [572, 0]
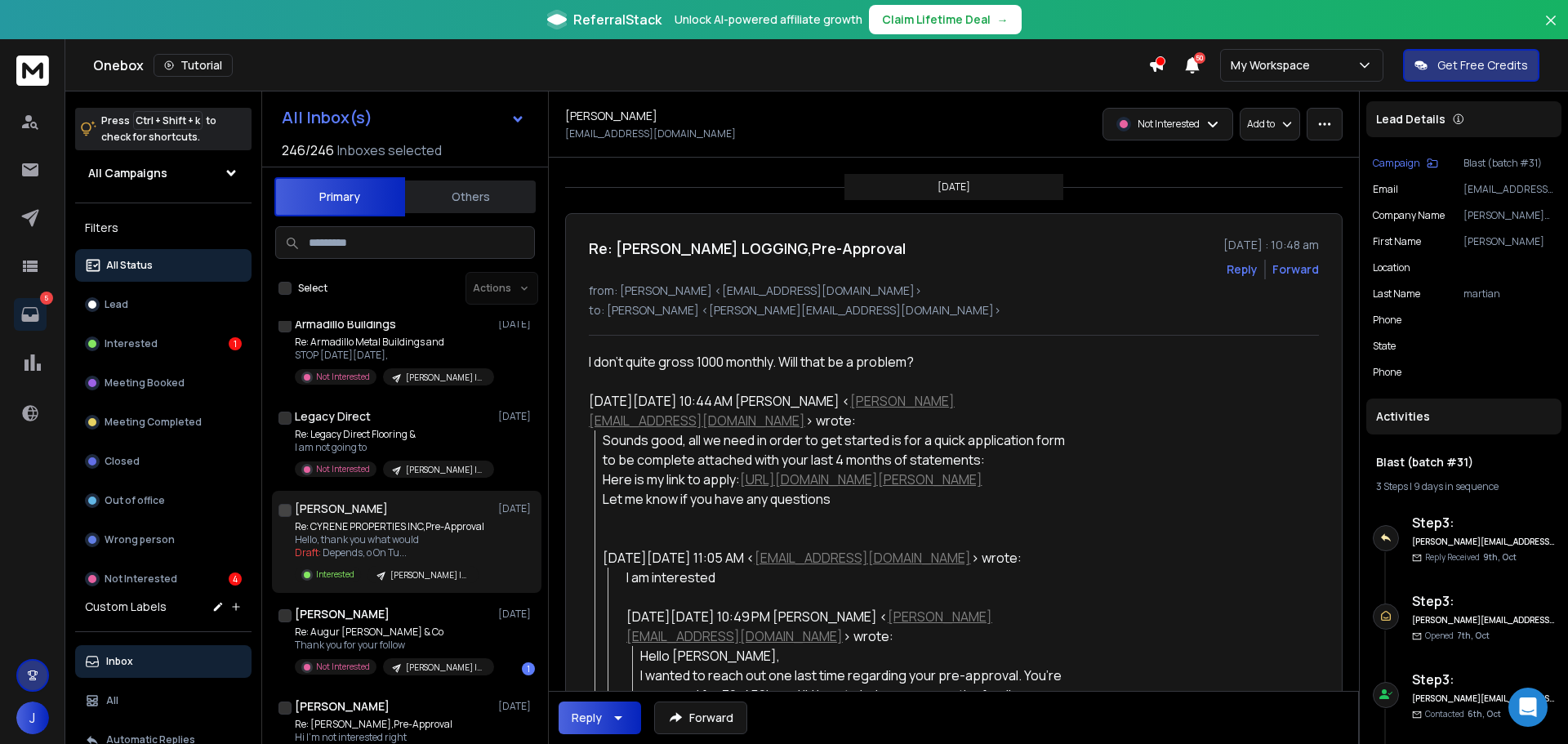
click at [427, 553] on p "Draft: Depends, o On Tu ..." at bounding box center [390, 553] width 189 height 13
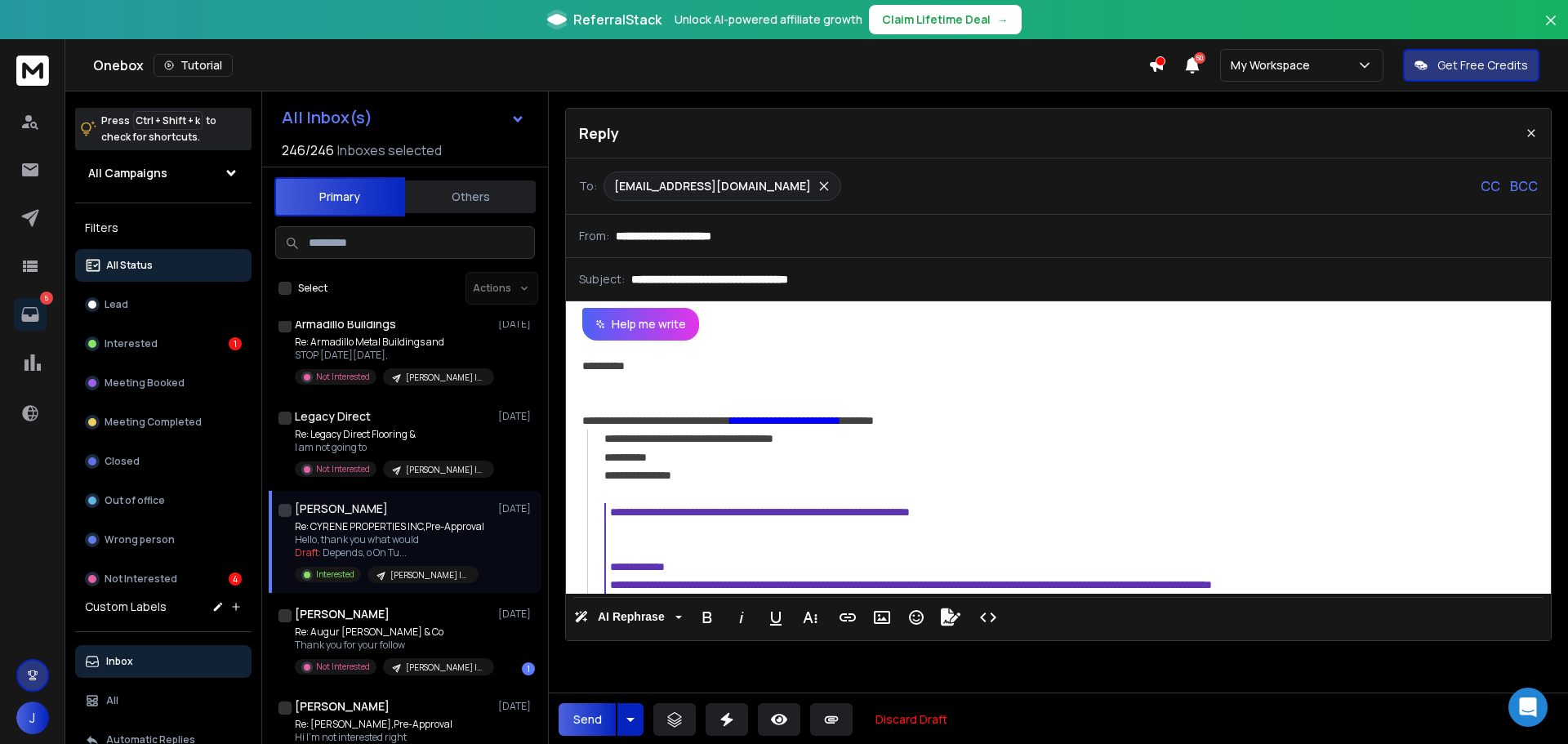
click at [1527, 130] on icon at bounding box center [1531, 133] width 13 height 13
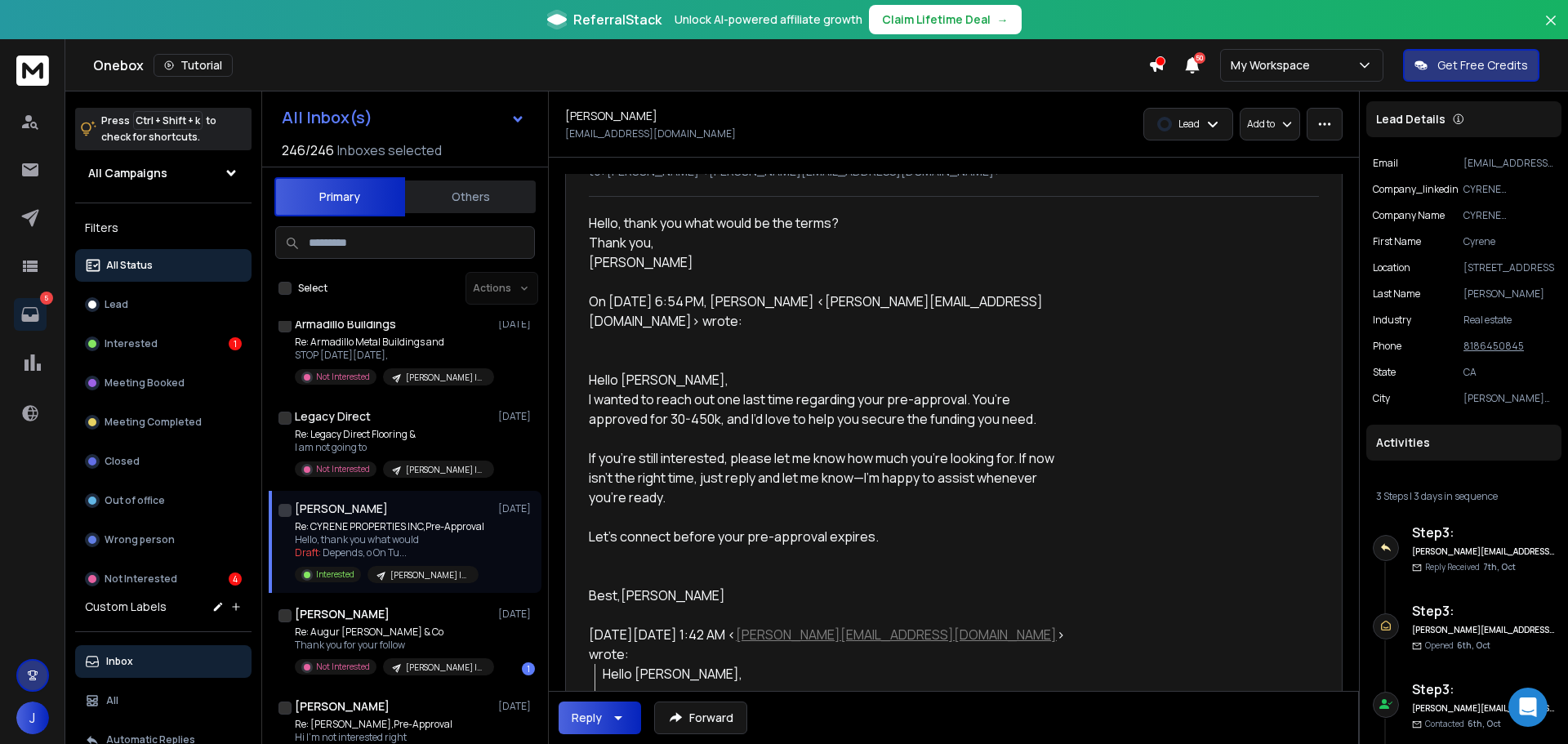
scroll to position [0, 0]
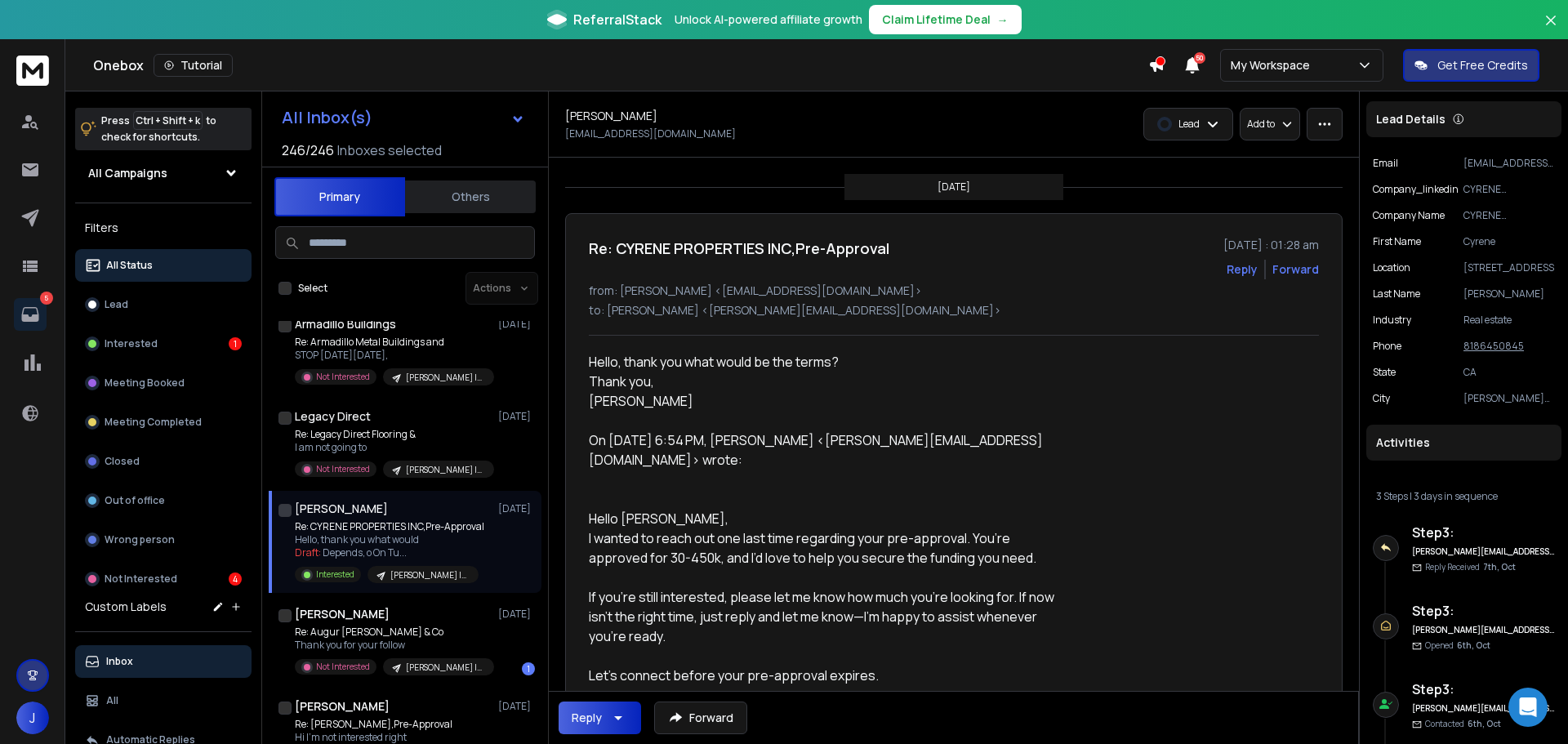
click at [1242, 263] on button "Reply" at bounding box center [1242, 270] width 31 height 17
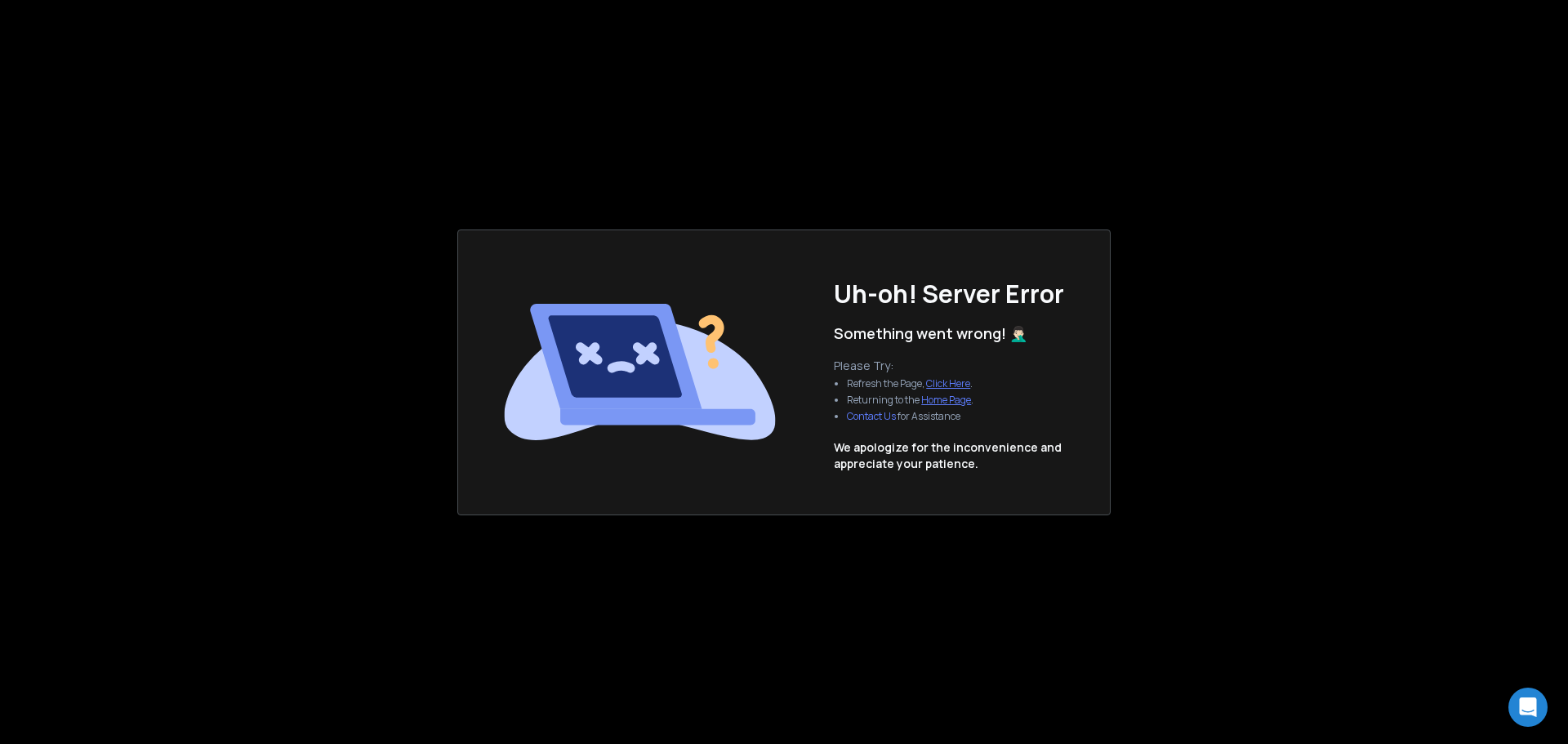
click at [963, 384] on link "Click Here" at bounding box center [948, 383] width 44 height 14
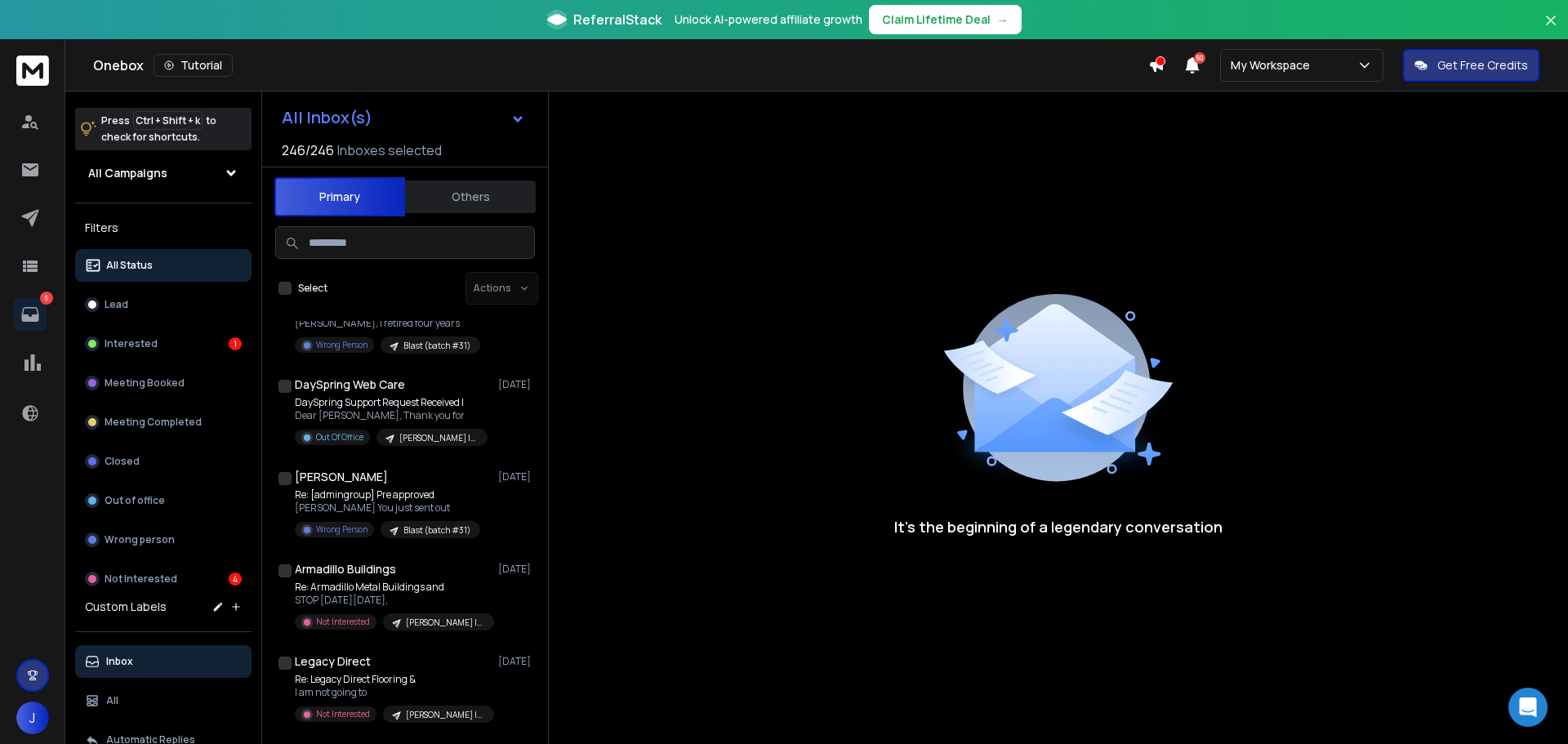
scroll to position [735, 0]
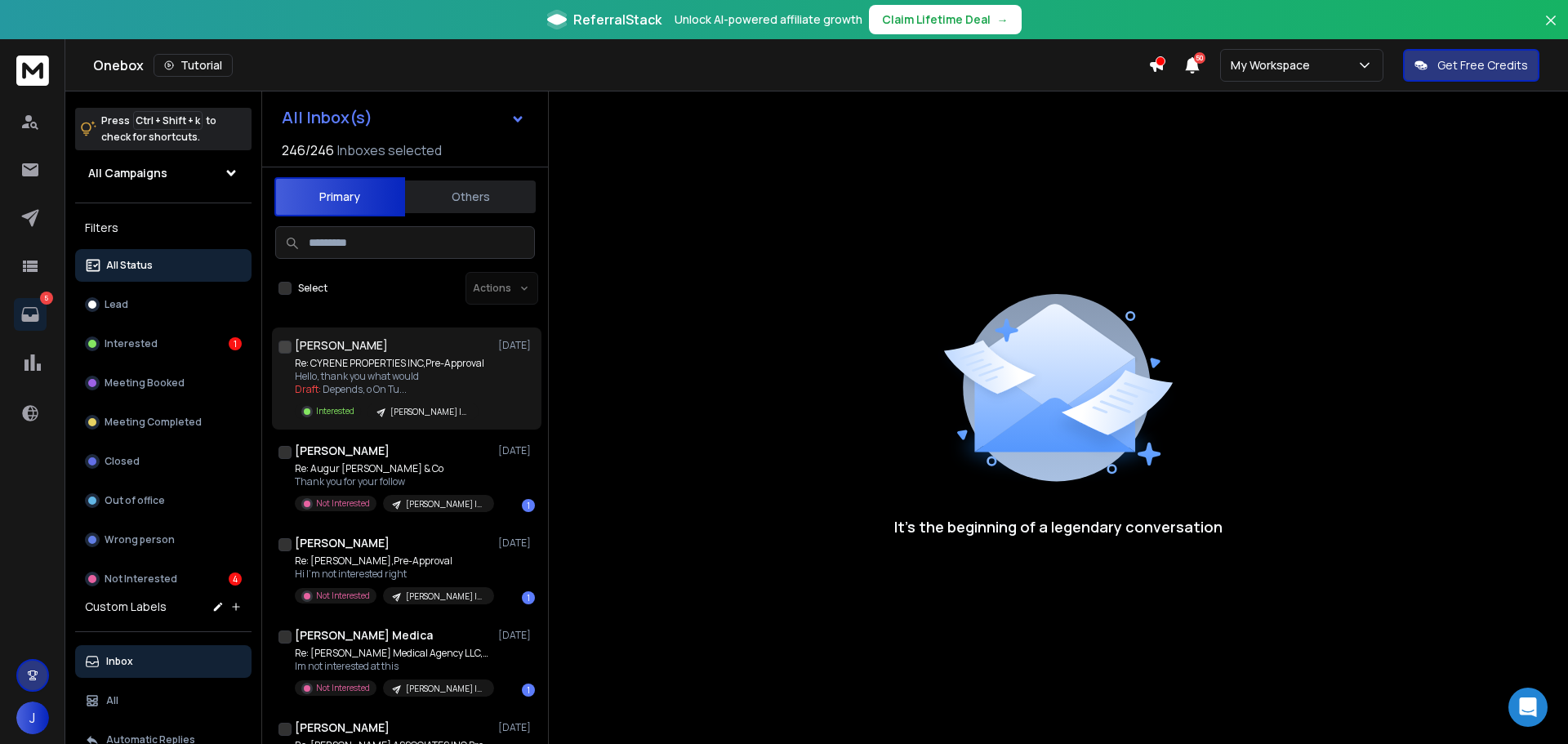
click at [447, 375] on p "Hello, thank you what would" at bounding box center [390, 376] width 189 height 13
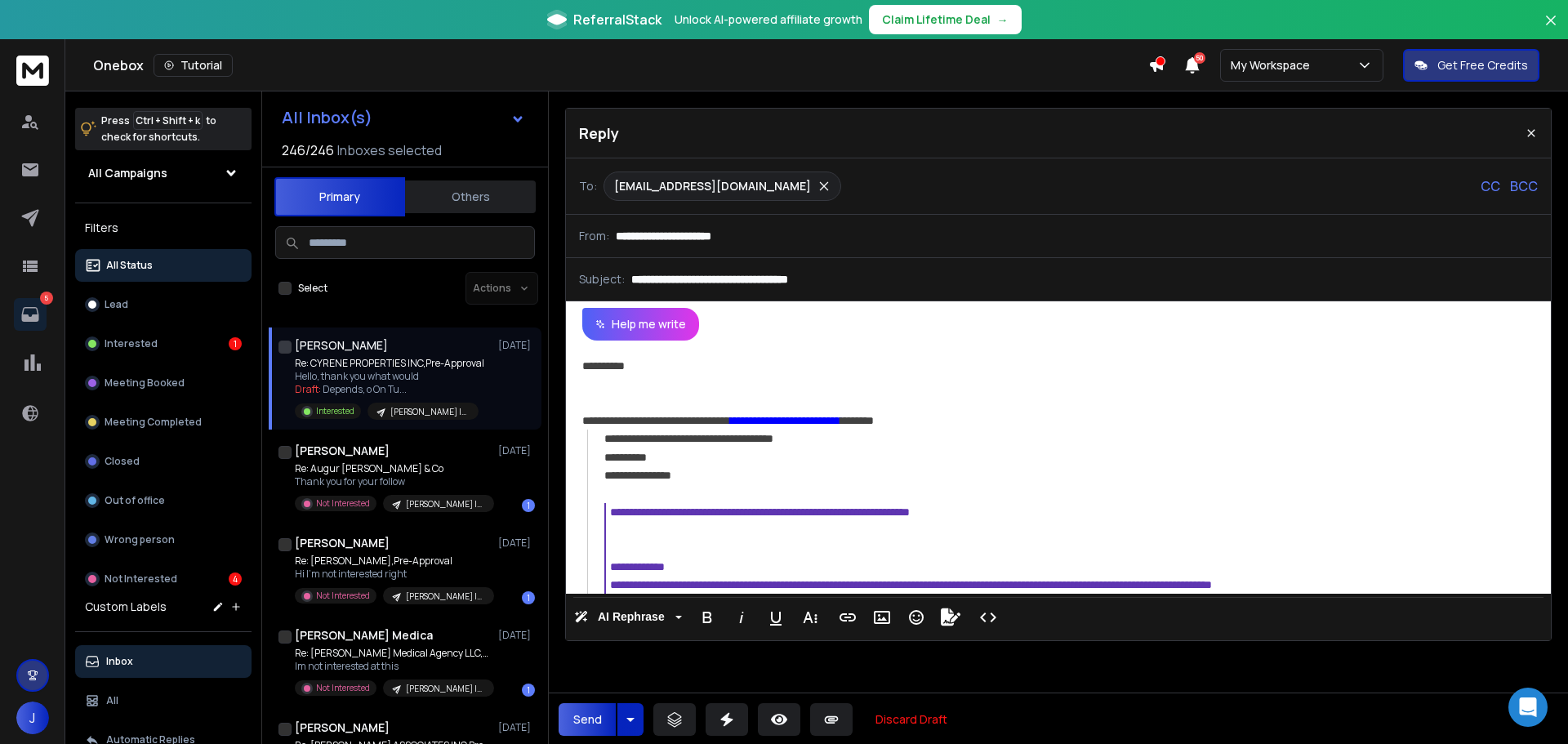
click at [695, 371] on div "**********" at bounding box center [1050, 366] width 935 height 18
click at [584, 725] on button "Send" at bounding box center [587, 719] width 57 height 33
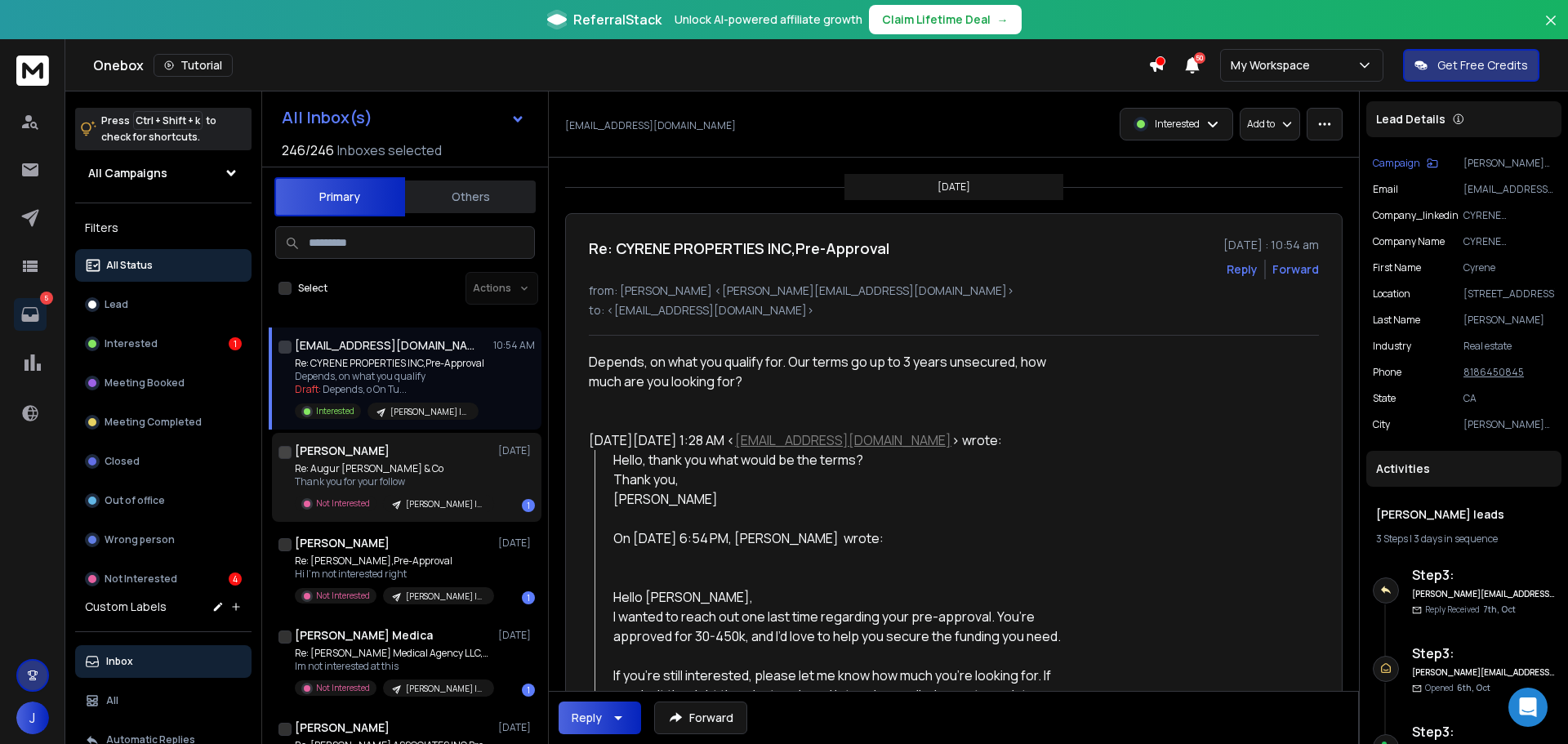
click at [445, 450] on div "Shawn Busbin 06 Oct" at bounding box center [415, 450] width 240 height 17
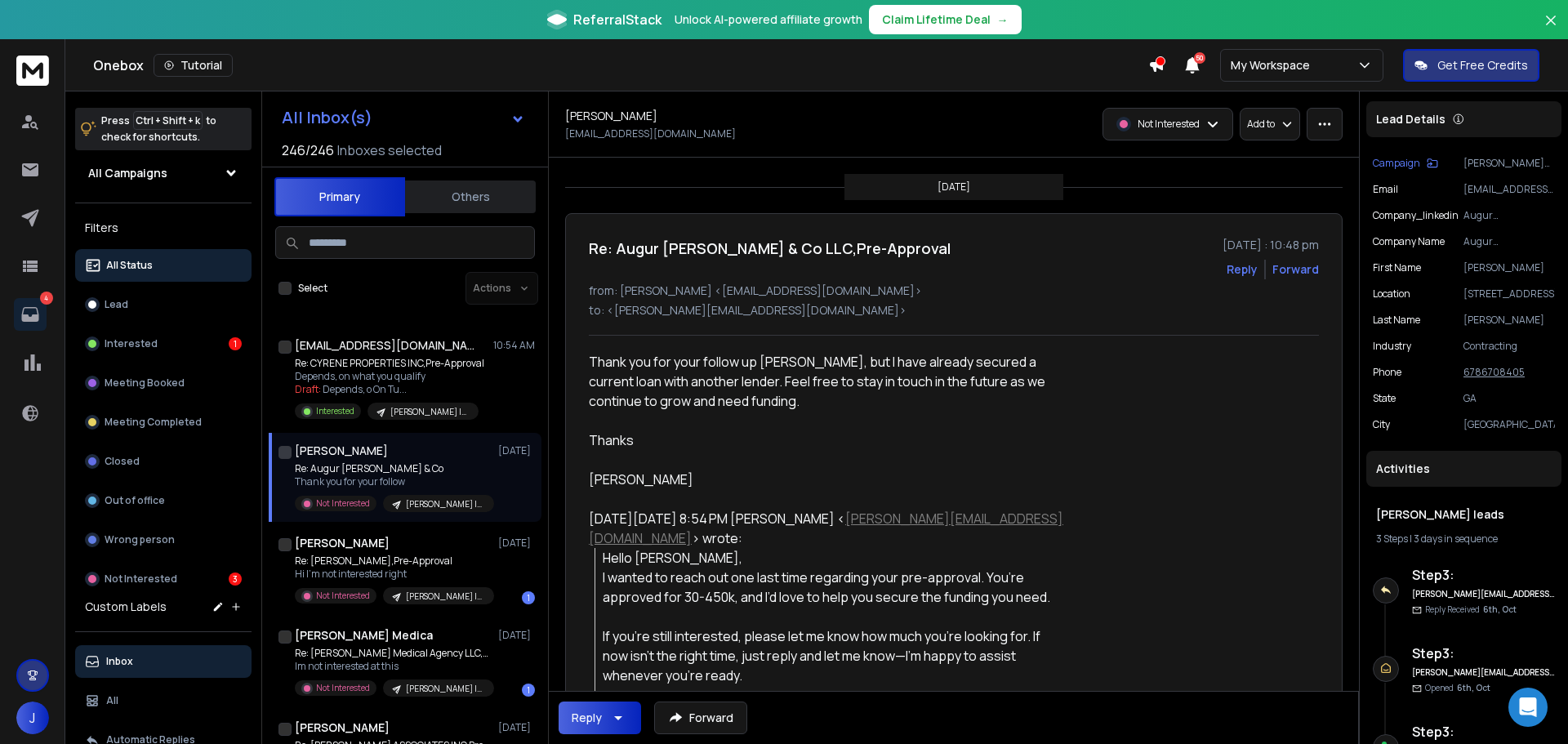
click at [756, 367] on div "Thank you for your follow up Morris, but I have already secured a current loan …" at bounding box center [827, 420] width 477 height 138
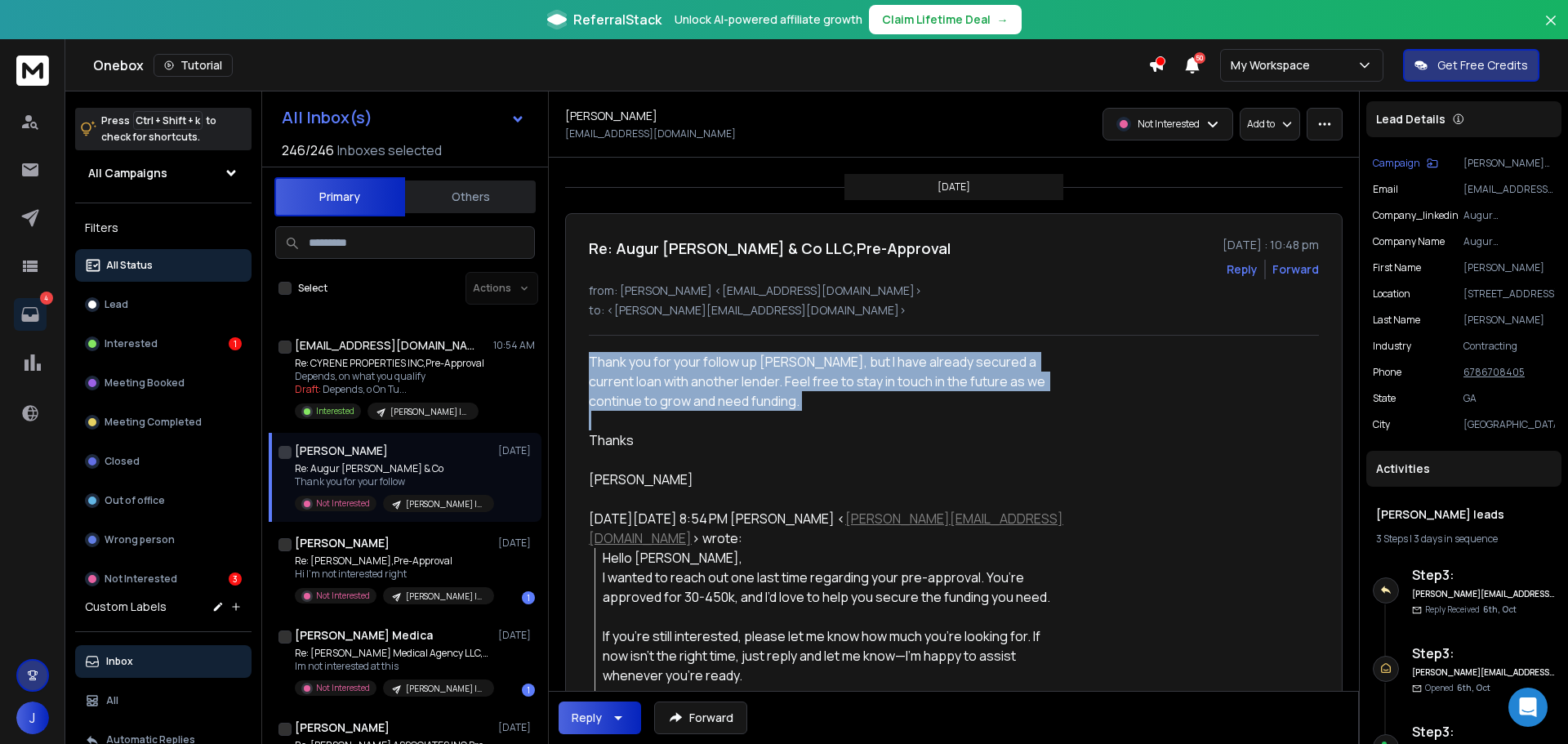
click at [756, 367] on div "Thank you for your follow up Morris, but I have already secured a current loan …" at bounding box center [827, 420] width 477 height 138
click at [920, 409] on div "Thank you for your follow up Morris, but I have already secured a current loan …" at bounding box center [827, 420] width 477 height 138
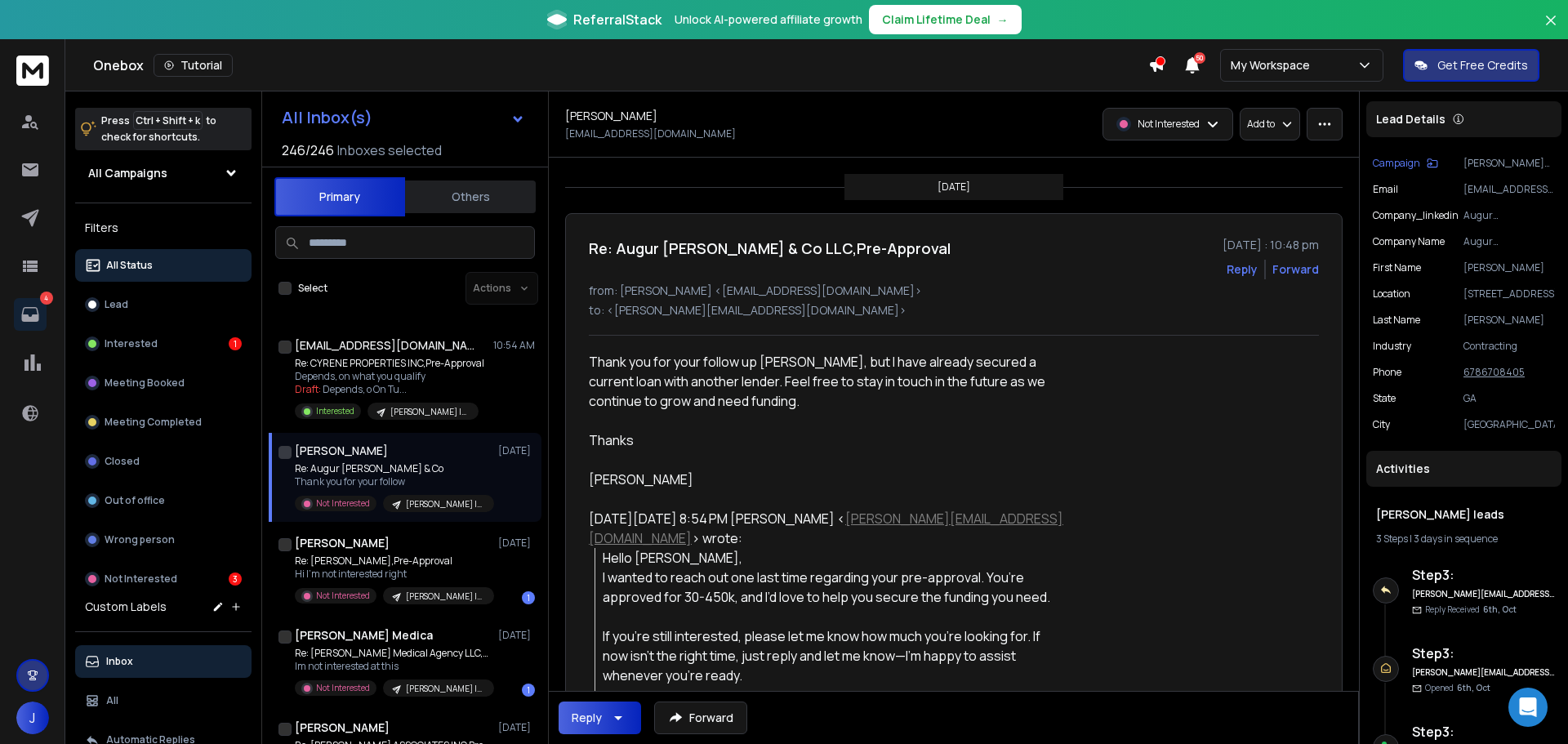
click at [886, 376] on div "Thank you for your follow up Morris, but I have already secured a current loan …" at bounding box center [827, 420] width 477 height 138
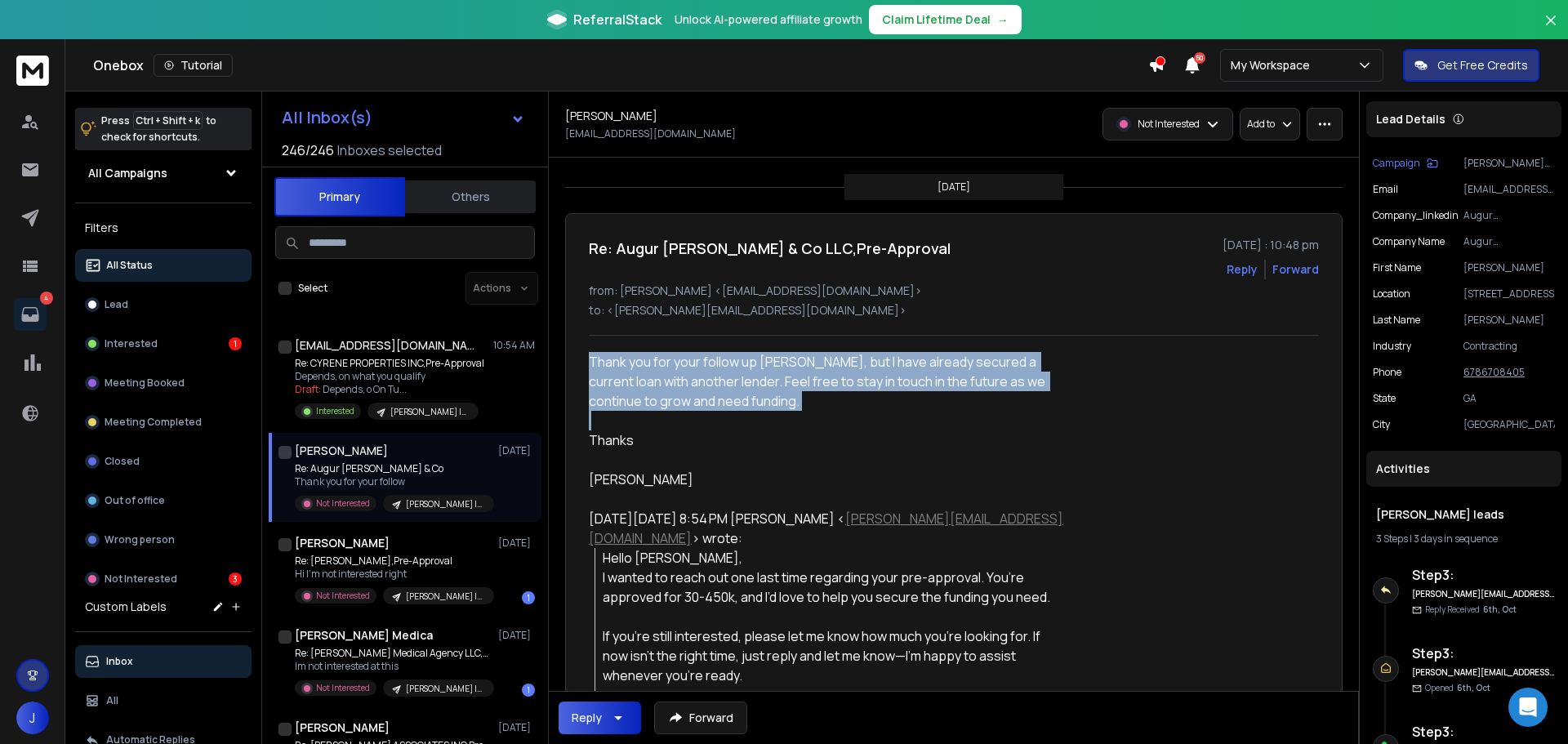
click at [886, 376] on div "Thank you for your follow up Morris, but I have already secured a current loan …" at bounding box center [827, 420] width 477 height 138
click at [970, 398] on div "Thank you for your follow up Morris, but I have already secured a current loan …" at bounding box center [827, 420] width 477 height 138
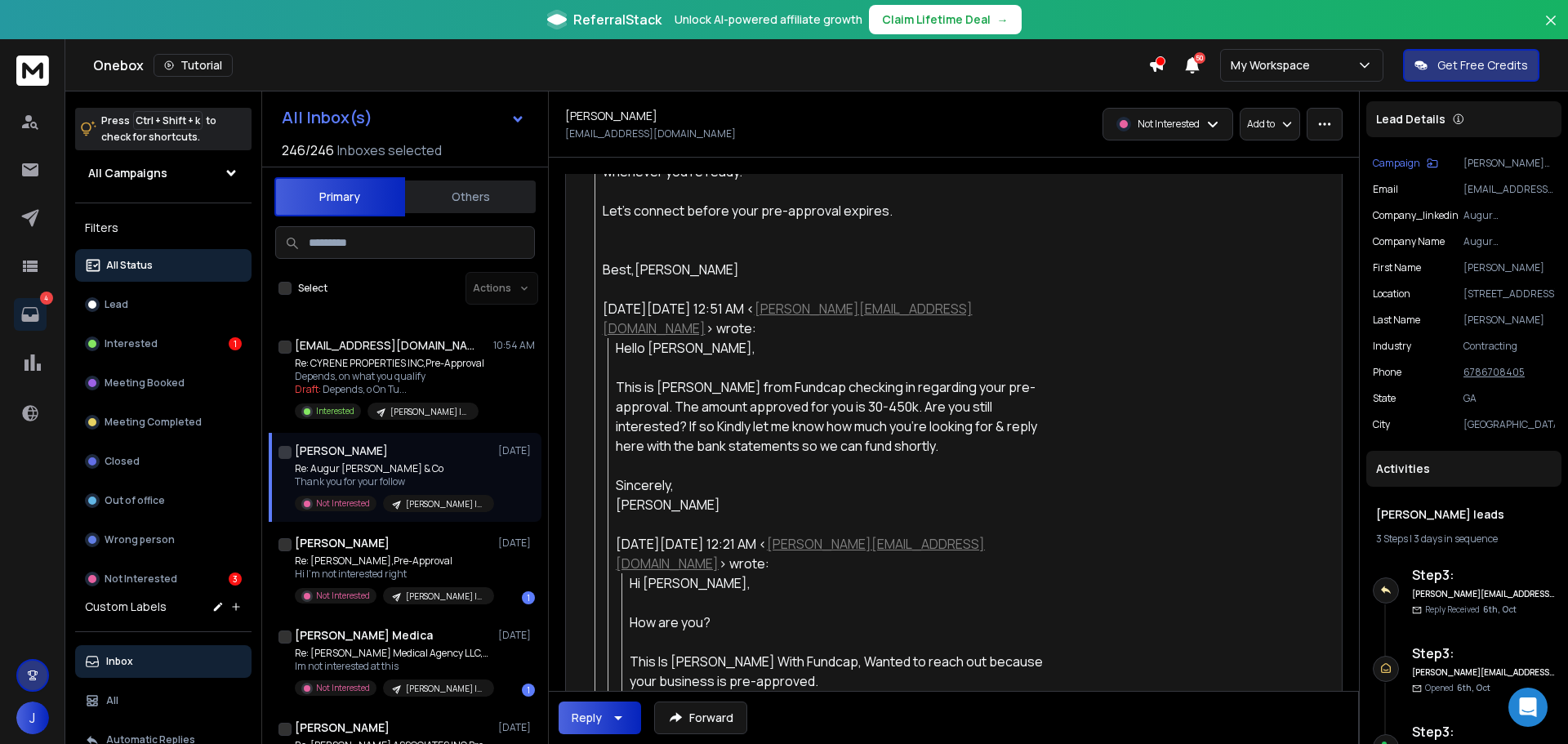
scroll to position [653, 0]
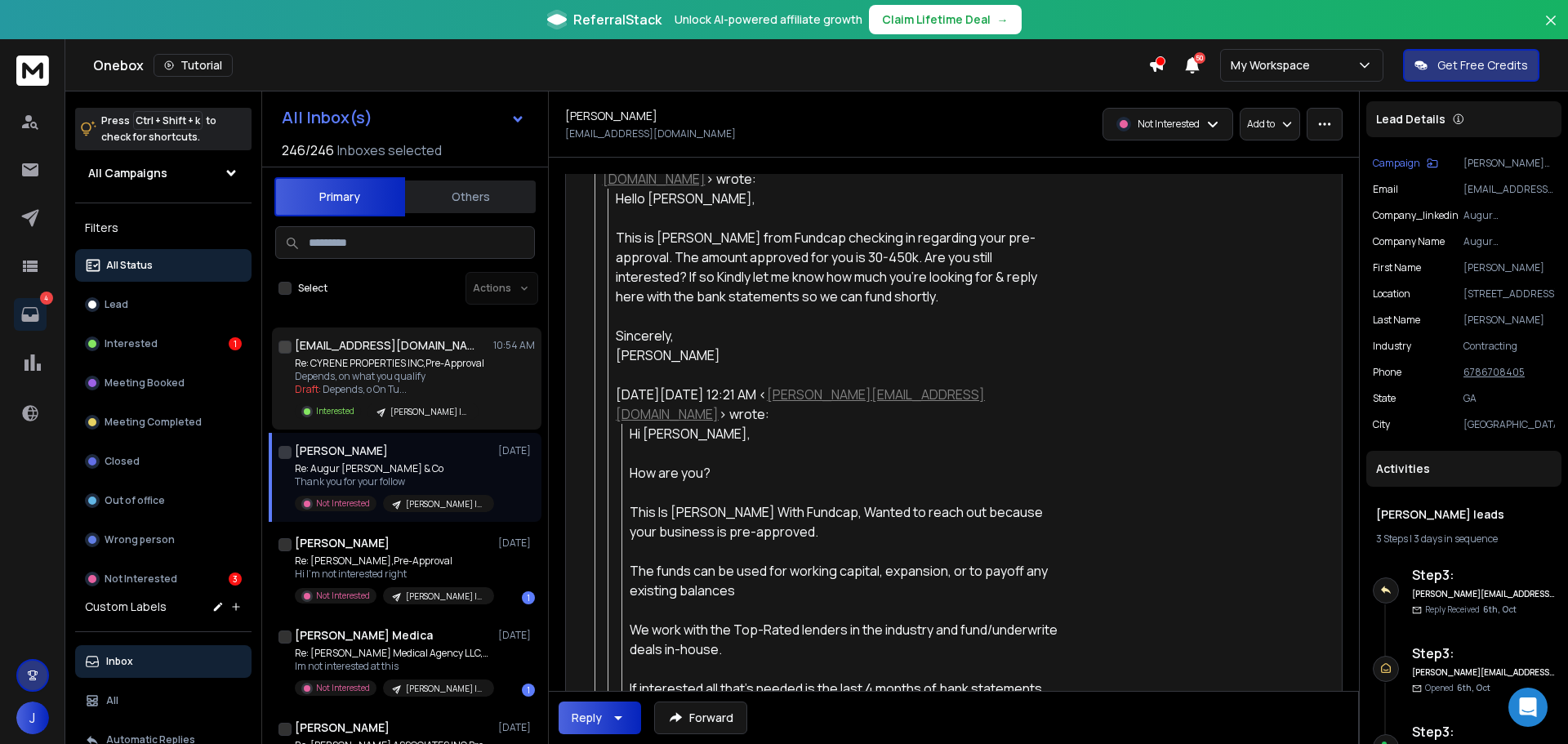
click at [429, 368] on p "Re: CYRENE PROPERTIES INC,Pre-Approval" at bounding box center [390, 363] width 189 height 13
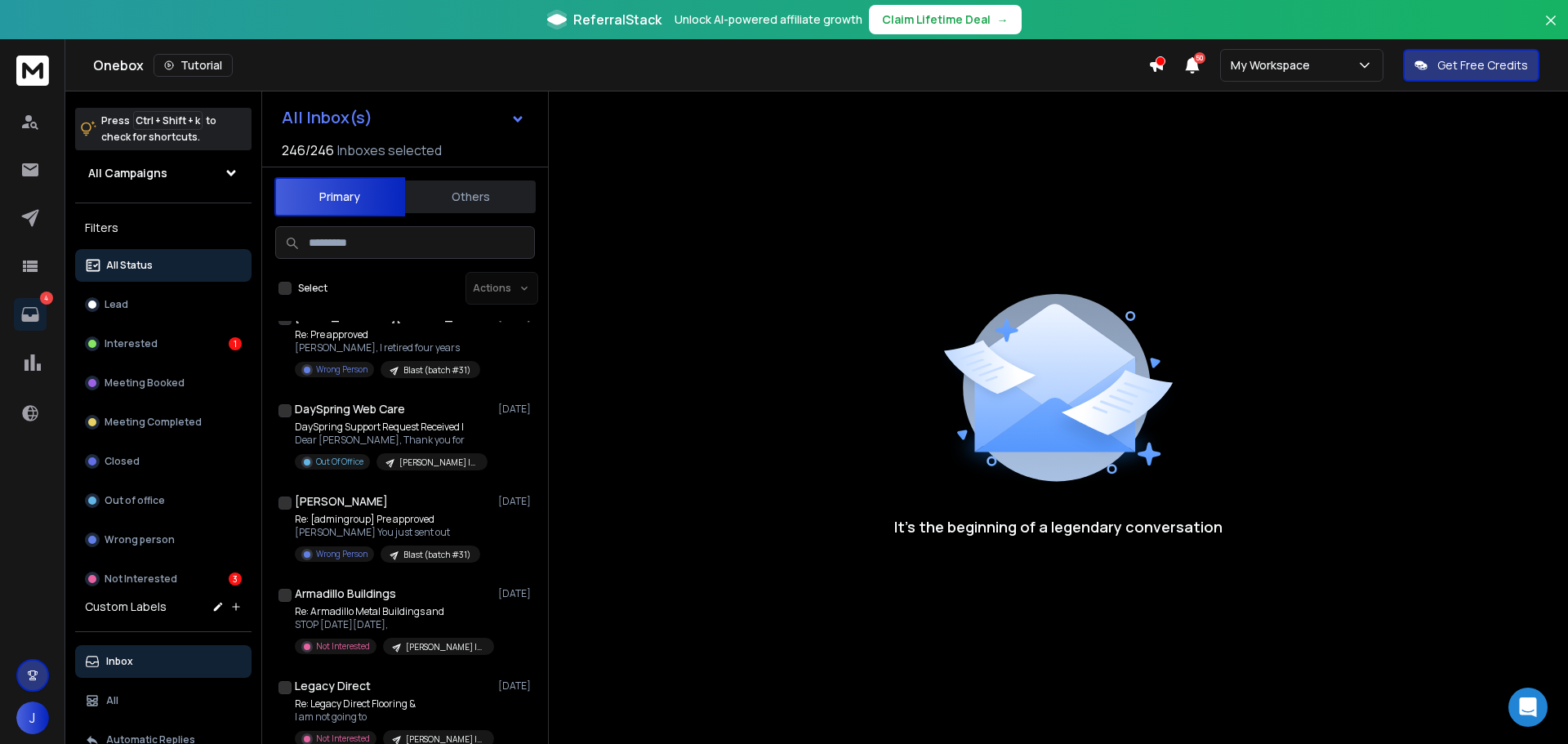
scroll to position [408, 0]
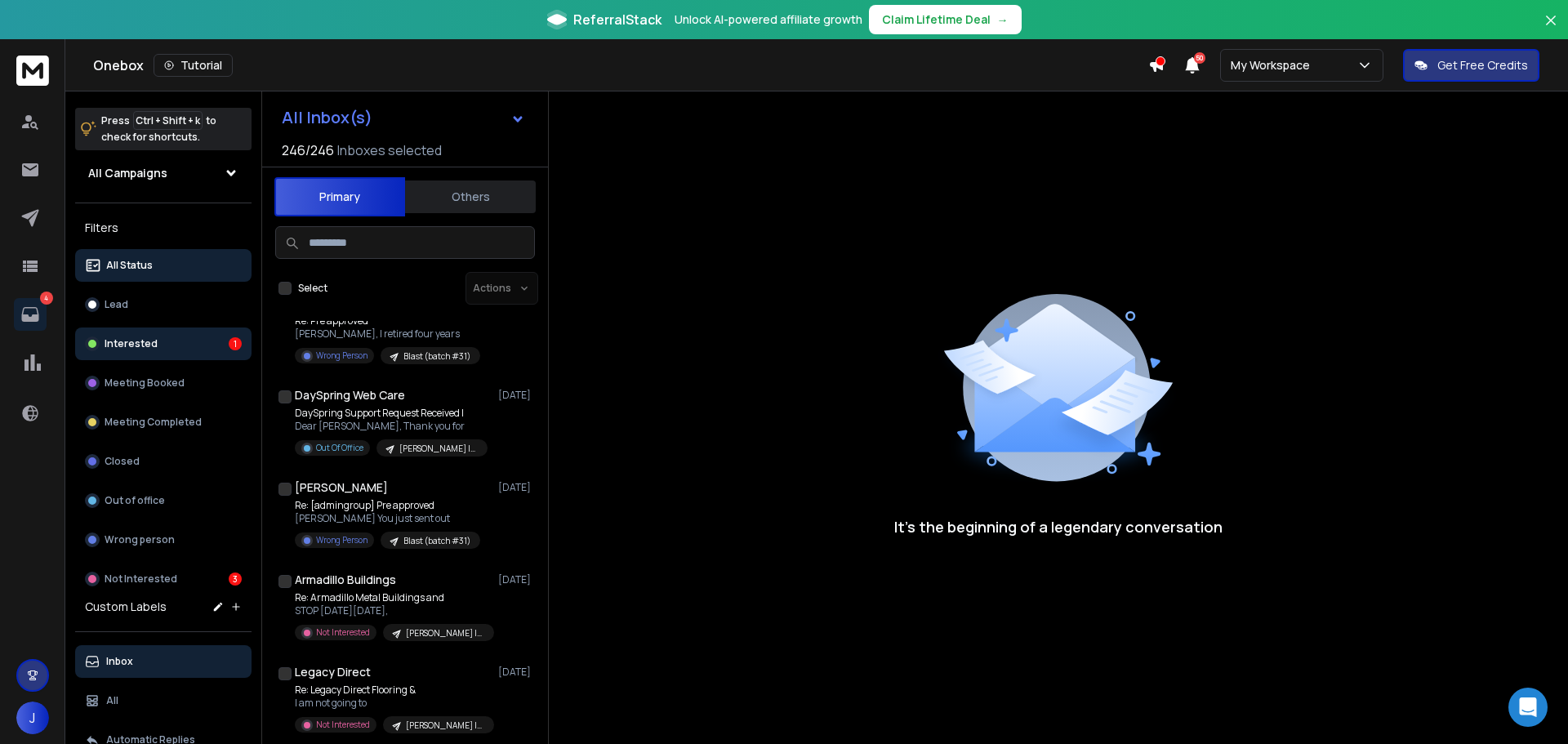
click at [182, 334] on button "Interested 1" at bounding box center [163, 344] width 176 height 33
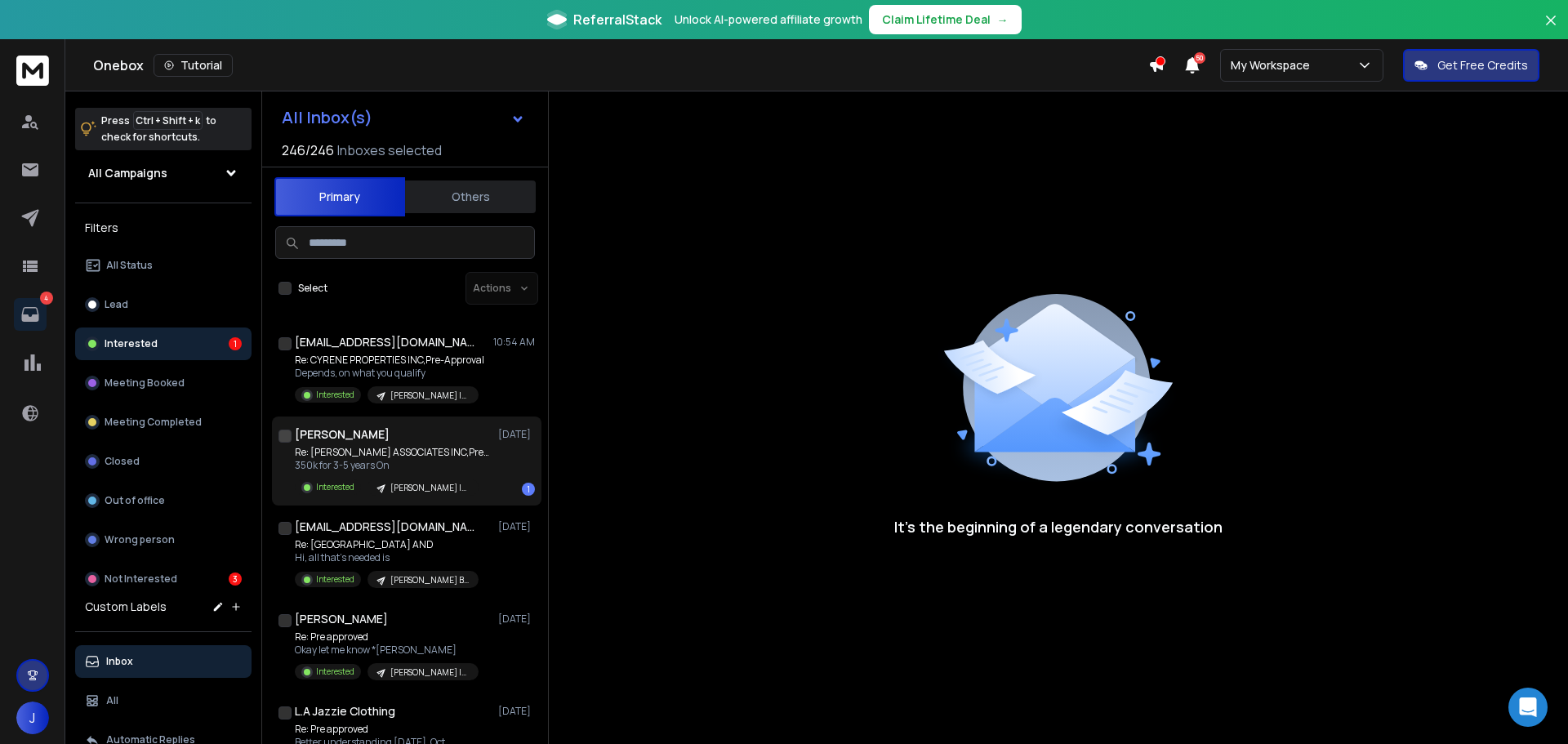
click at [463, 474] on div "Re: [PERSON_NAME] ASSOCIATES INC,Pre-Approval 350k for 3-5 years On Interested …" at bounding box center [393, 471] width 196 height 50
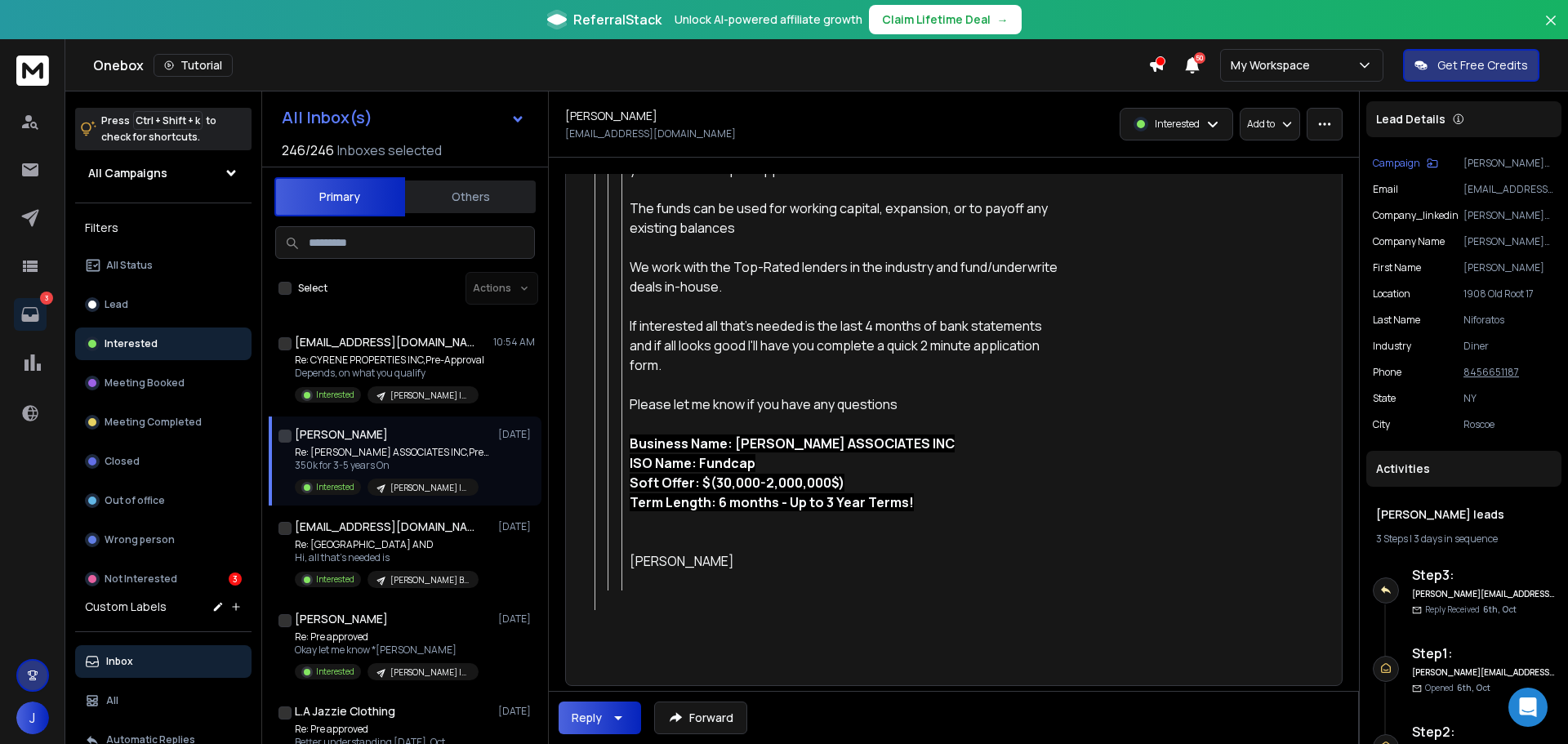
scroll to position [971, 0]
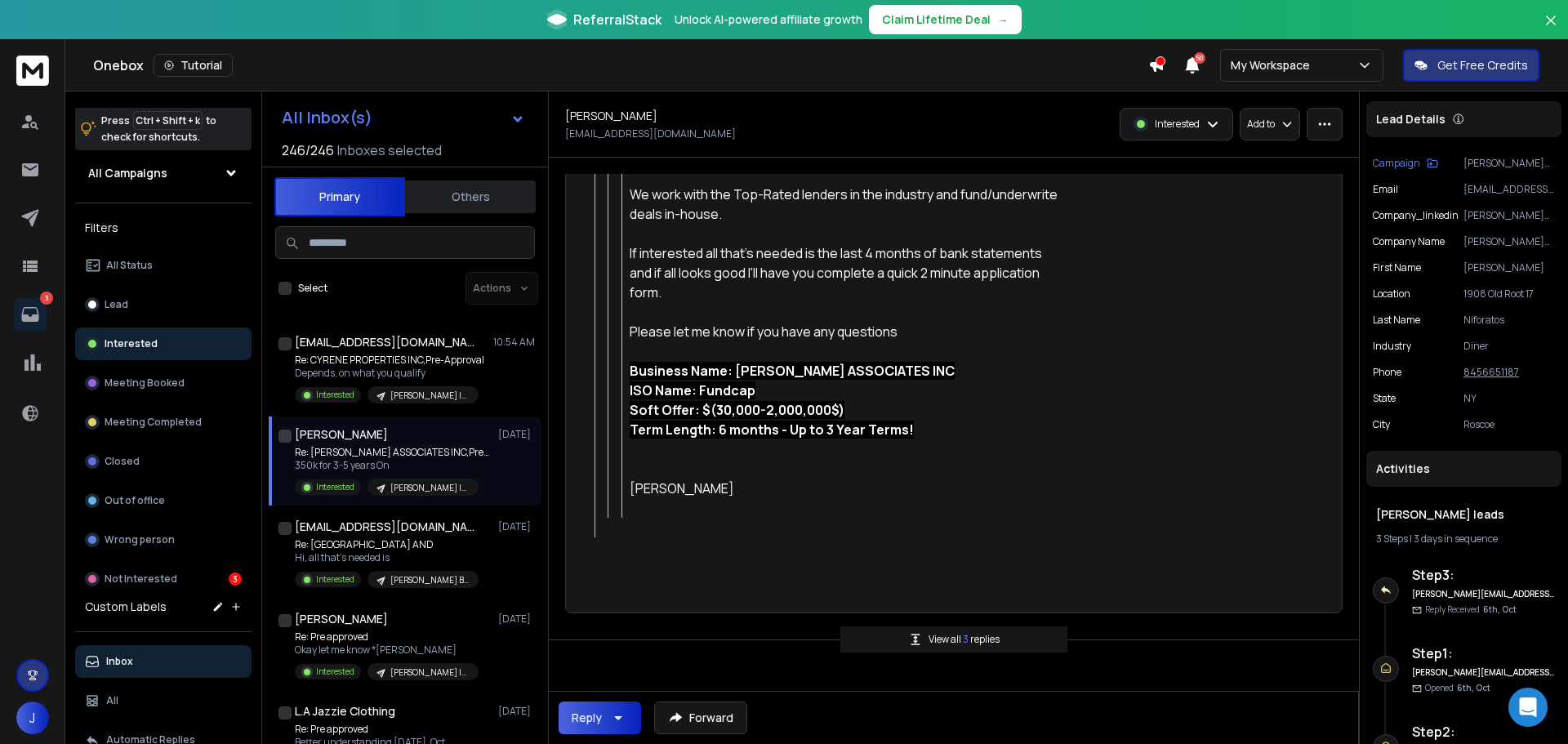
click at [984, 633] on p "View all 3 replies" at bounding box center [964, 639] width 71 height 13
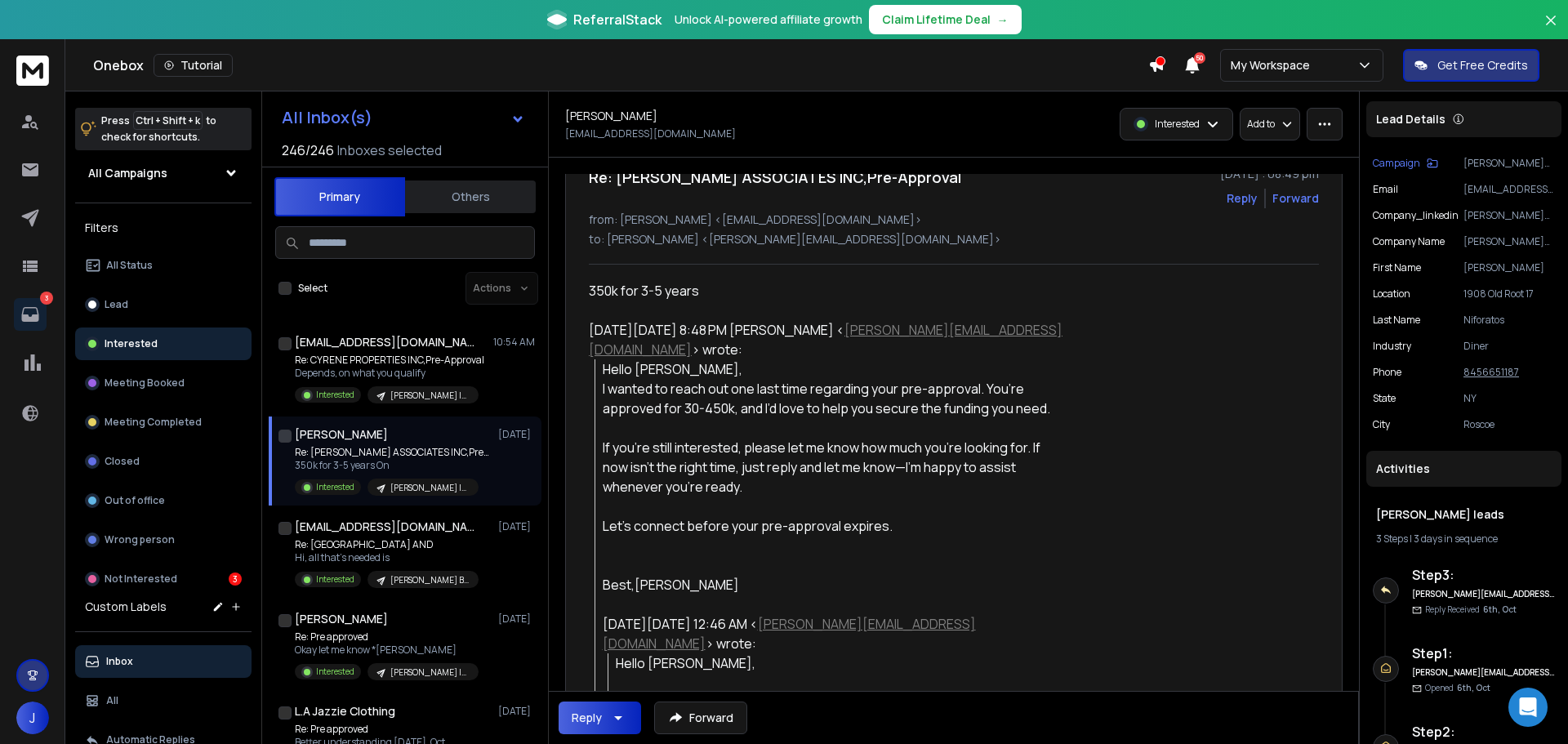
scroll to position [0, 0]
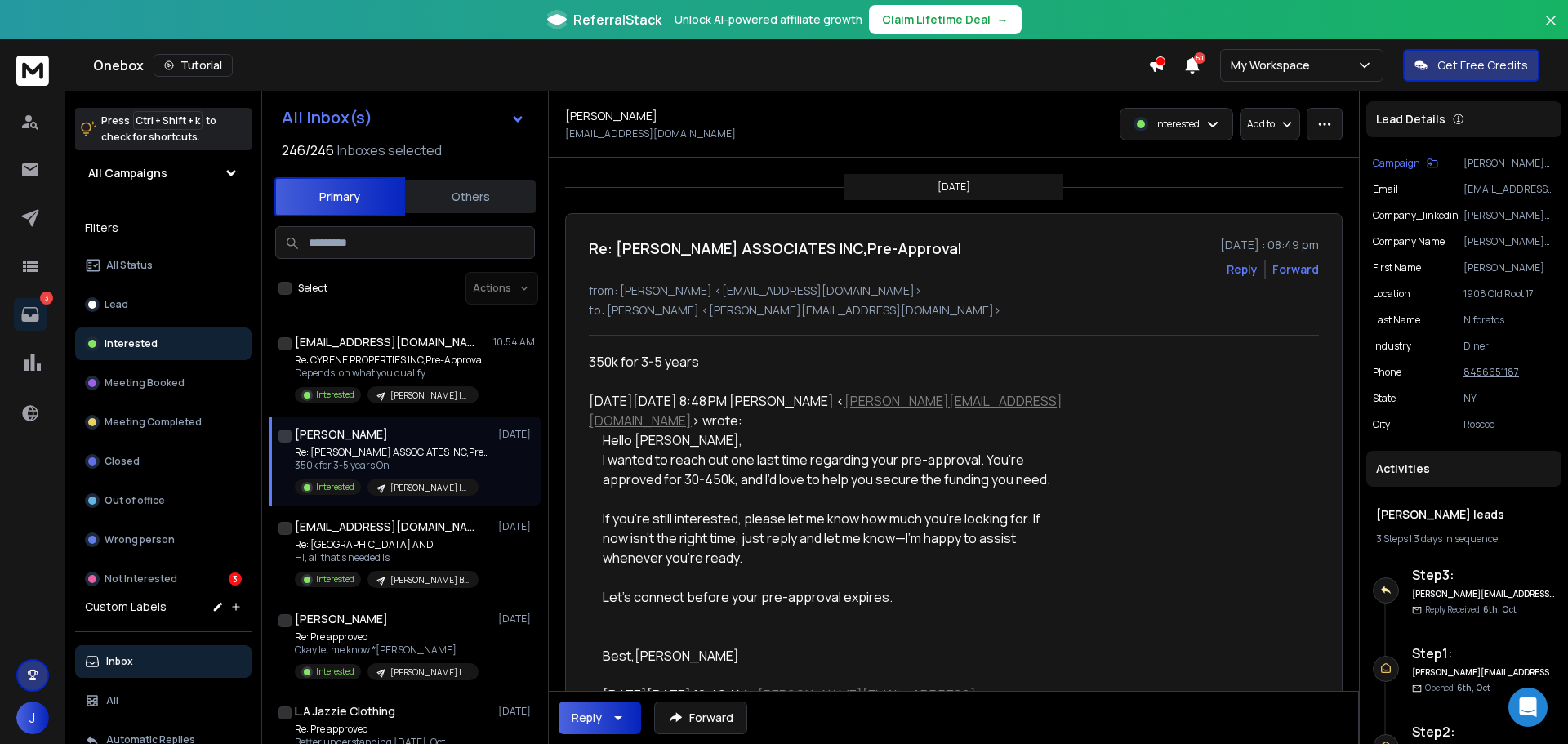
click at [1507, 370] on tcxspan "8456651187" at bounding box center [1491, 372] width 56 height 14
copy tcxspan "8456651187"
drag, startPoint x: 1522, startPoint y: 371, endPoint x: 1450, endPoint y: 371, distance: 72.0
click at [1450, 371] on div "Phone [PHONE_NUMBER]" at bounding box center [1464, 372] width 182 height 13
click at [1238, 268] on button "Reply" at bounding box center [1242, 270] width 31 height 17
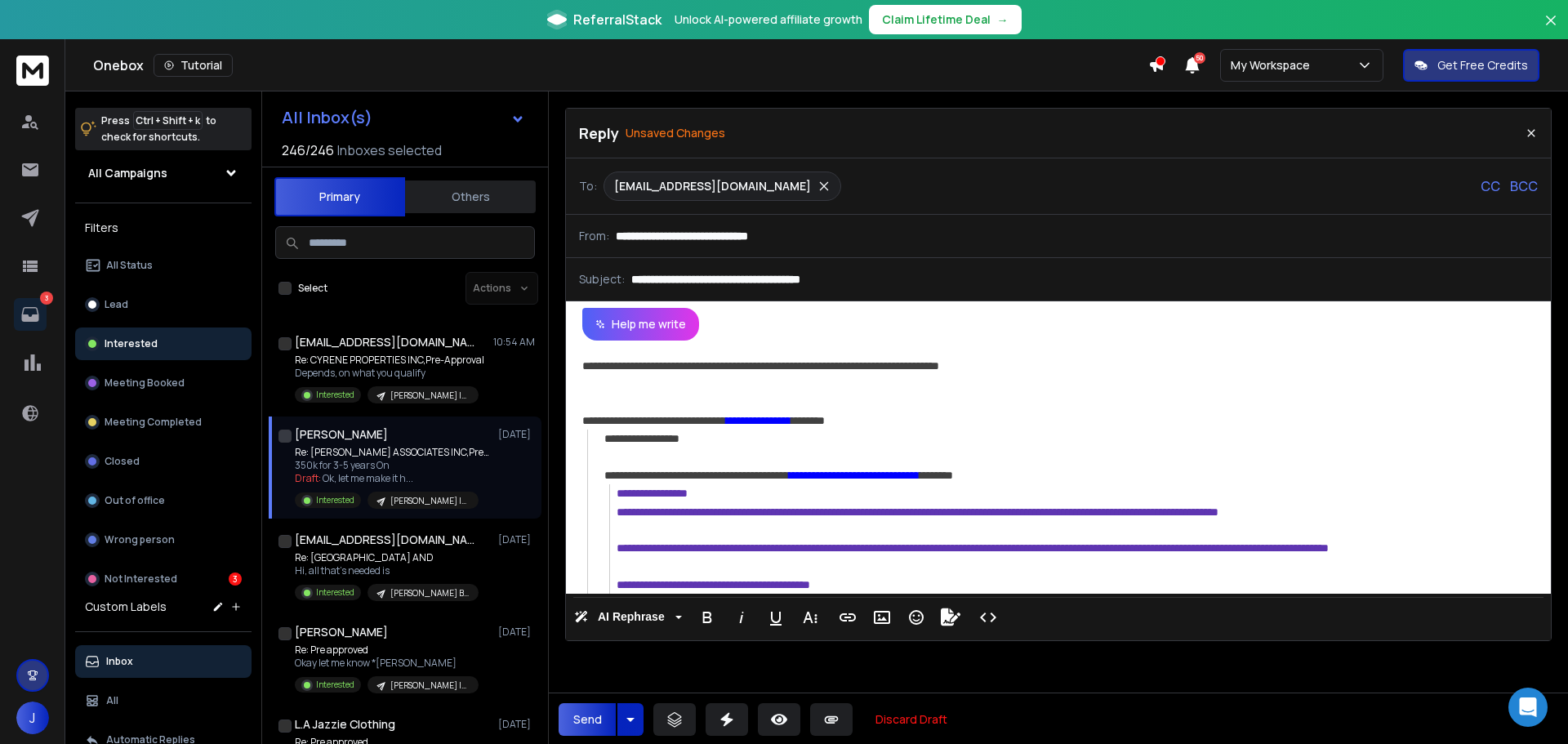
click at [573, 722] on button "Send" at bounding box center [587, 719] width 57 height 33
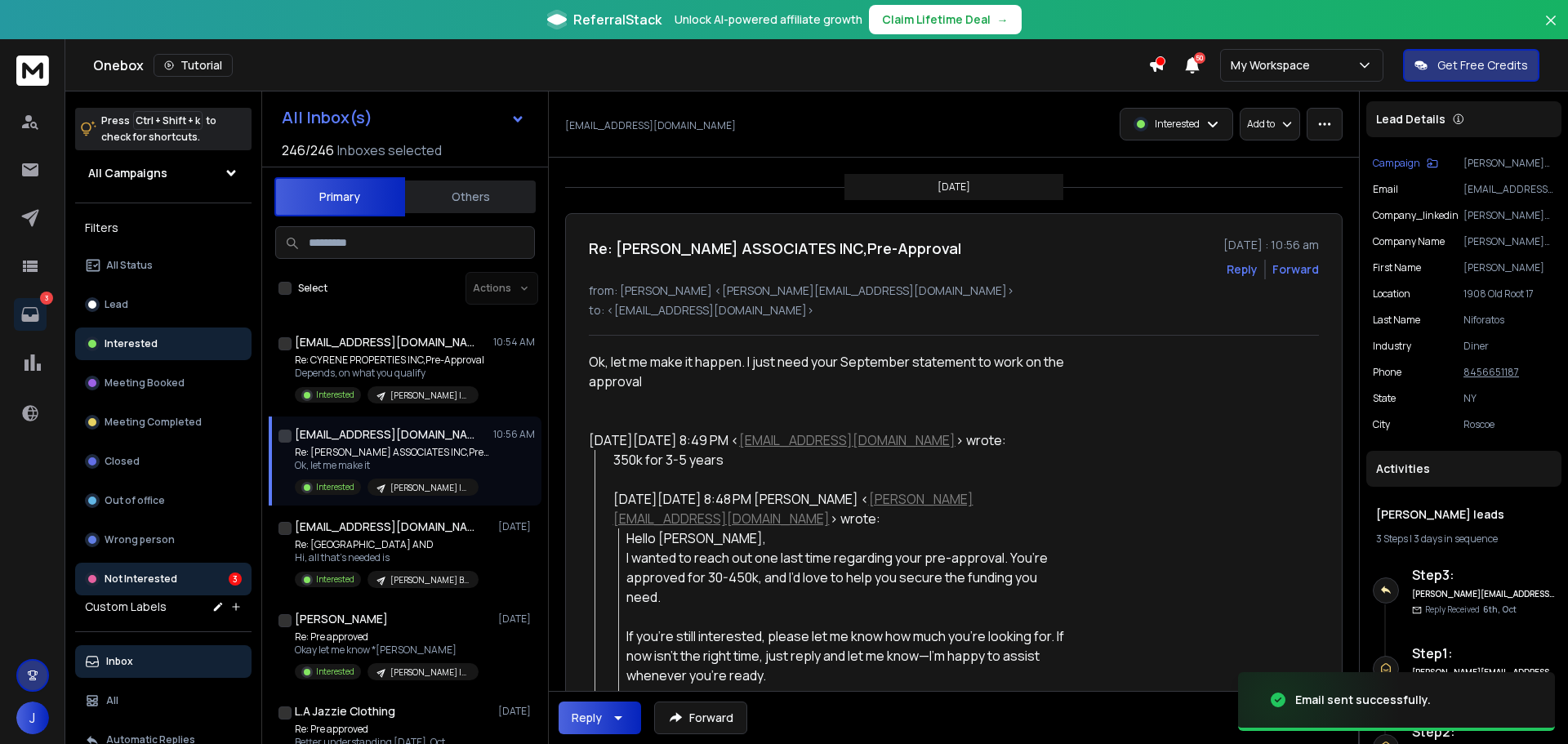
click at [192, 584] on button "Not Interested 3" at bounding box center [163, 579] width 176 height 33
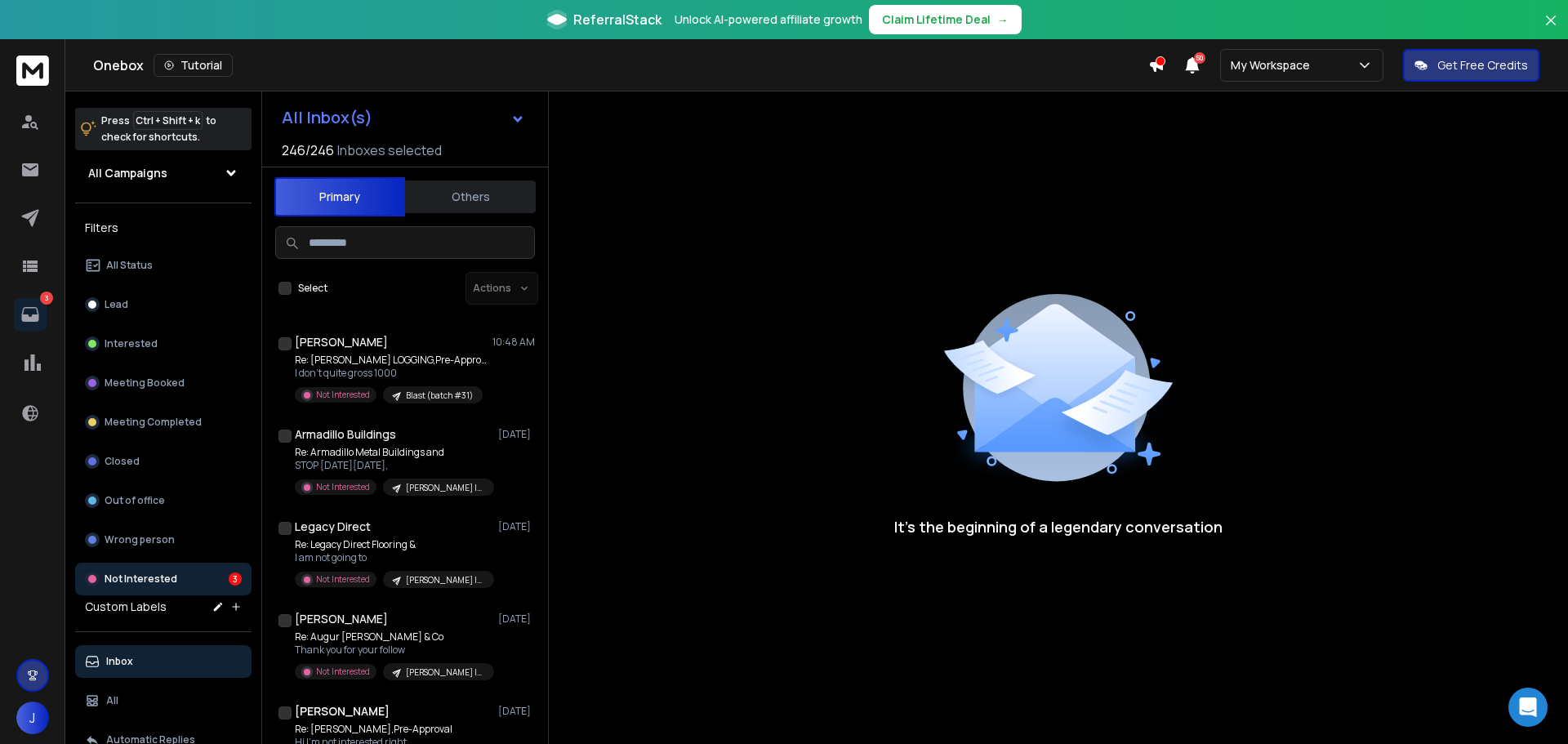
click at [204, 570] on button "Not Interested 3" at bounding box center [163, 579] width 176 height 33
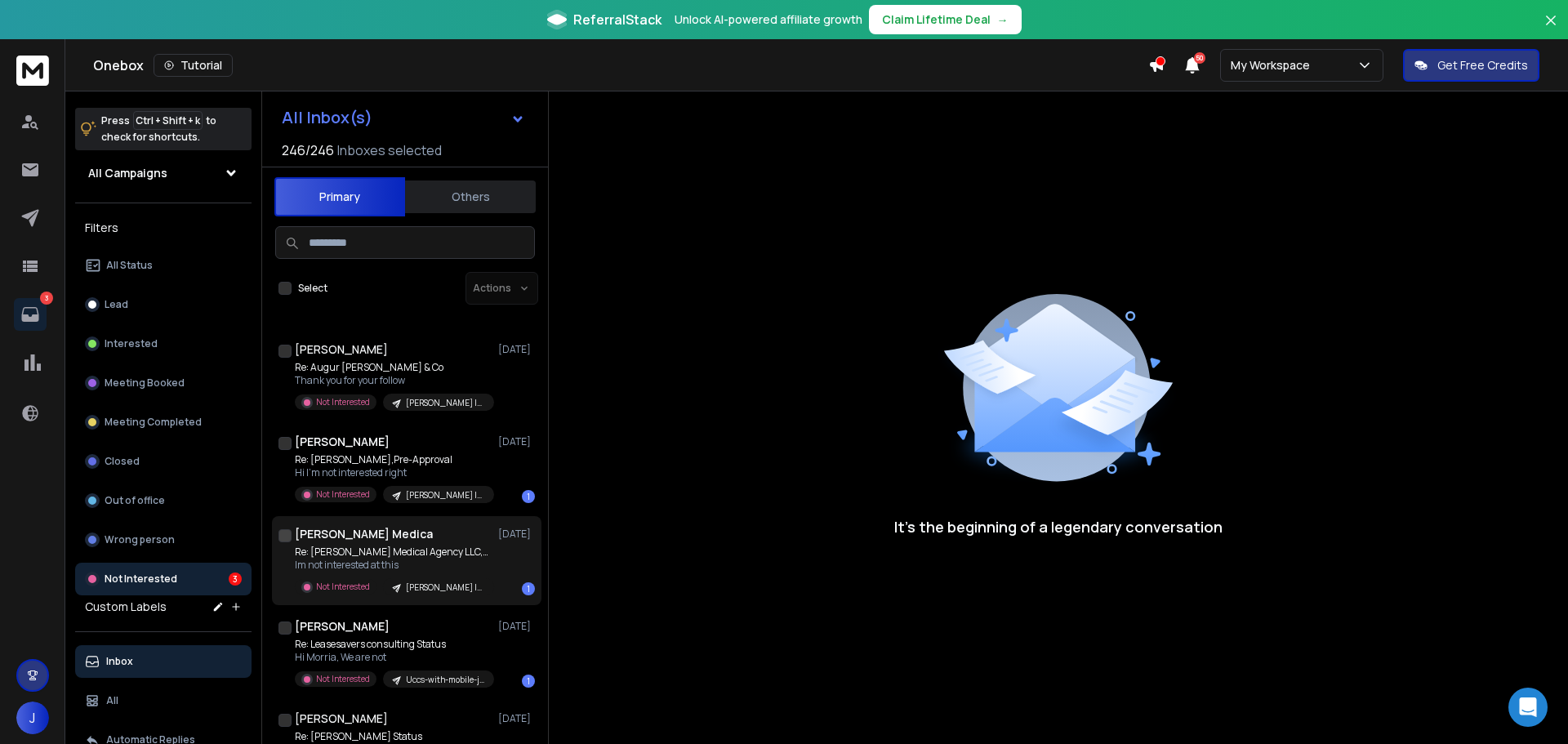
scroll to position [245, 0]
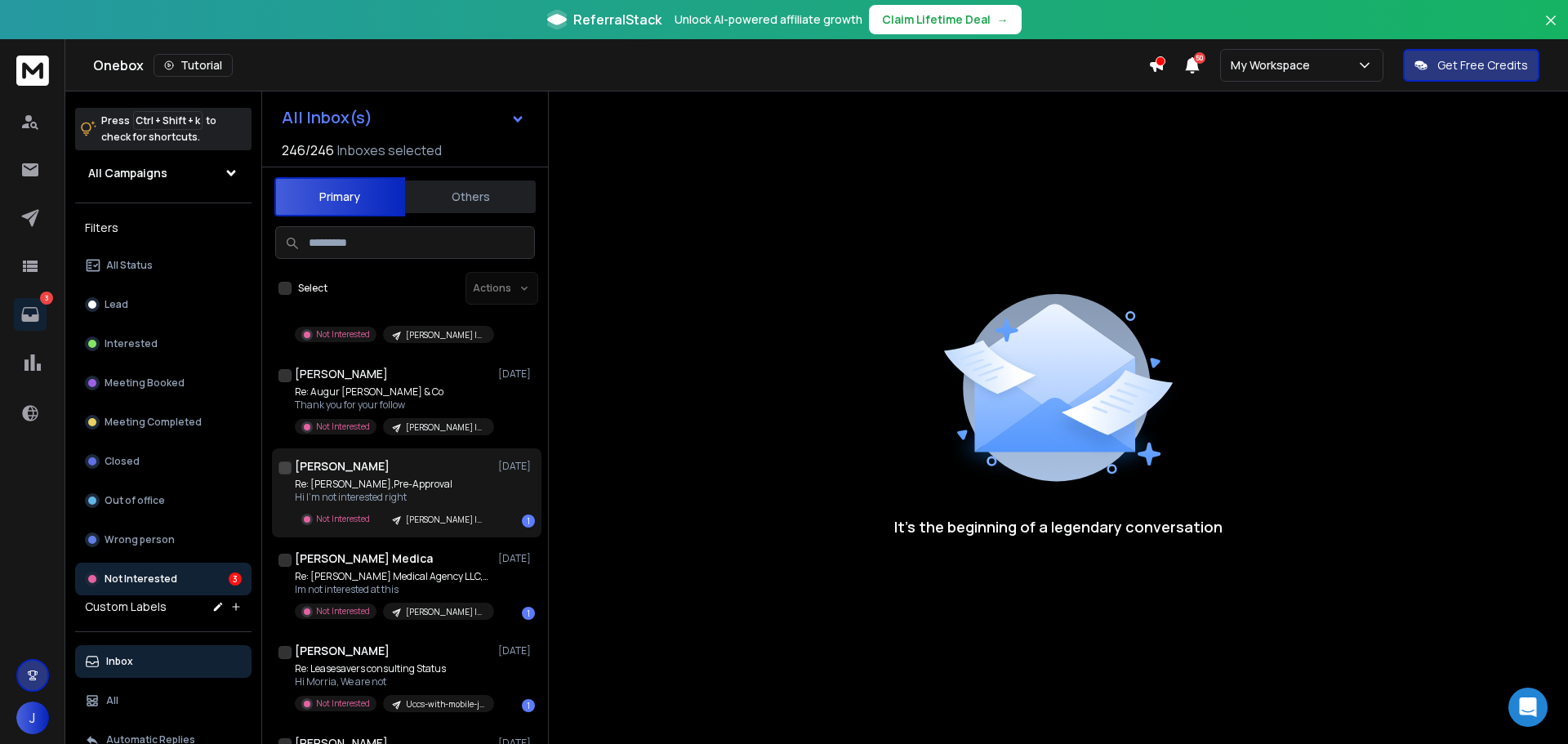
click at [438, 489] on p "Re: [PERSON_NAME],Pre-Approval" at bounding box center [393, 484] width 196 height 13
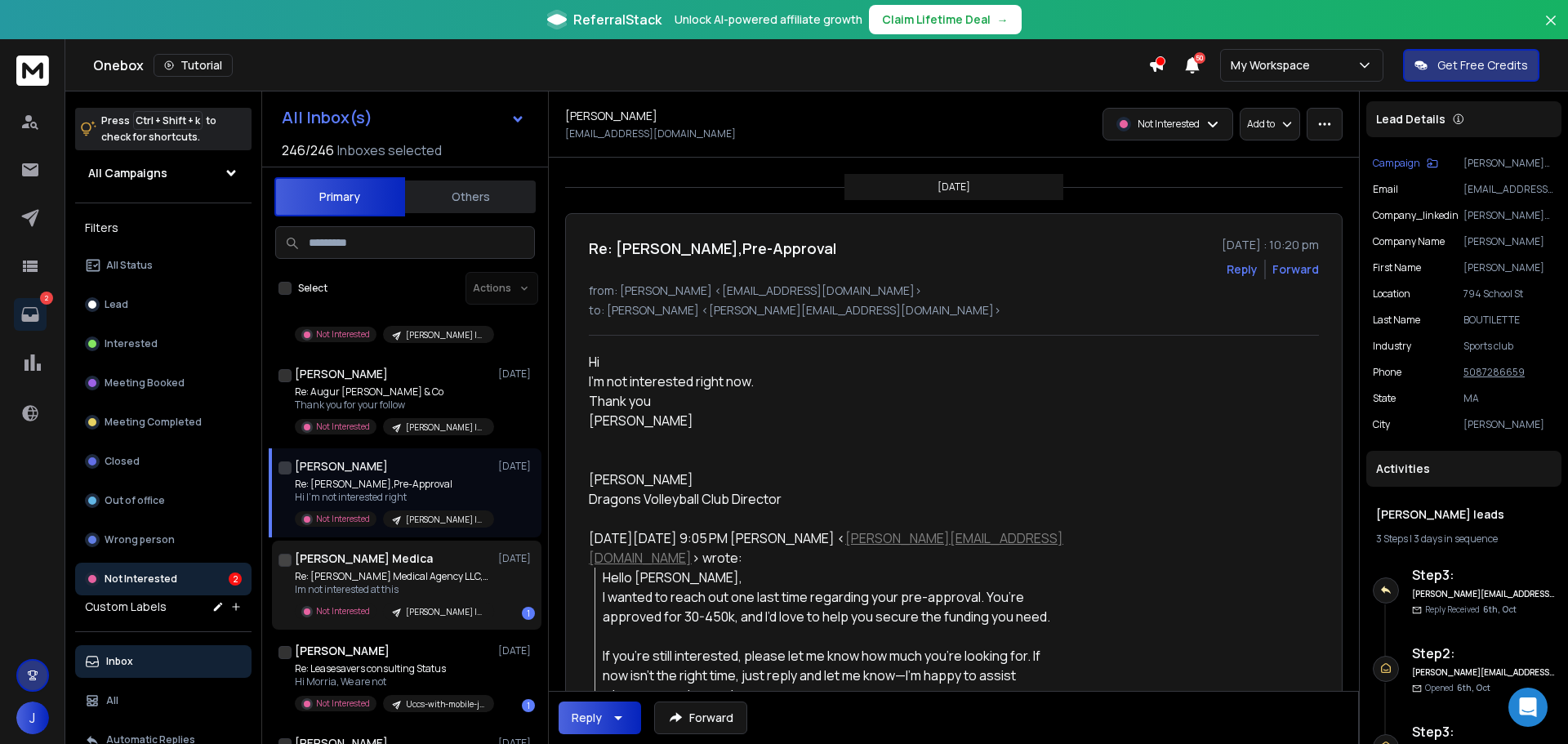
click at [443, 569] on div "[PERSON_NAME] Medica [DATE] Re: [PERSON_NAME] Medical Agency LLC,Pre-Approval I…" at bounding box center [415, 585] width 240 height 70
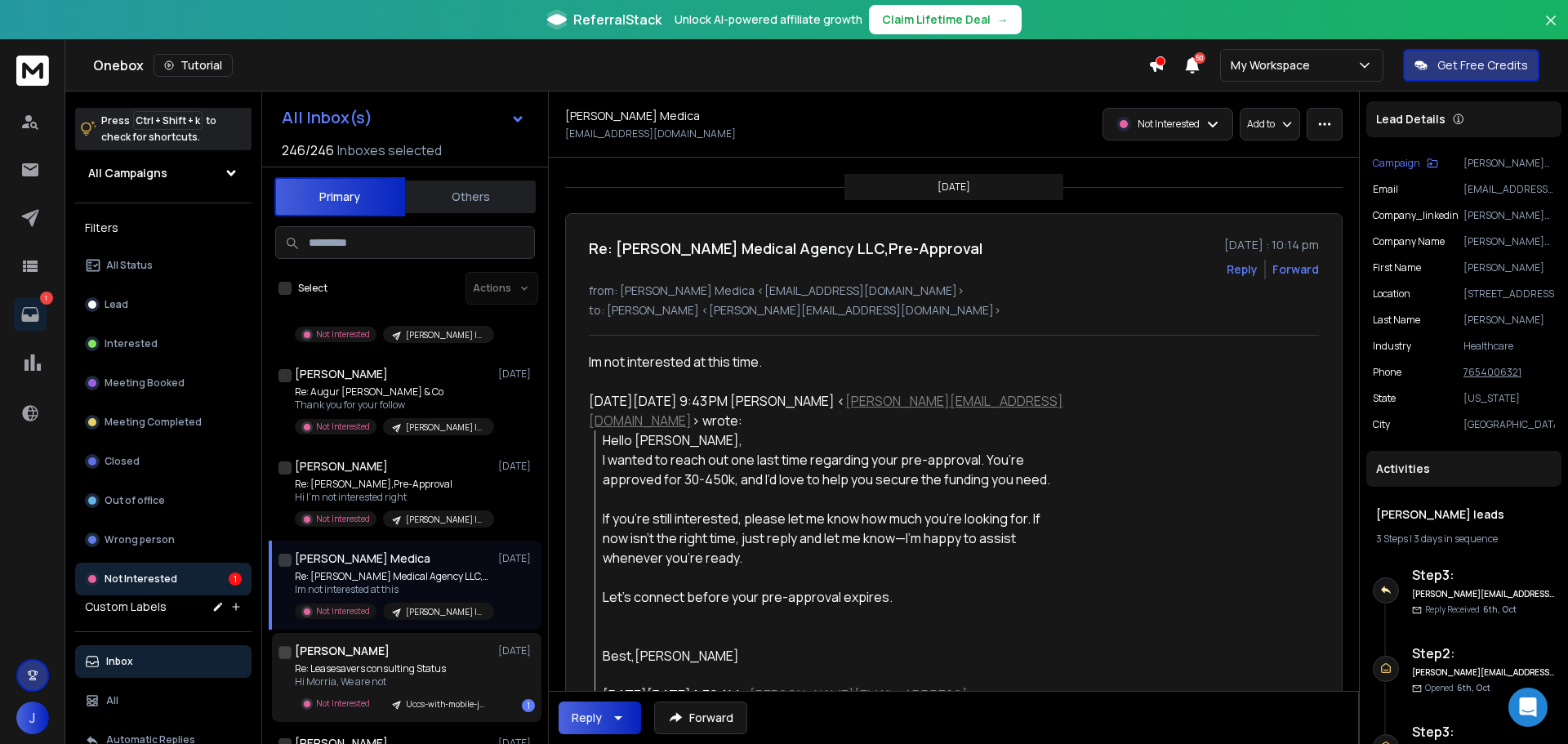
click at [467, 655] on div "[PERSON_NAME] [DATE]" at bounding box center [415, 651] width 240 height 17
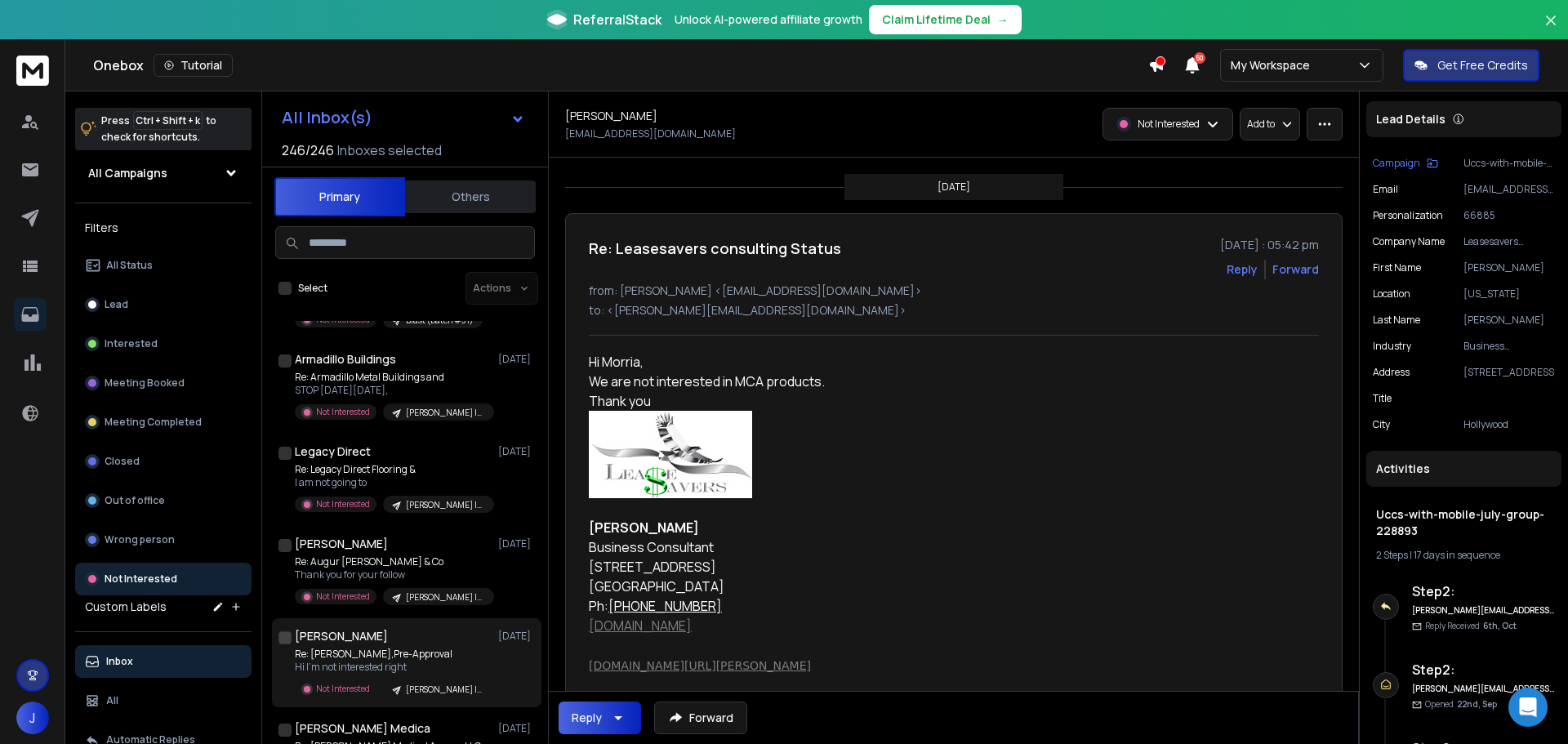
scroll to position [0, 0]
